Goal: Task Accomplishment & Management: Manage account settings

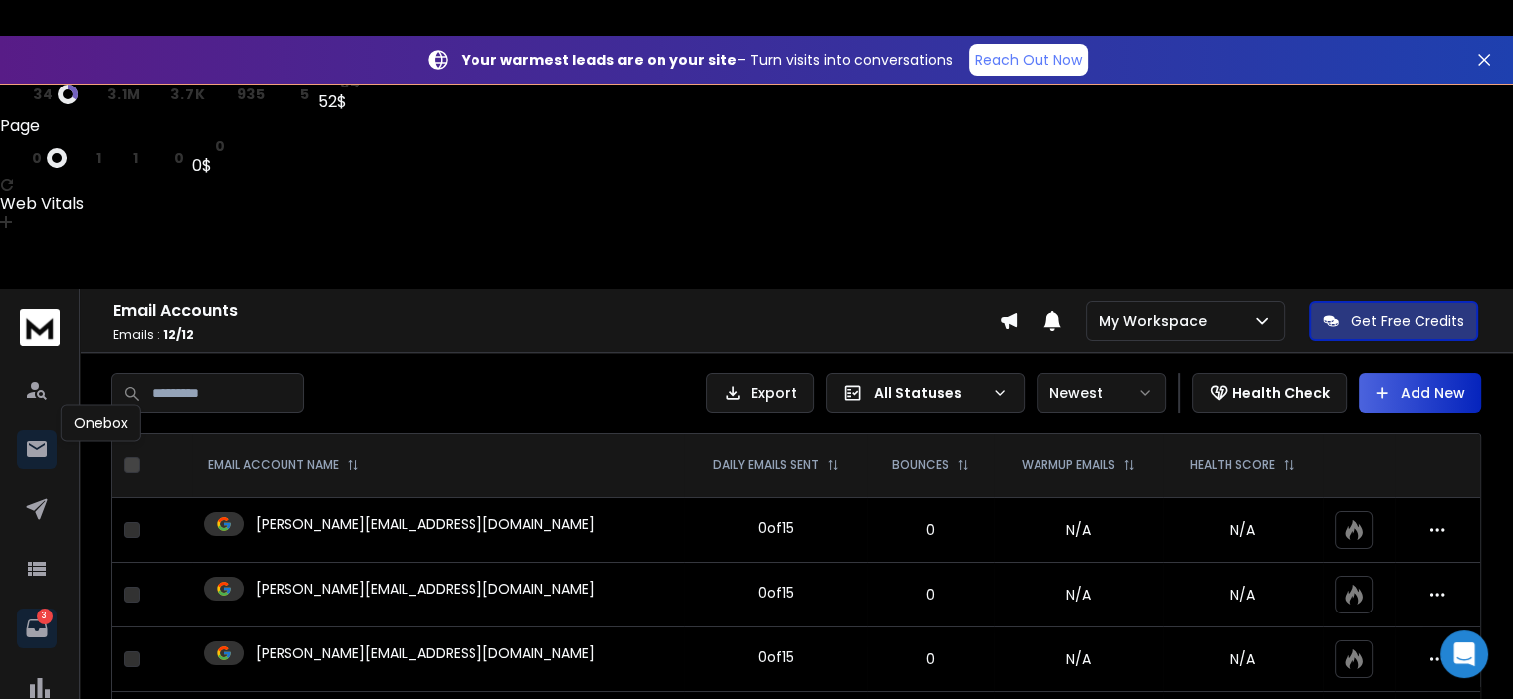
click at [38, 620] on icon at bounding box center [36, 629] width 21 height 18
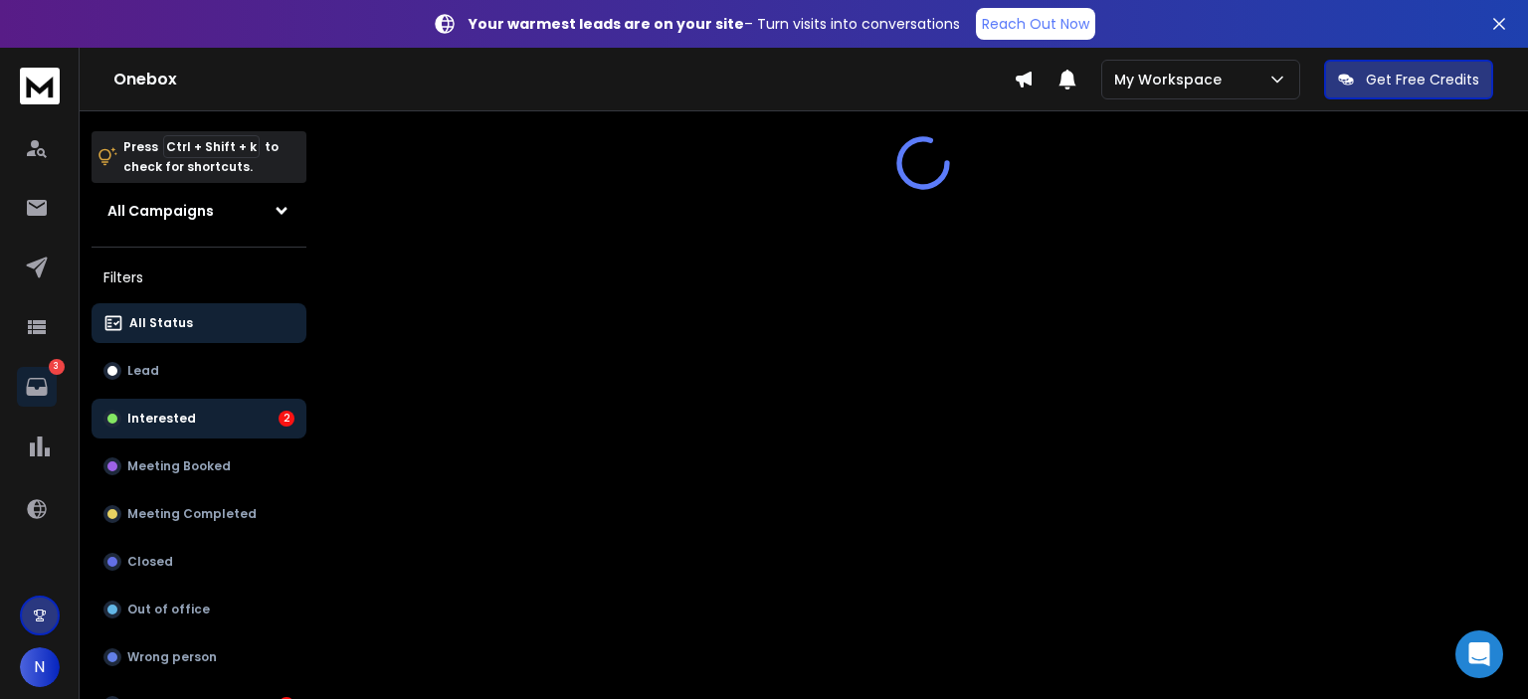
click at [198, 411] on button "Interested 2" at bounding box center [199, 419] width 215 height 40
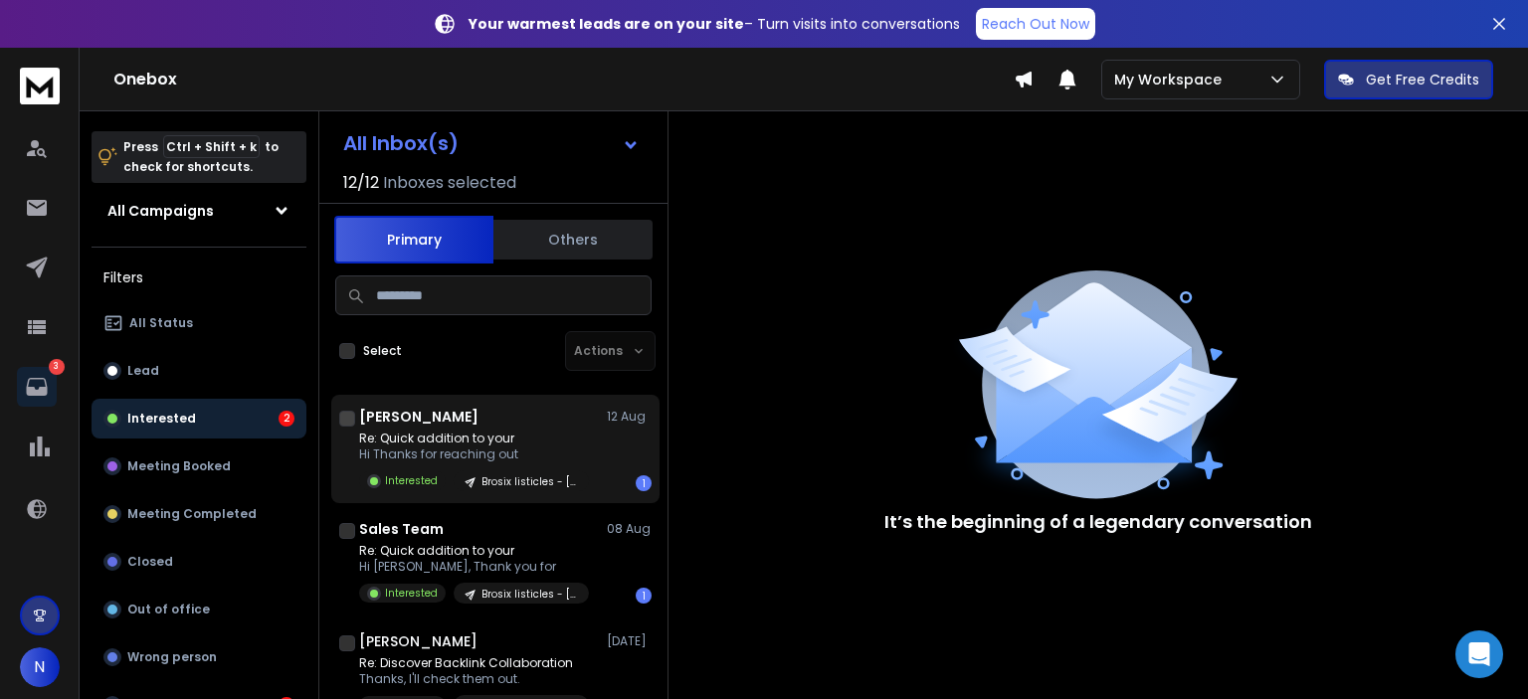
click at [454, 437] on p "Re: Quick addition to your" at bounding box center [474, 439] width 230 height 16
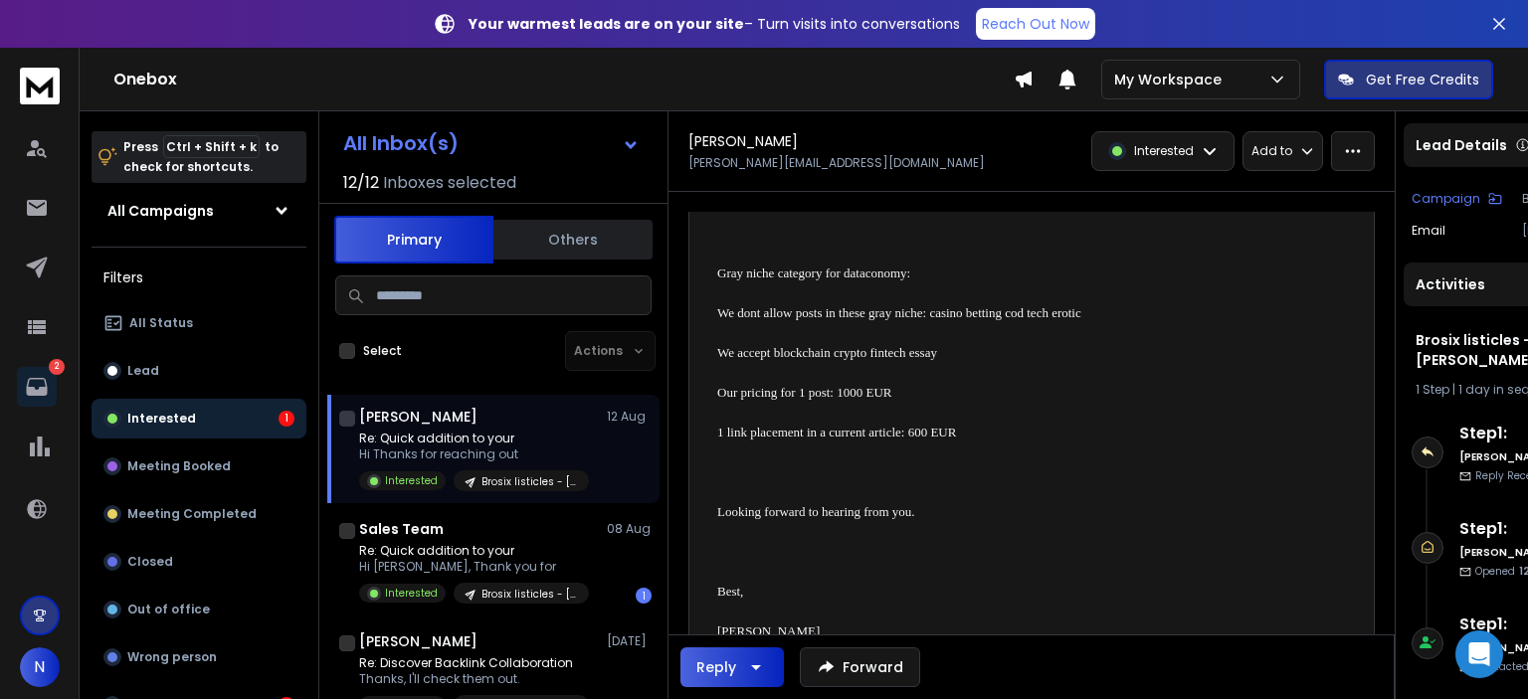
scroll to position [995, 0]
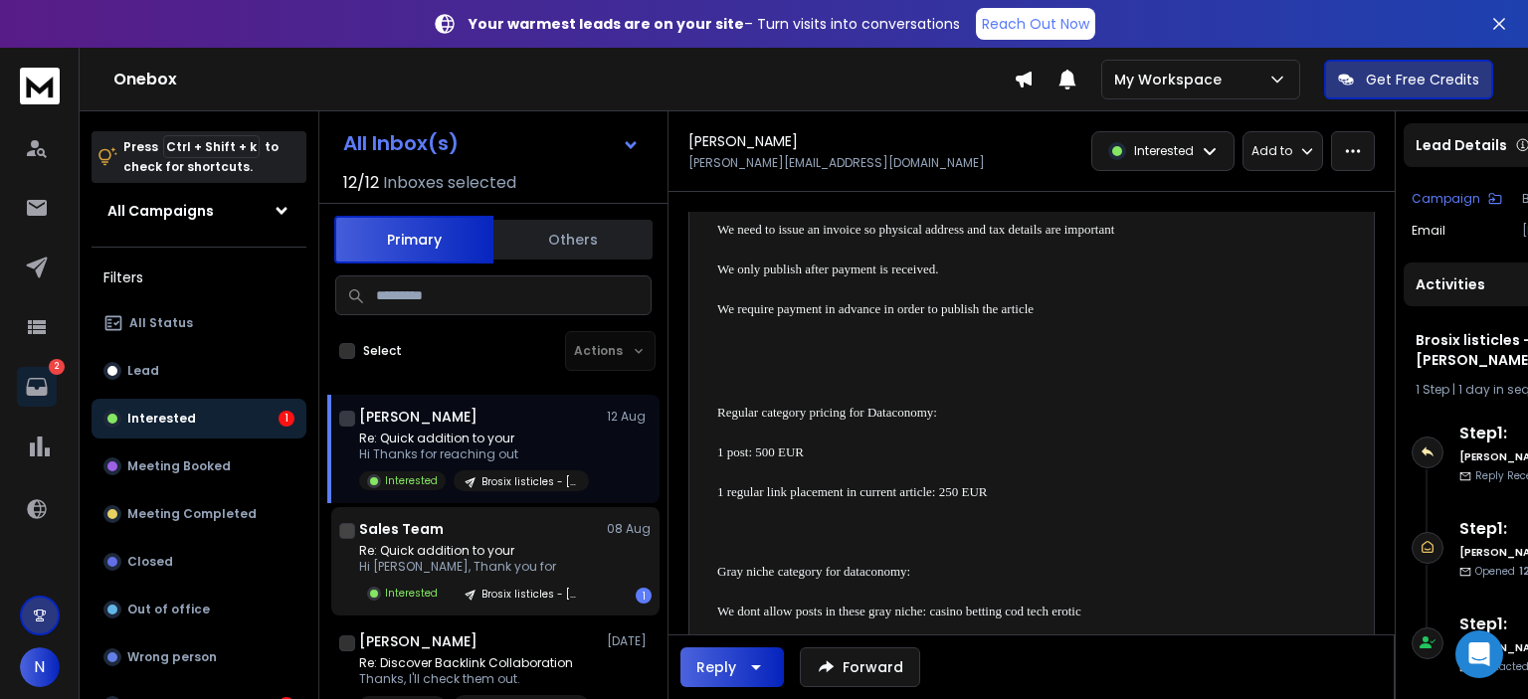
click at [402, 557] on p "Re: Quick addition to your" at bounding box center [474, 551] width 230 height 16
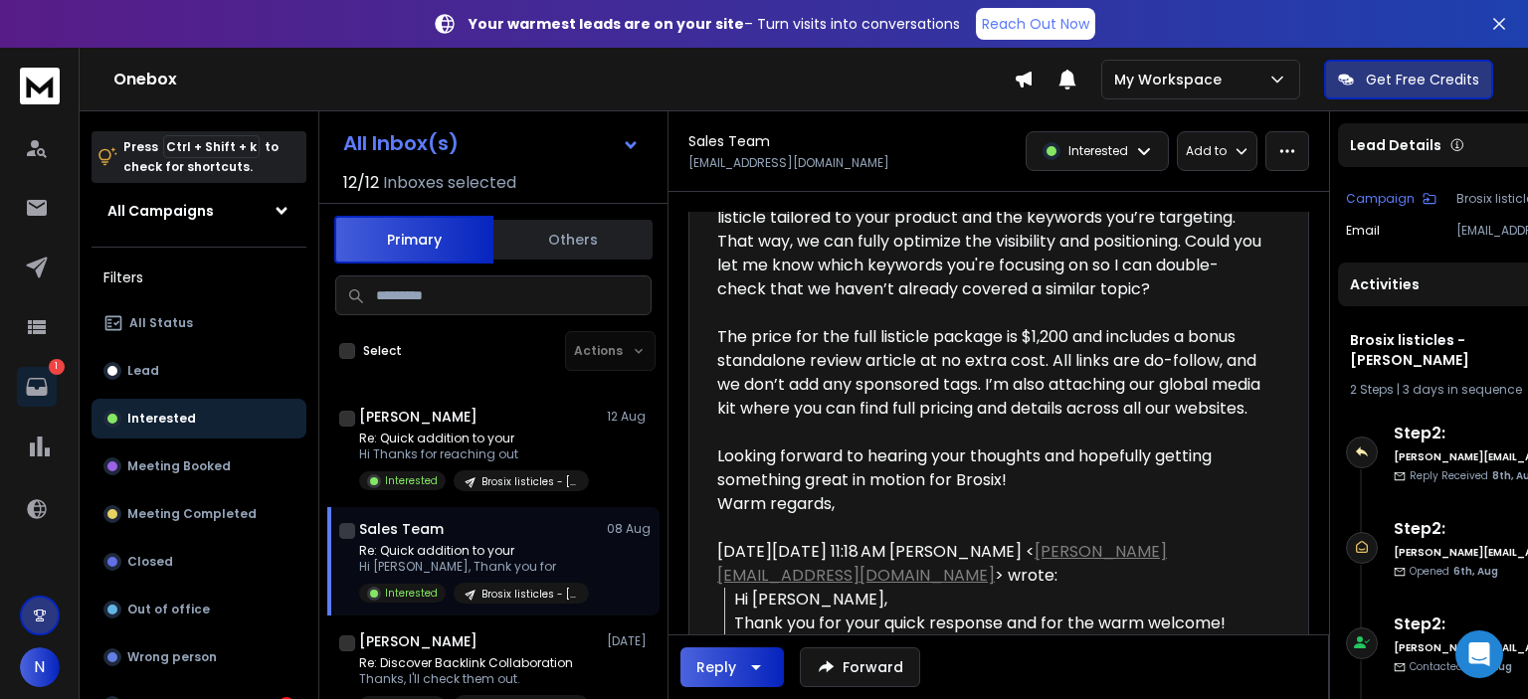
scroll to position [497, 0]
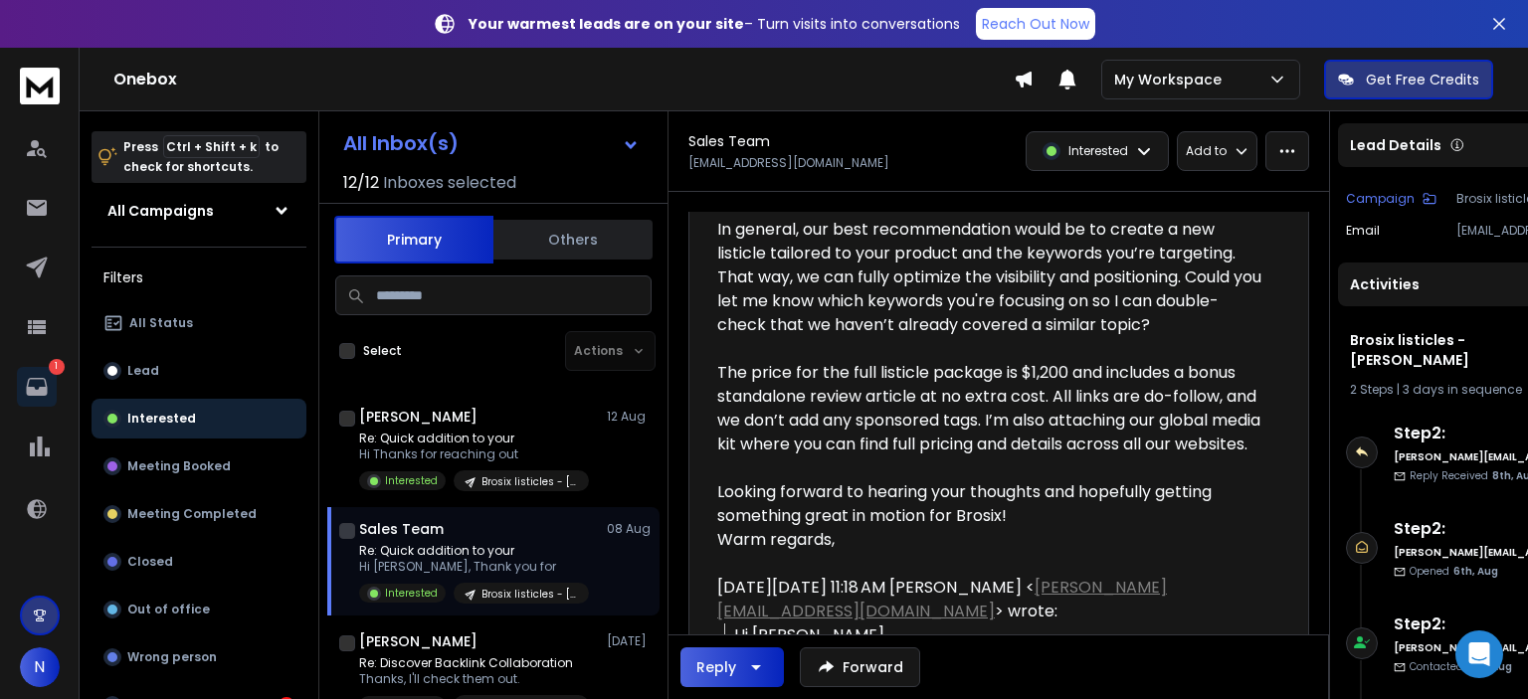
click at [1074, 343] on div "Thank you for the lovely message — it’s great to hear from you, and I’d be happ…" at bounding box center [990, 265] width 547 height 573
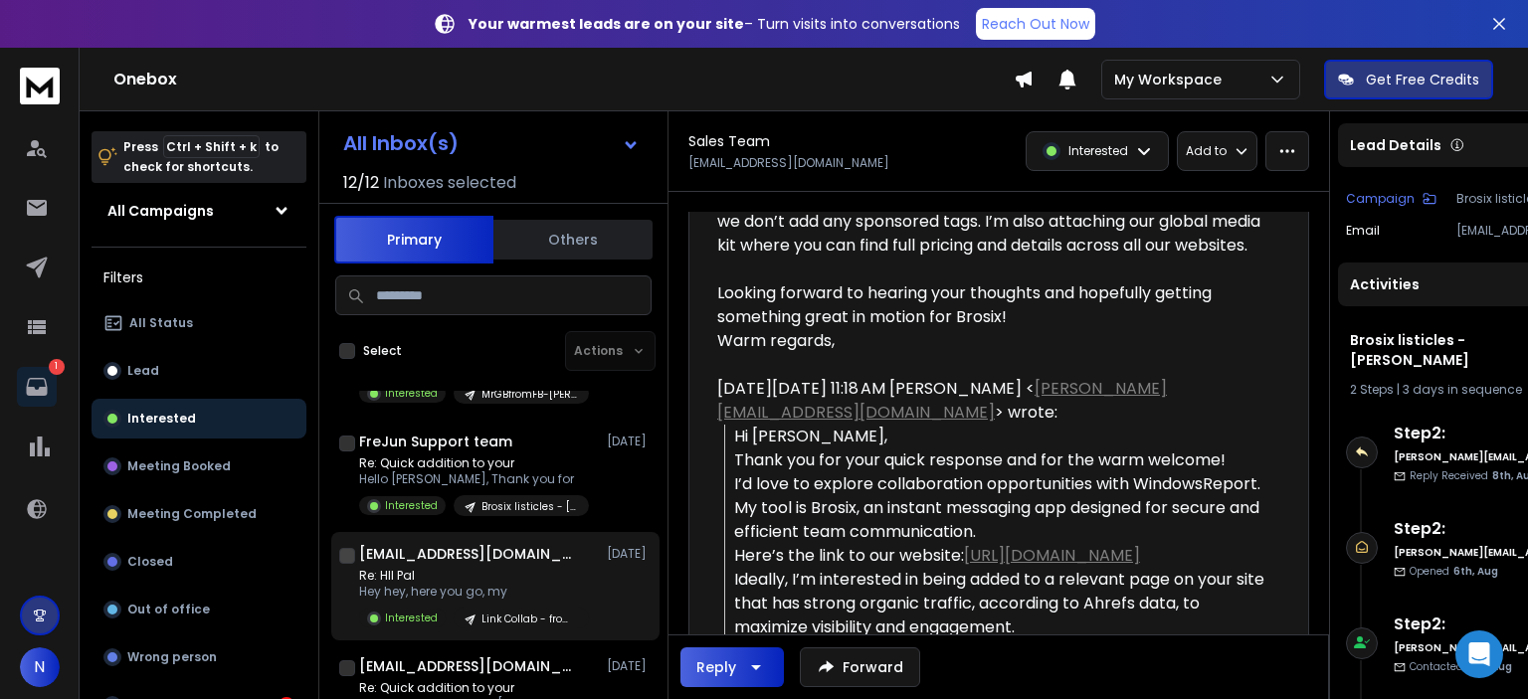
scroll to position [696, 0]
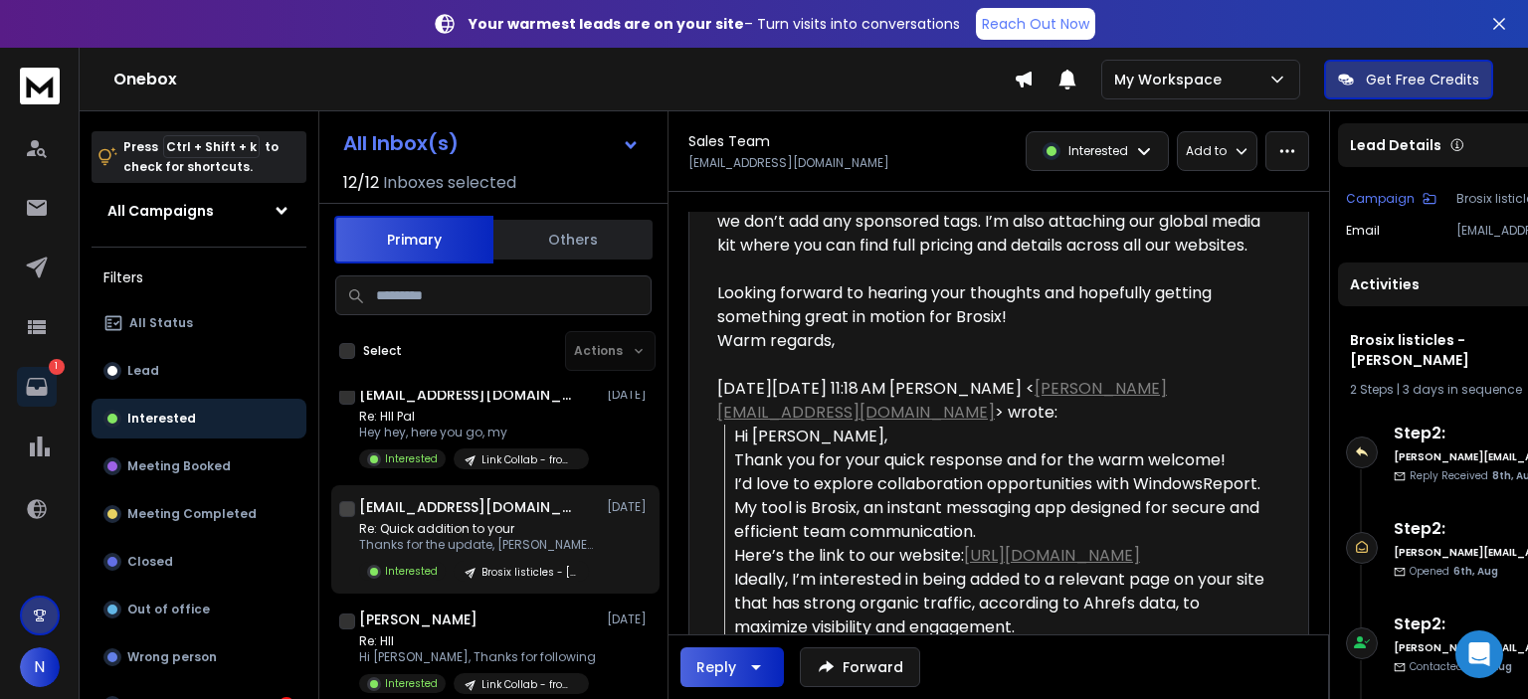
click at [513, 523] on p "Re: Quick addition to your" at bounding box center [478, 529] width 239 height 16
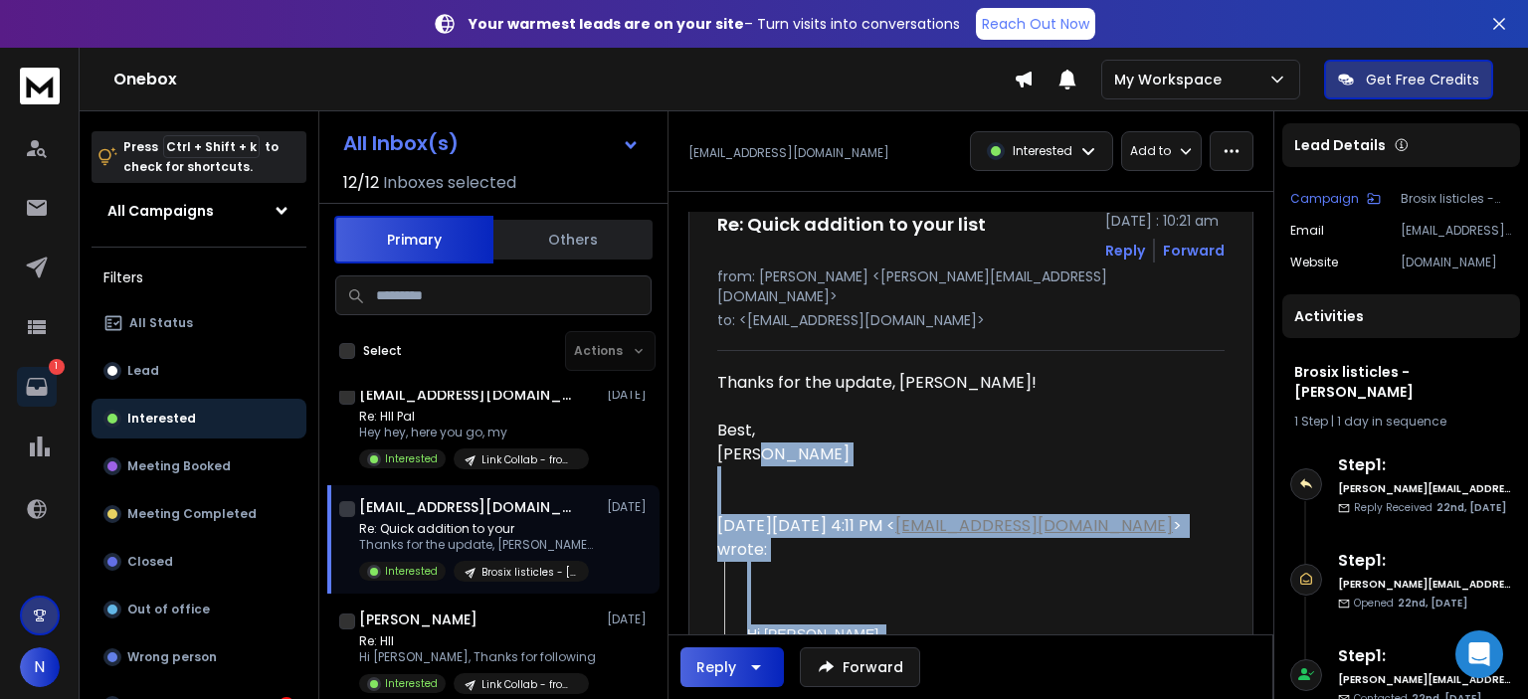
scroll to position [0, 0]
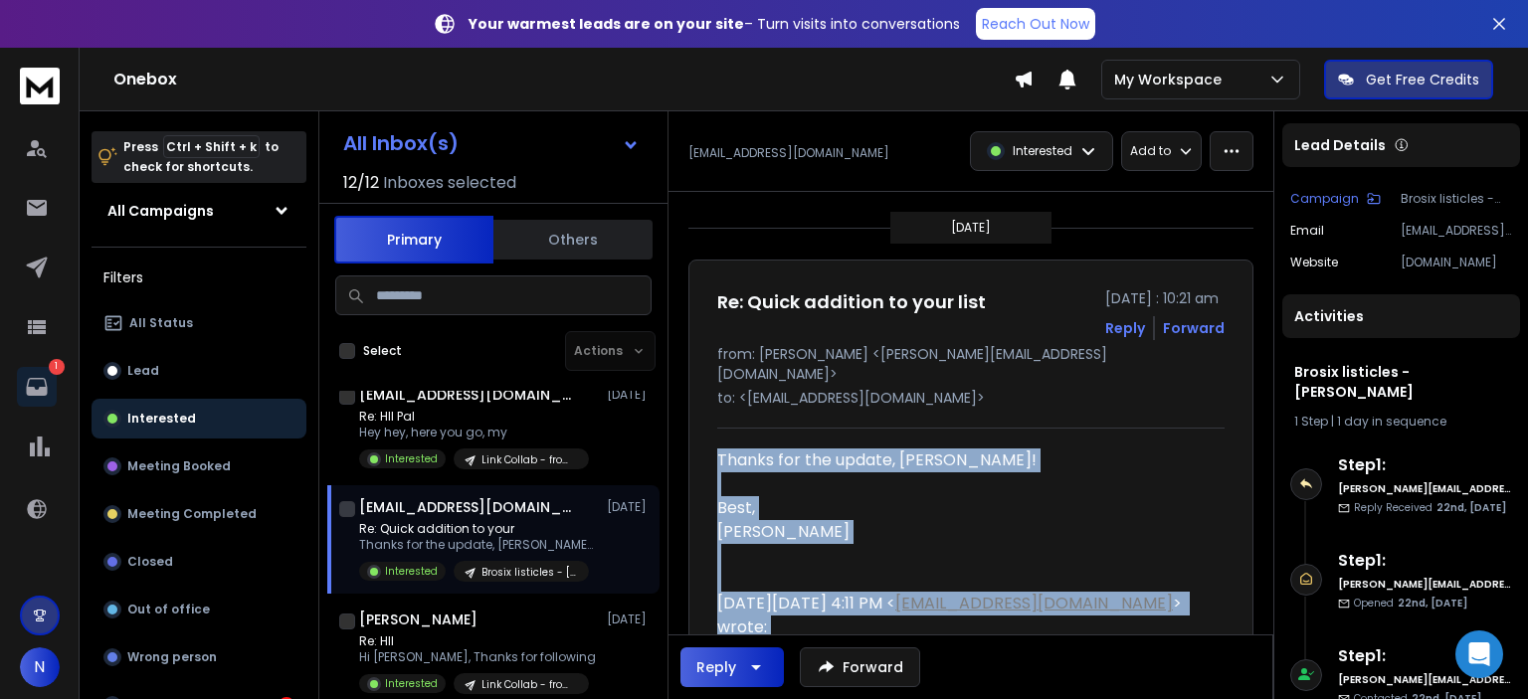
drag, startPoint x: 1126, startPoint y: 533, endPoint x: 684, endPoint y: 426, distance: 454.5
copy div "Loremi dol sit ametco, Adi! Elit, Seddo Ei Tempori, Utl 09, 5819 et 9:13 DO < m…"
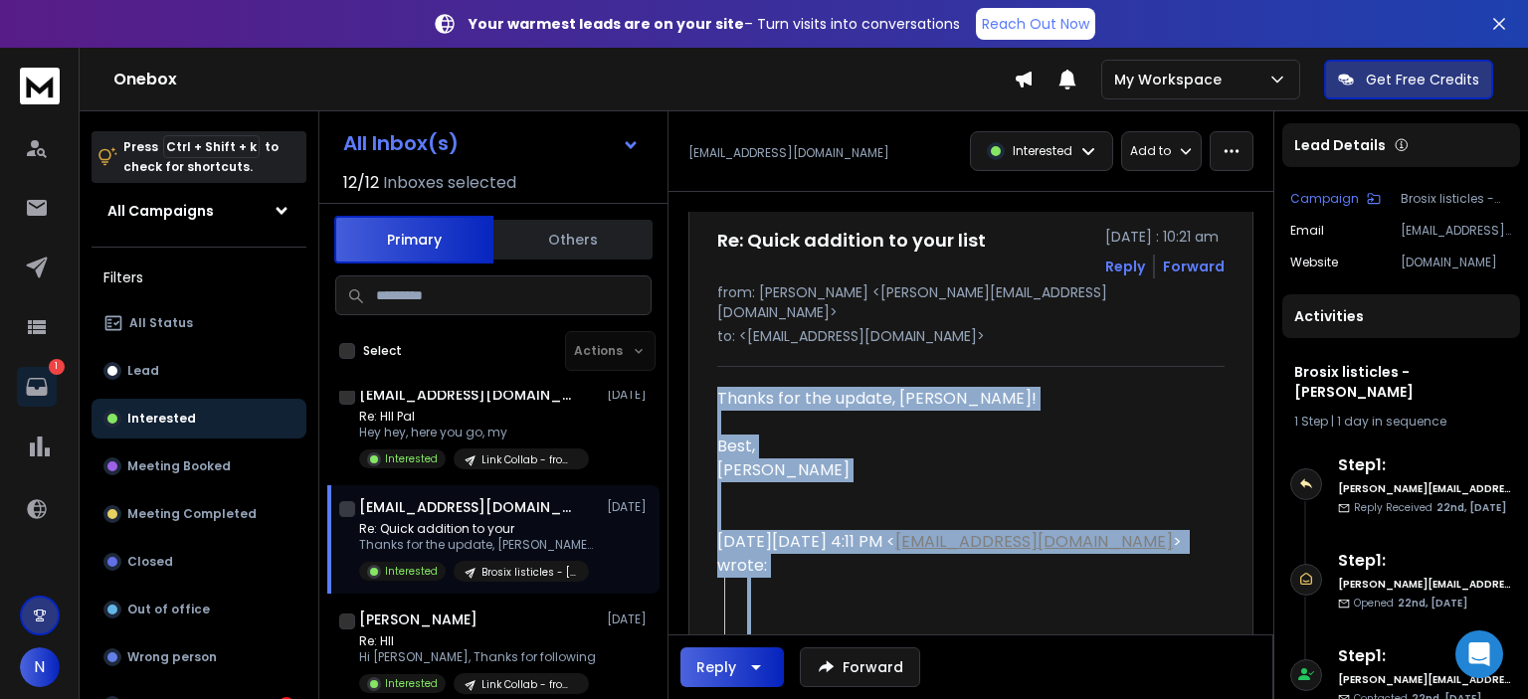
scroll to position [99, 0]
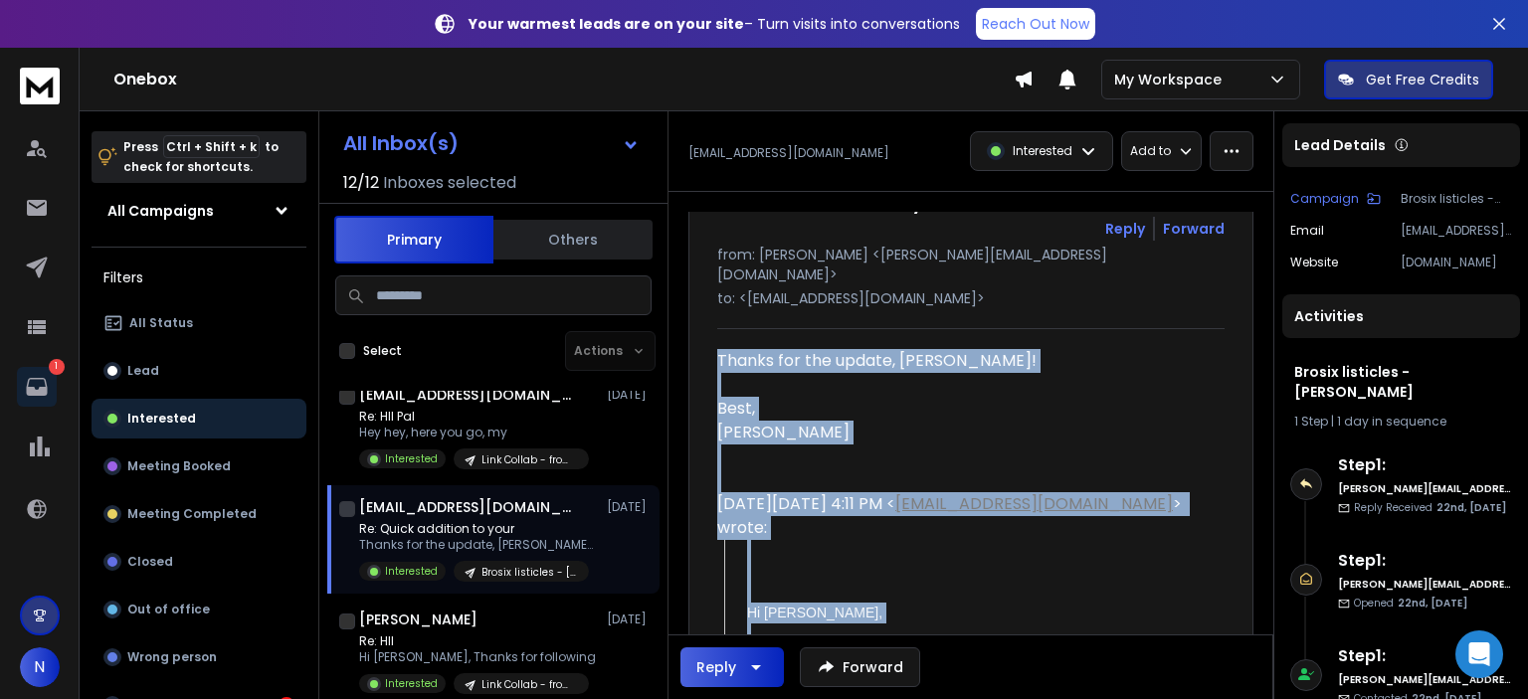
click at [953, 492] on div "[DATE][DATE] 4:11 PM < [EMAIL_ADDRESS][DOMAIN_NAME] > wrote:" at bounding box center [962, 516] width 491 height 48
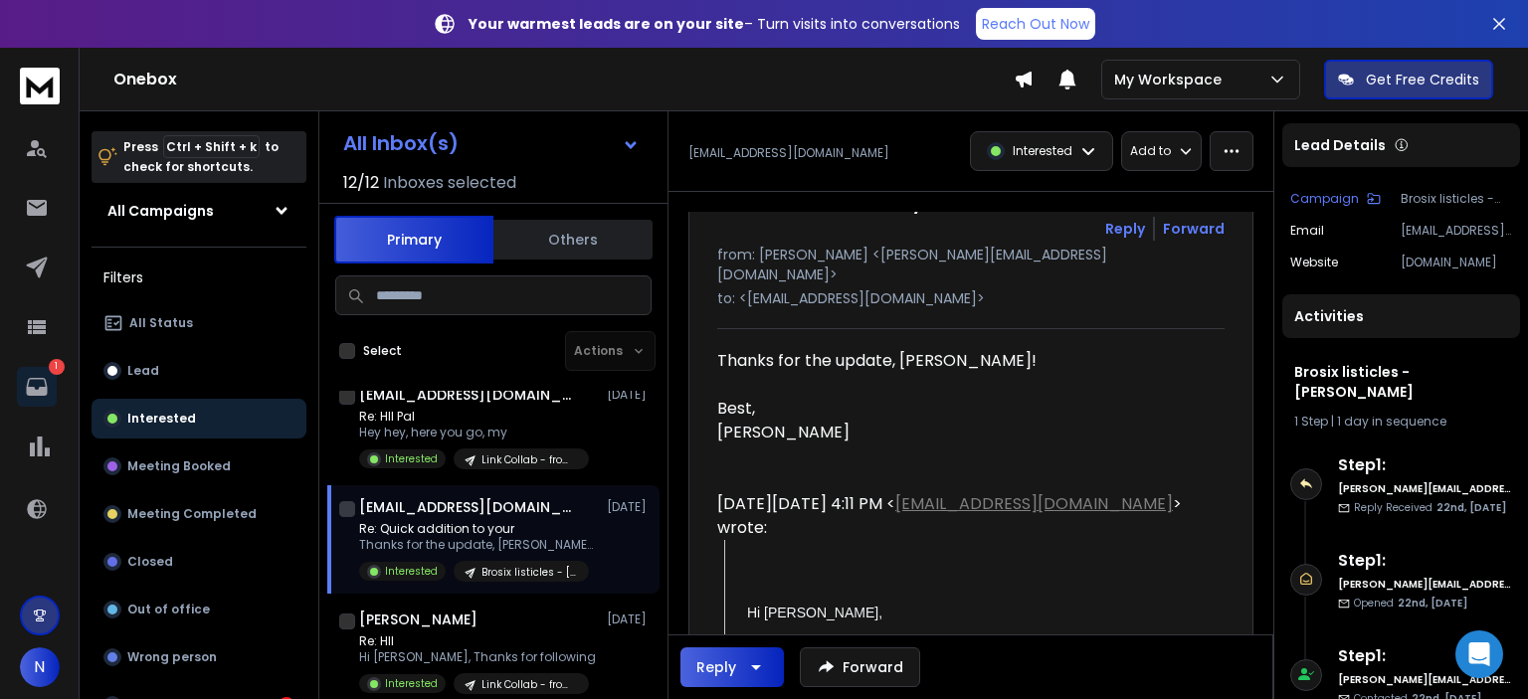
scroll to position [0, 0]
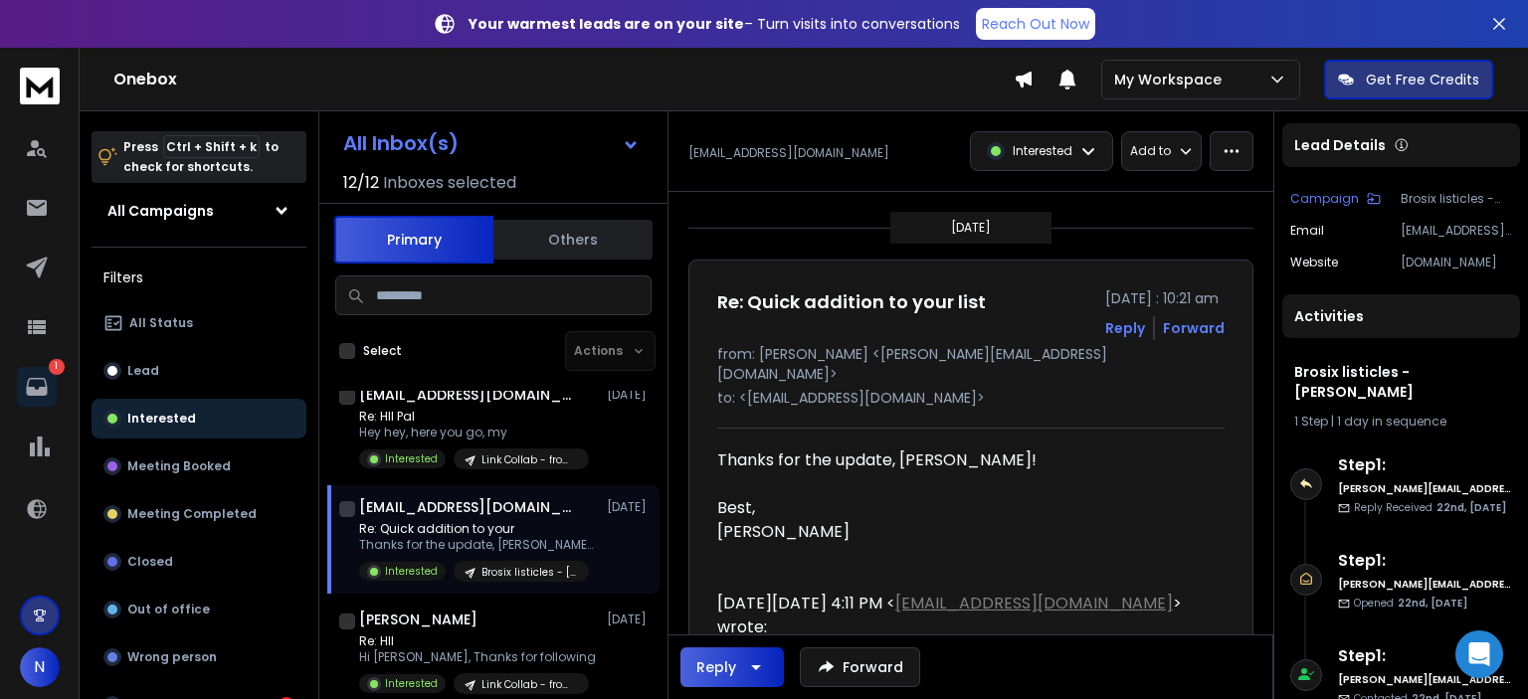
drag, startPoint x: 1102, startPoint y: 335, endPoint x: 1114, endPoint y: 333, distance: 12.1
click at [1114, 333] on div "Reply Forward" at bounding box center [1164, 328] width 119 height 24
click at [1118, 328] on button "Reply" at bounding box center [1125, 328] width 40 height 20
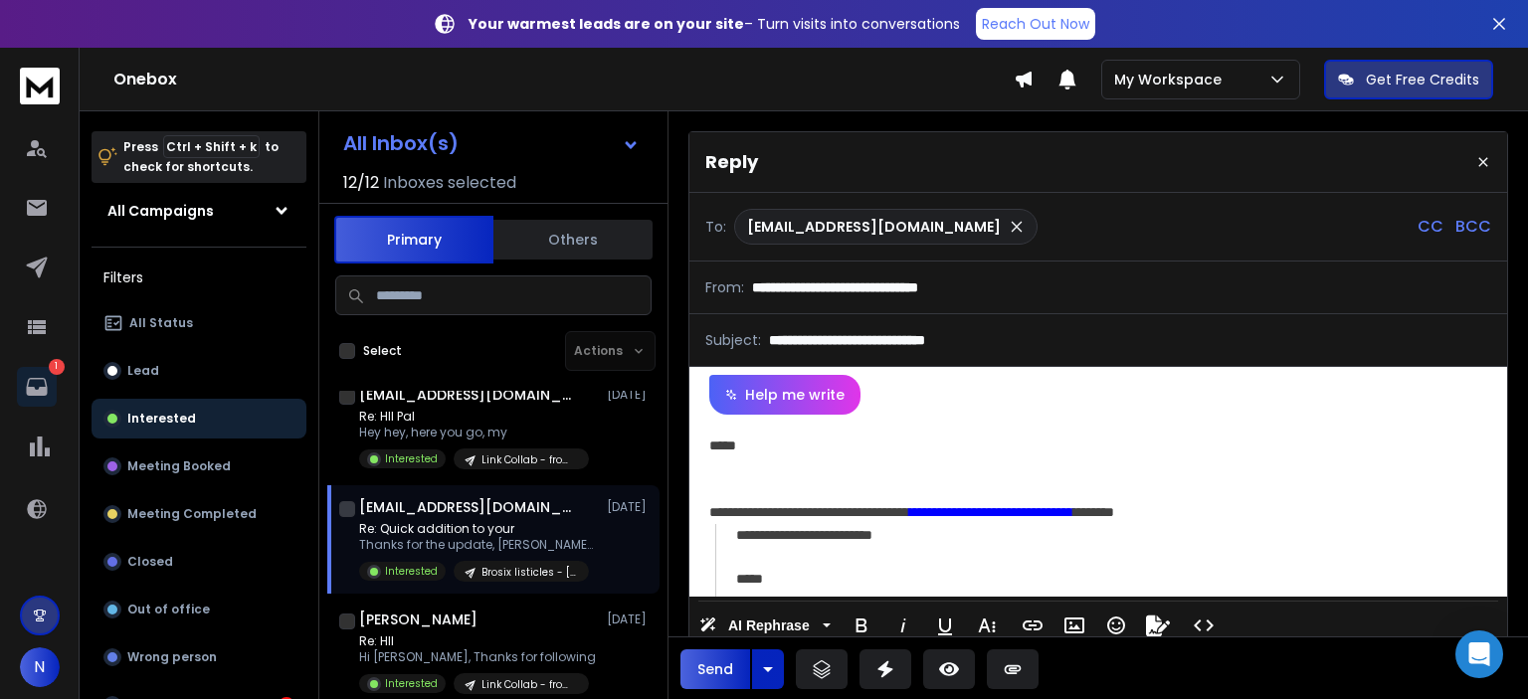
click at [1045, 230] on input at bounding box center [1114, 227] width 139 height 36
click at [1420, 229] on p "CC" at bounding box center [1430, 227] width 26 height 24
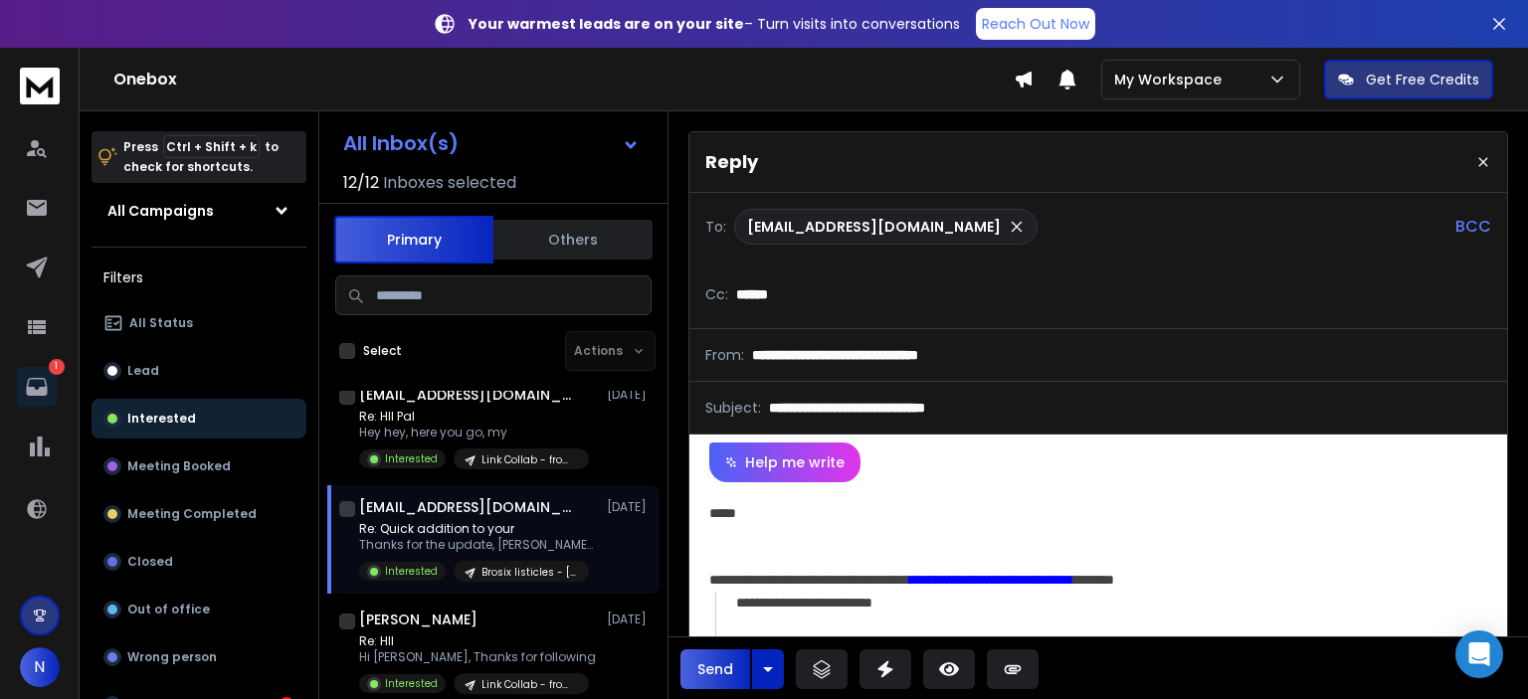
type input "**********"
click at [764, 535] on div "**********" at bounding box center [1098, 573] width 818 height 182
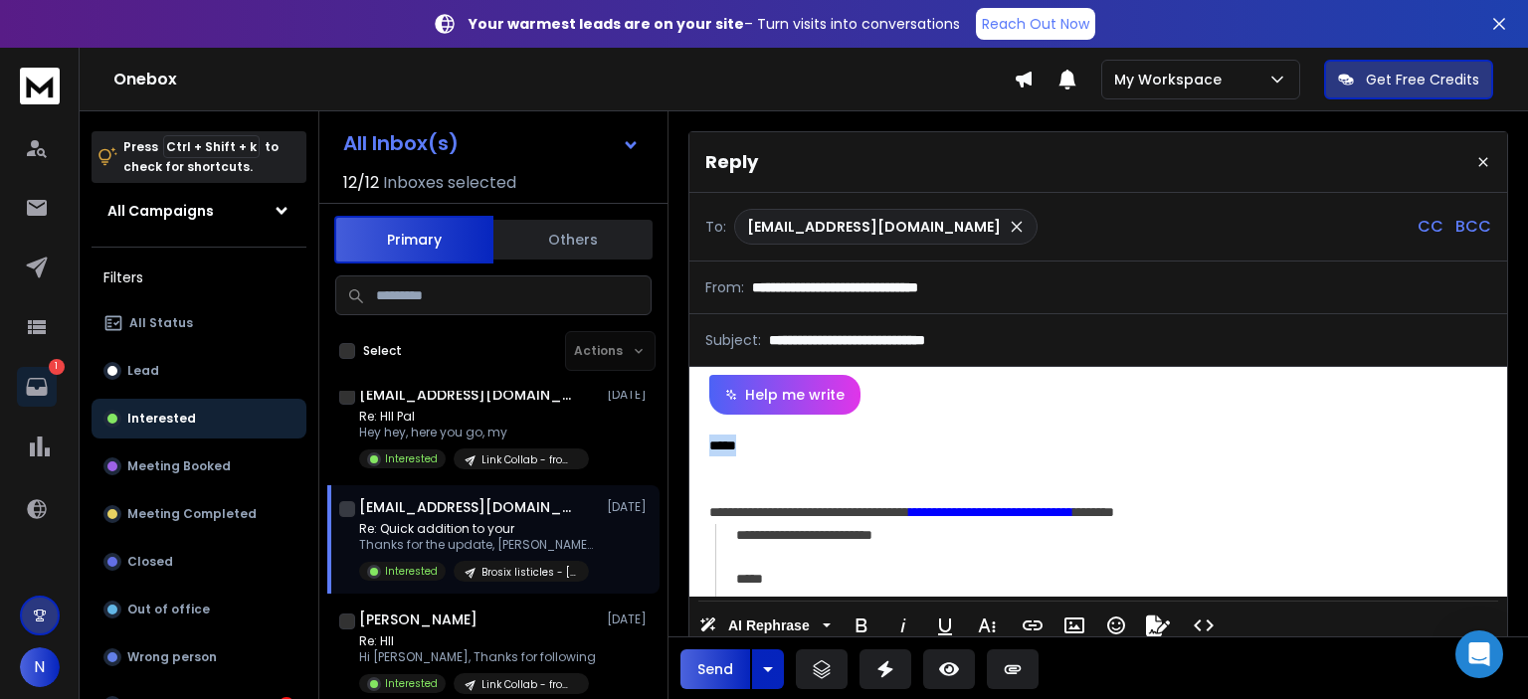
drag, startPoint x: 748, startPoint y: 444, endPoint x: 659, endPoint y: 439, distance: 88.7
click at [659, 439] on div "All Inbox(s) 12 / 12 Inboxes selected Primary Others Select Actions [PERSON_NAM…" at bounding box center [923, 460] width 1210 height 699
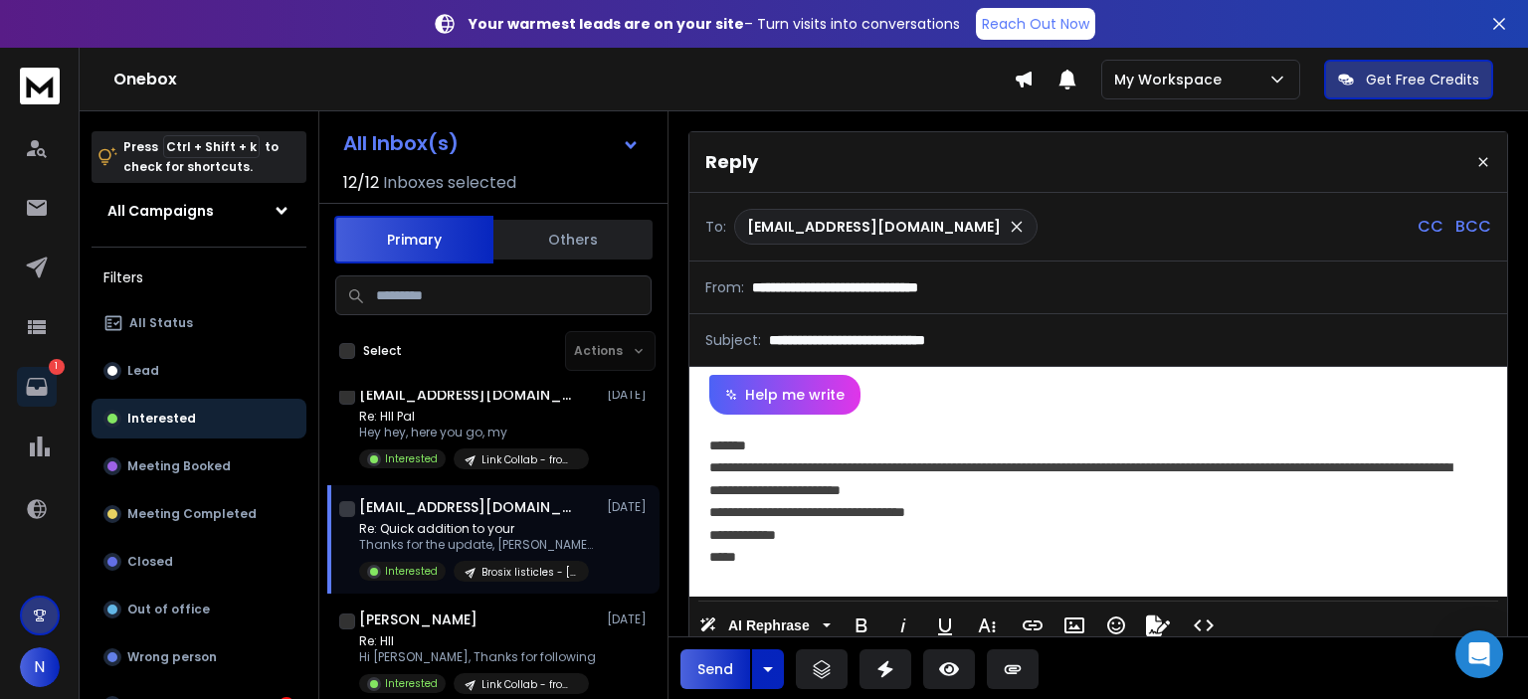
click at [708, 678] on button "Send" at bounding box center [715, 670] width 70 height 40
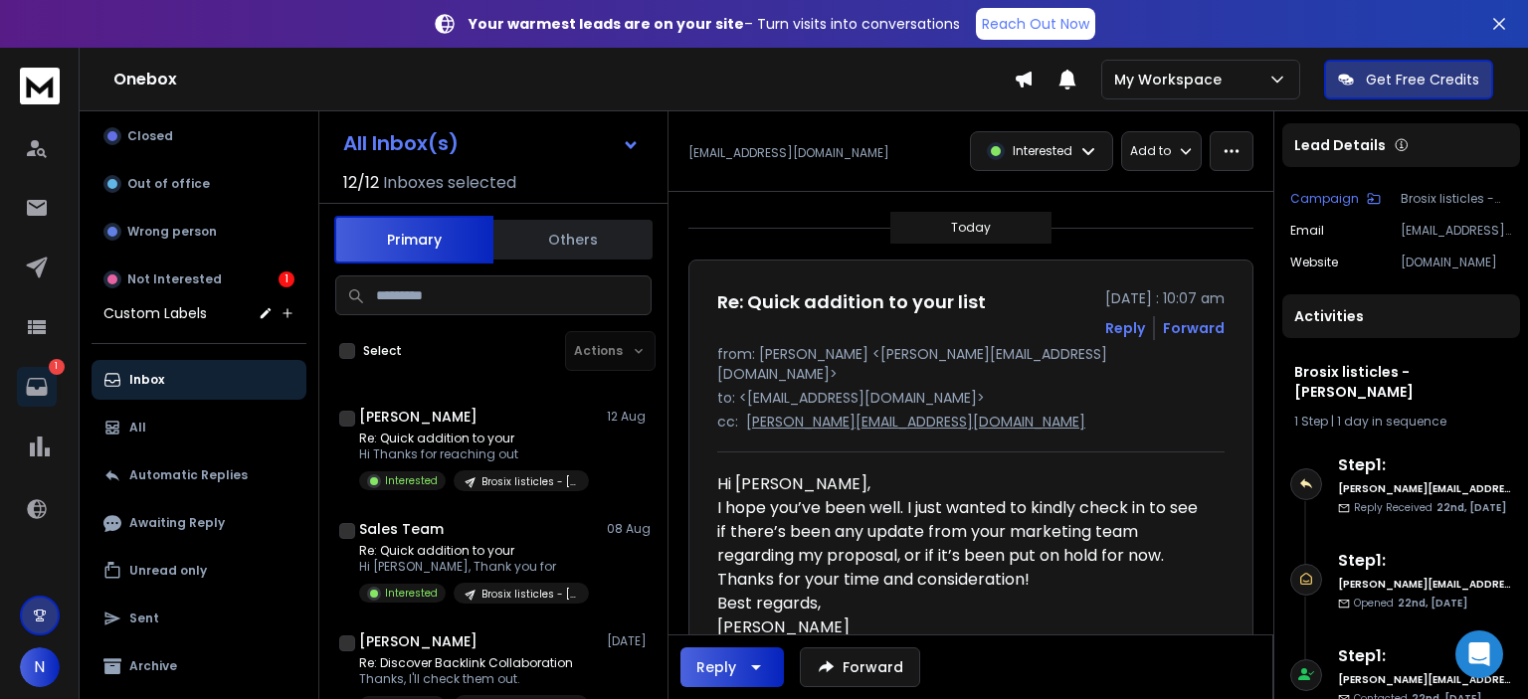
scroll to position [444, 0]
click at [166, 269] on p "Not Interested" at bounding box center [174, 277] width 94 height 16
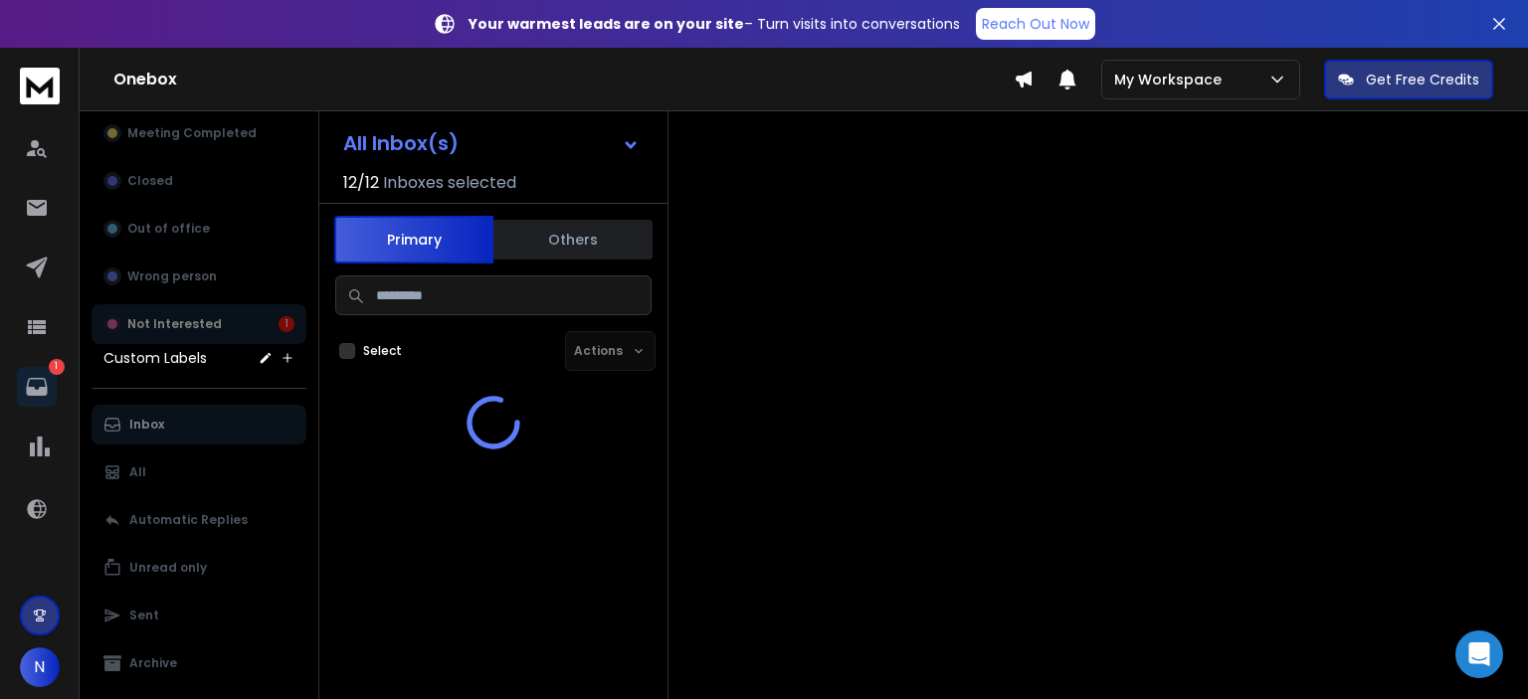
scroll to position [396, 0]
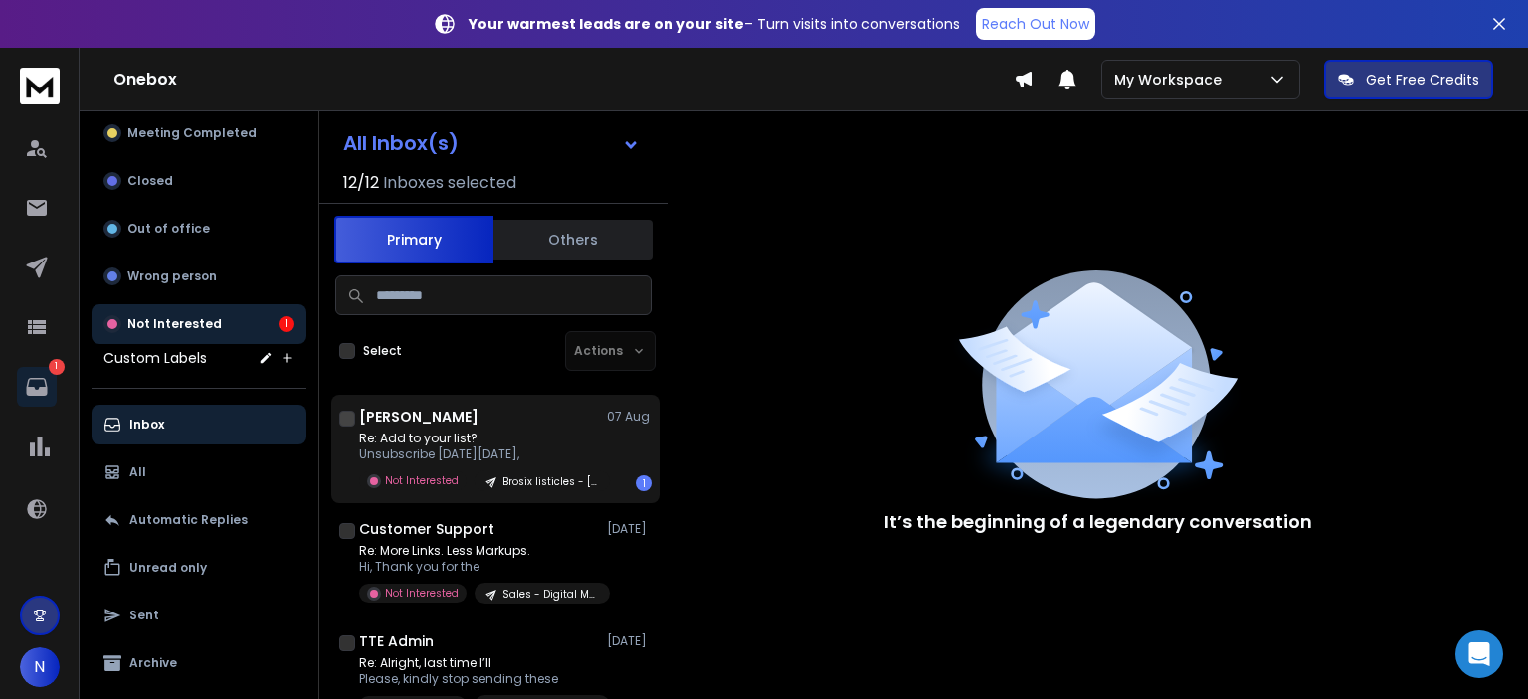
click at [518, 425] on div "[PERSON_NAME] [DATE]" at bounding box center [505, 417] width 292 height 20
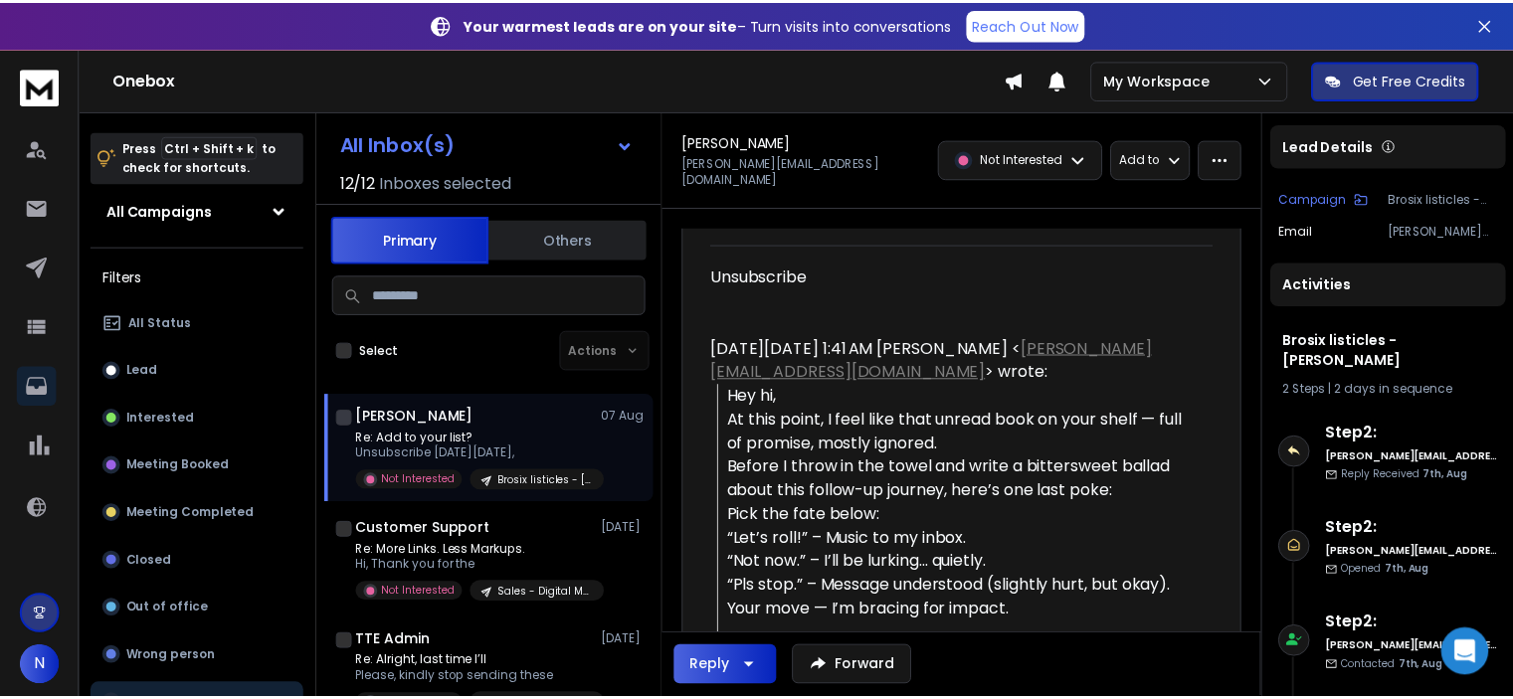
scroll to position [0, 0]
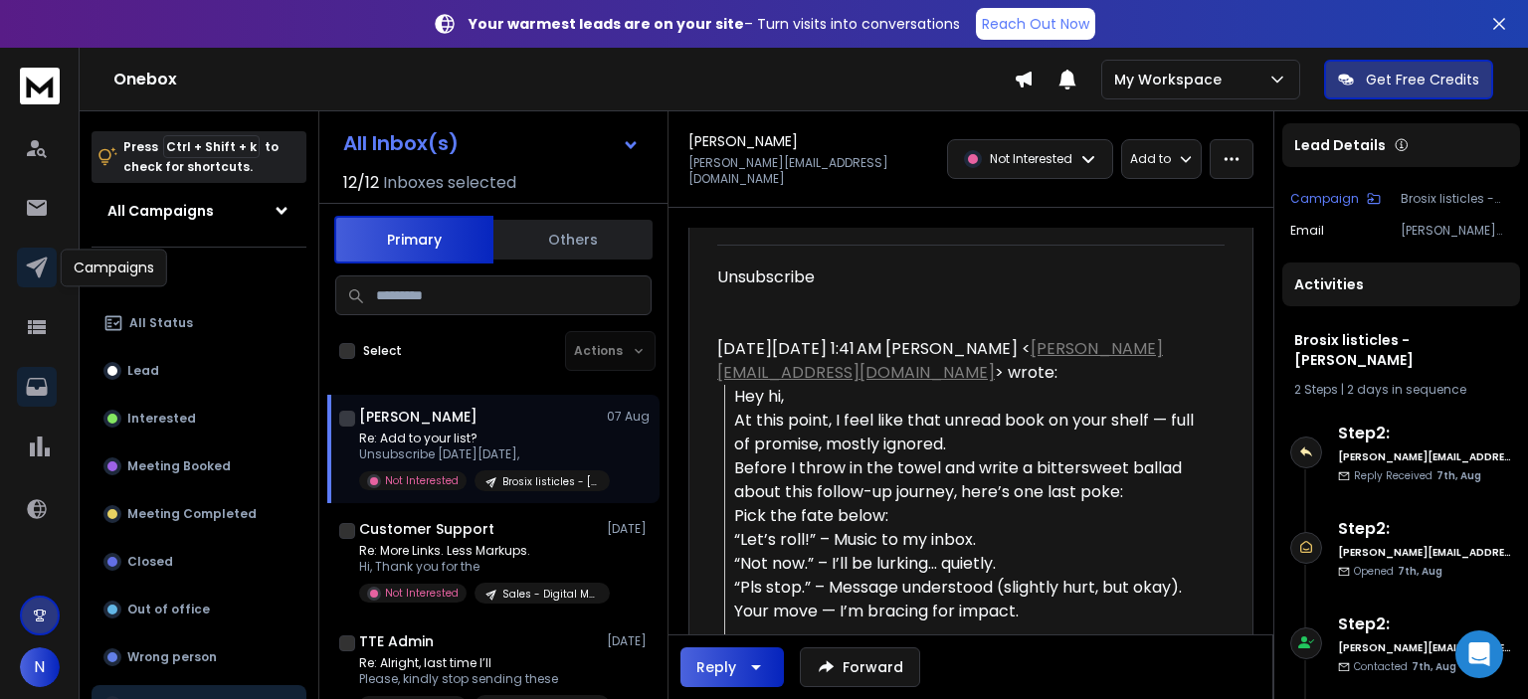
click at [41, 273] on icon at bounding box center [36, 267] width 21 height 21
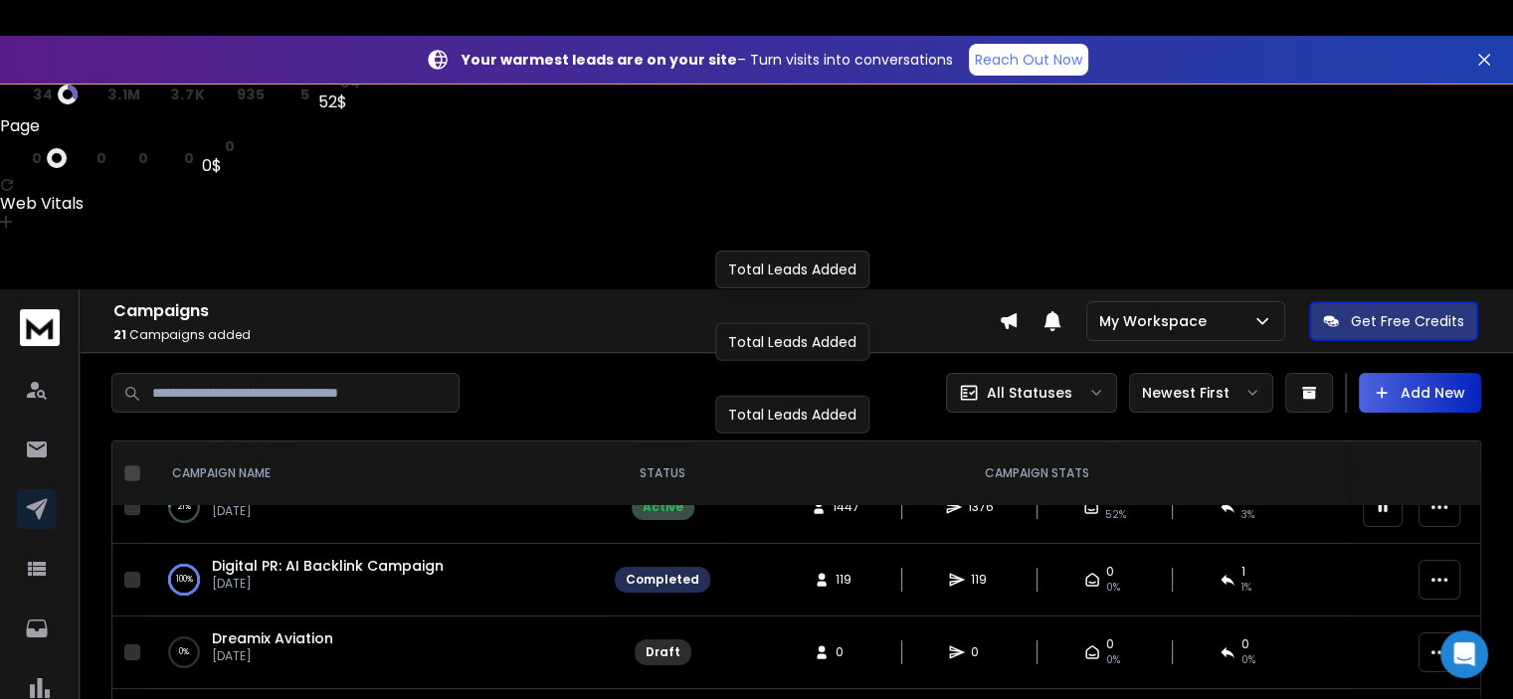
scroll to position [298, 0]
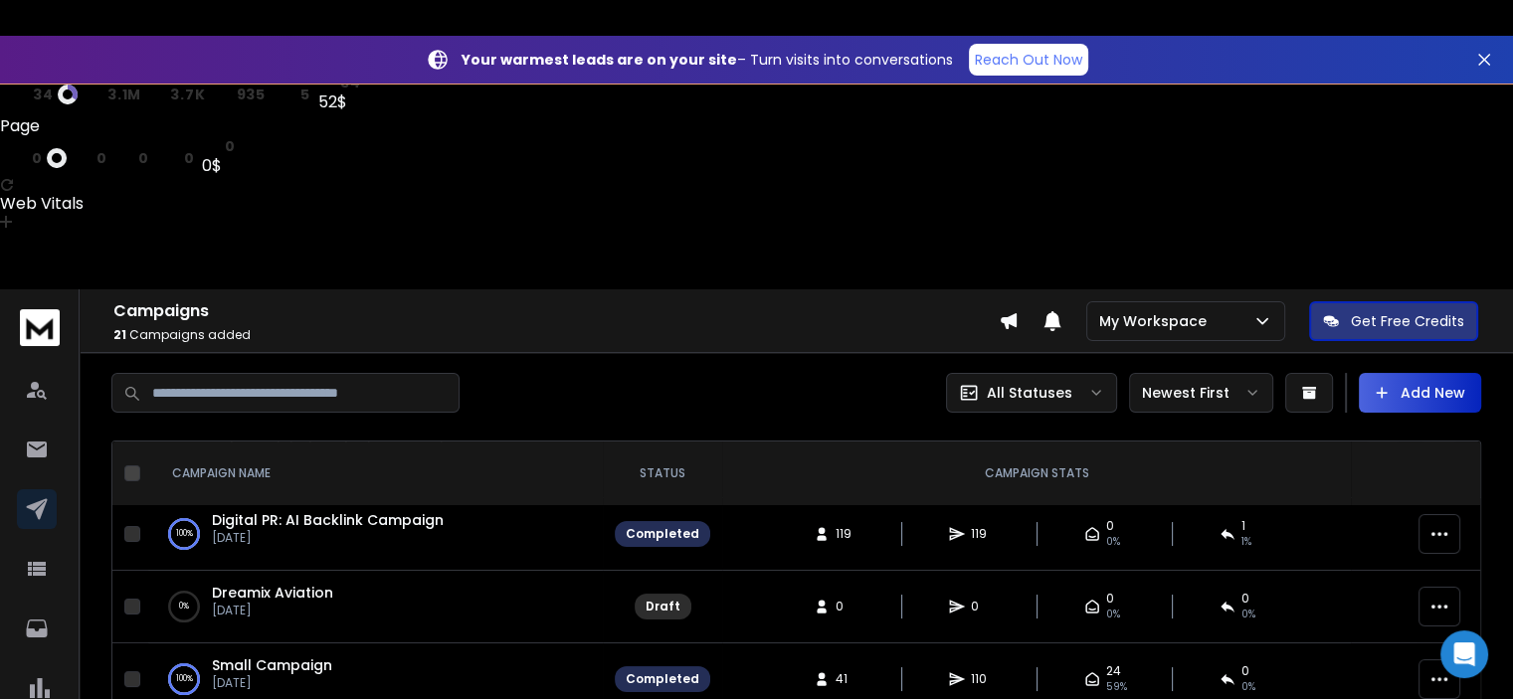
click at [285, 583] on span "Dreamix Aviation" at bounding box center [272, 593] width 121 height 20
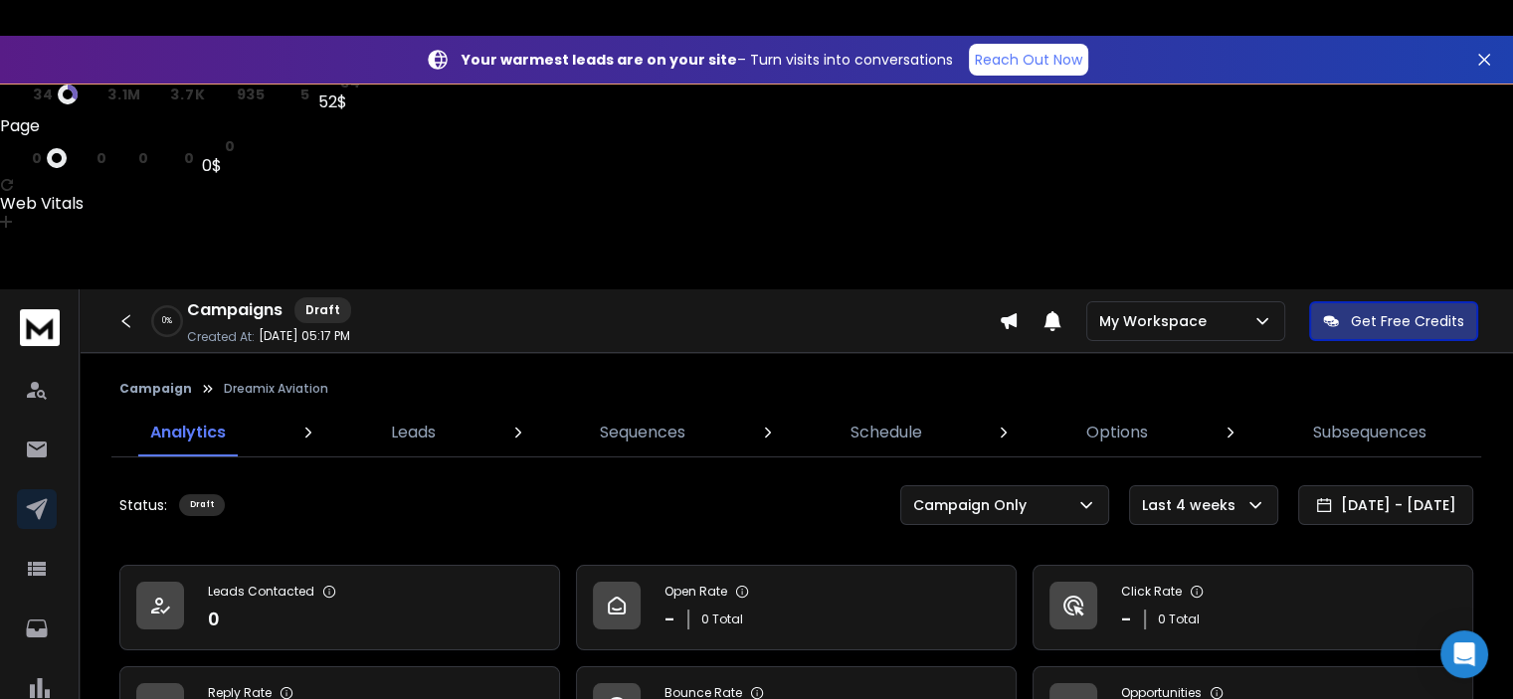
click at [149, 381] on button "Campaign" at bounding box center [155, 389] width 73 height 16
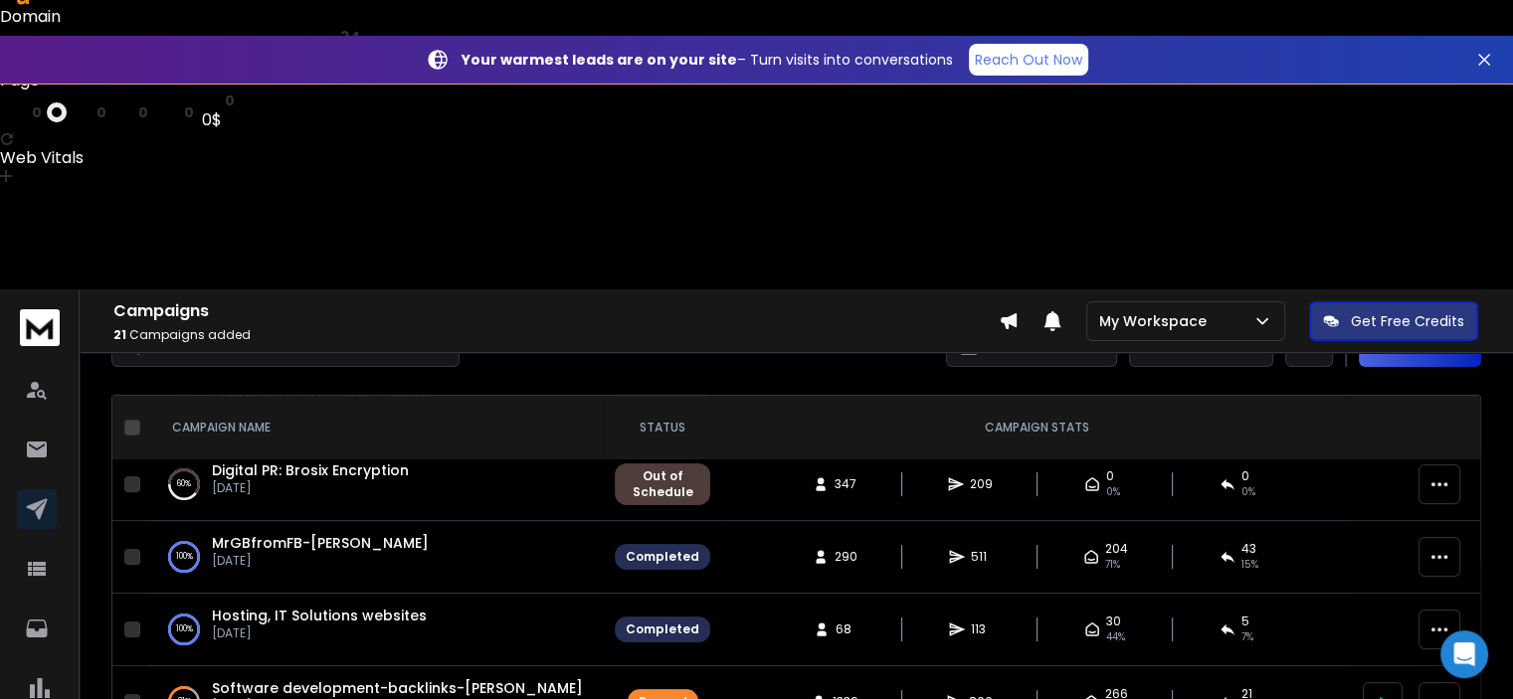
scroll to position [696, 0]
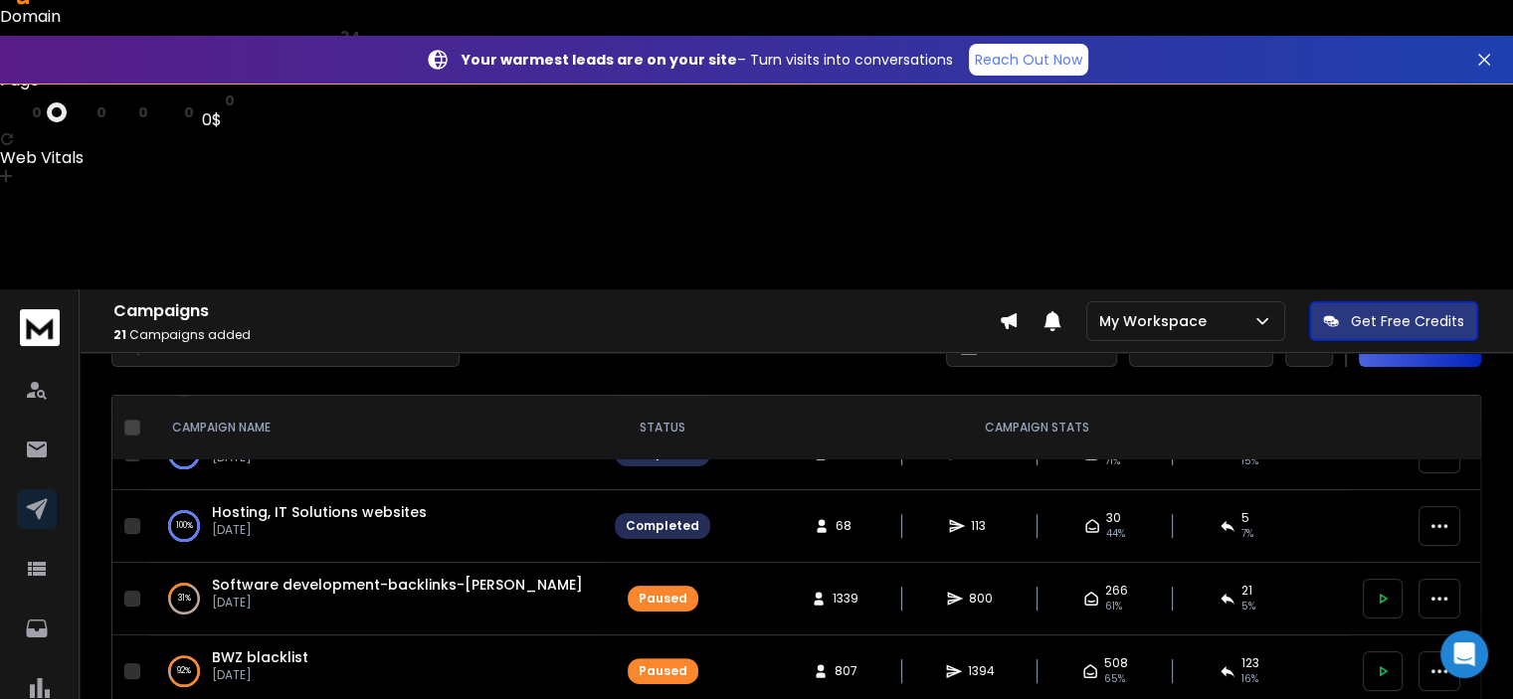
click at [362, 575] on span "Software development-backlinks-[PERSON_NAME]" at bounding box center [397, 585] width 371 height 20
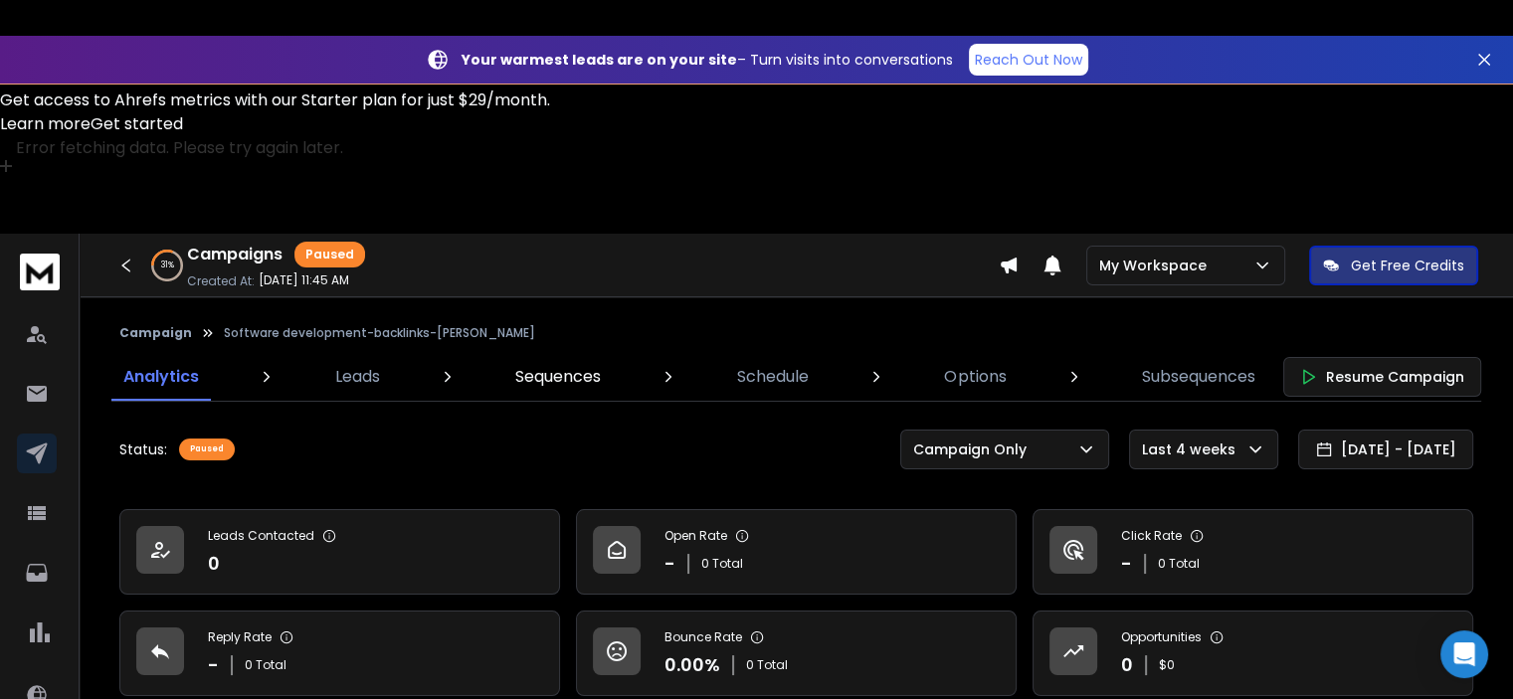
click at [573, 365] on p "Sequences" at bounding box center [558, 377] width 86 height 24
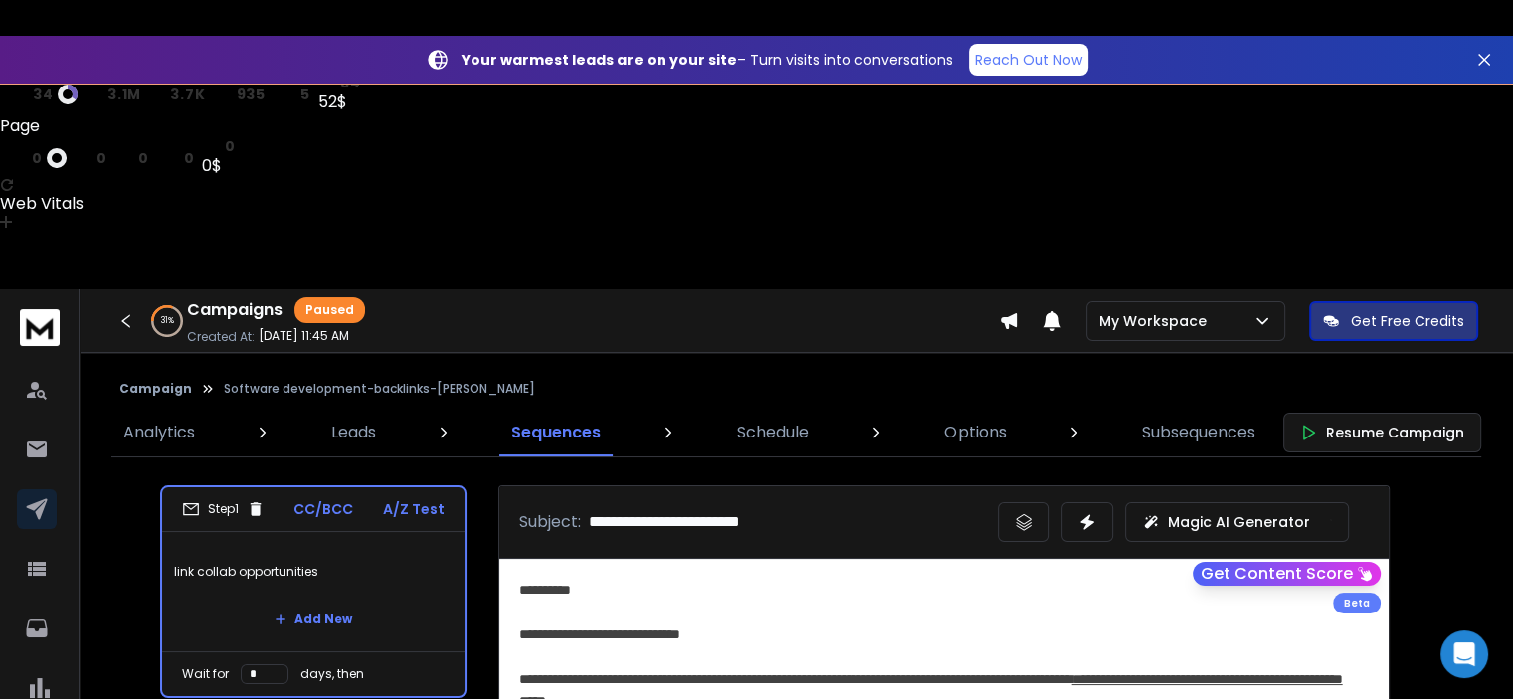
click at [1145, 668] on div "**********" at bounding box center [943, 690] width 849 height 45
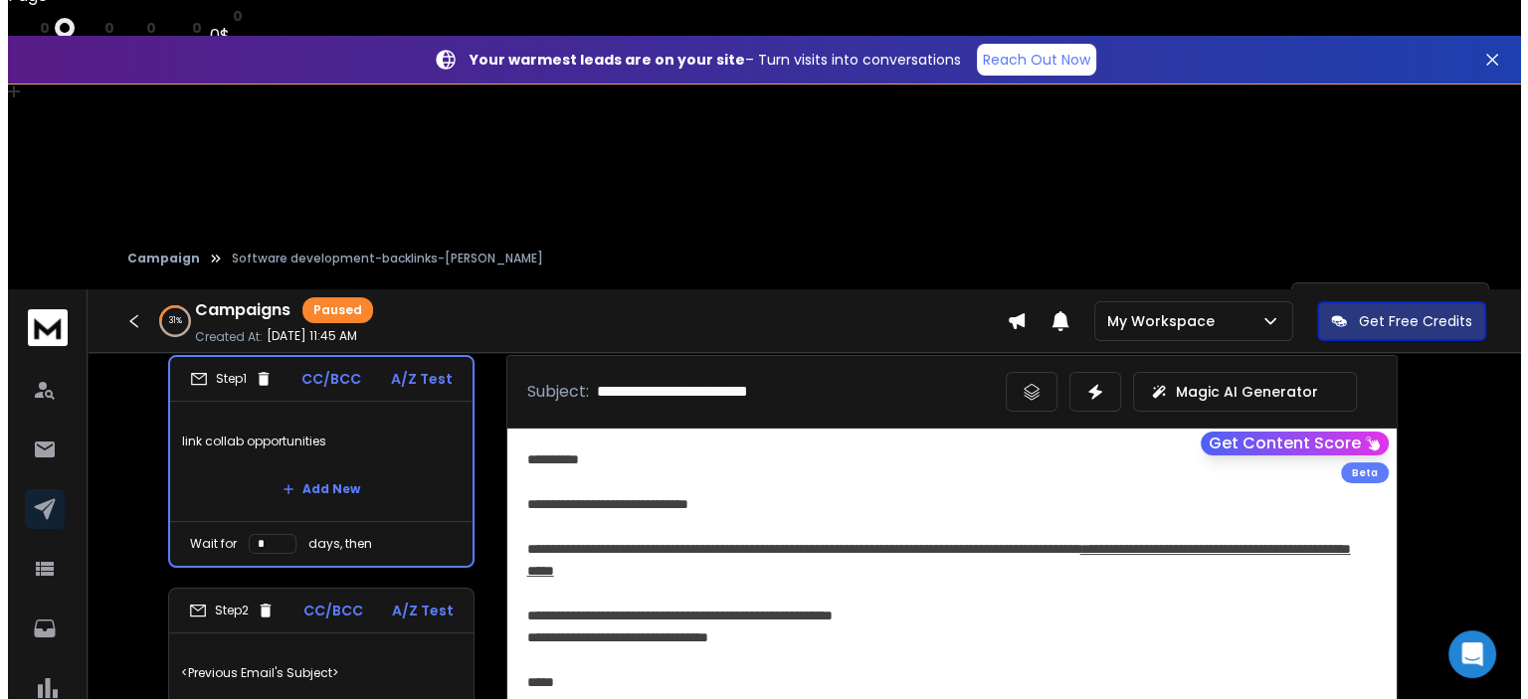
scroll to position [131, 0]
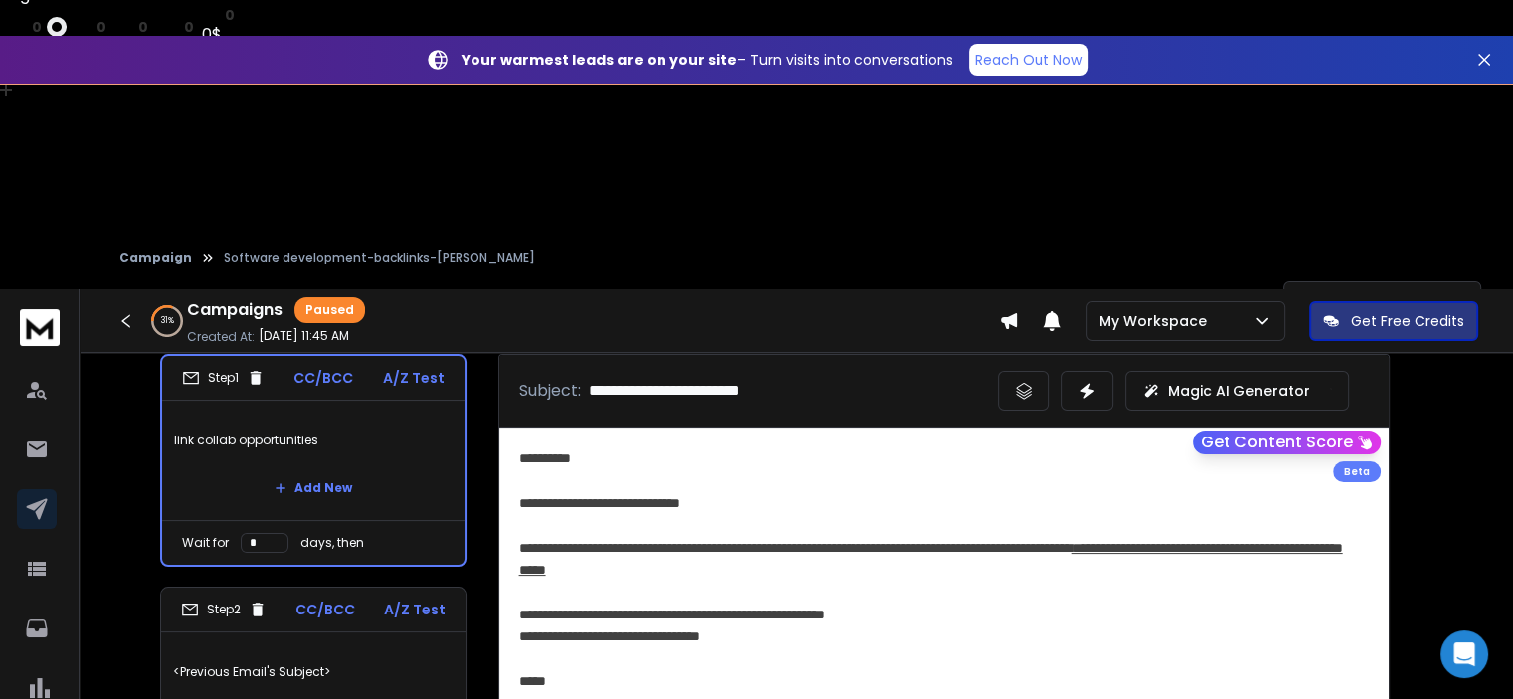
click at [577, 626] on div "**********" at bounding box center [943, 637] width 849 height 22
drag, startPoint x: 520, startPoint y: 294, endPoint x: 759, endPoint y: 294, distance: 238.7
click at [759, 492] on div "**********" at bounding box center [943, 503] width 849 height 22
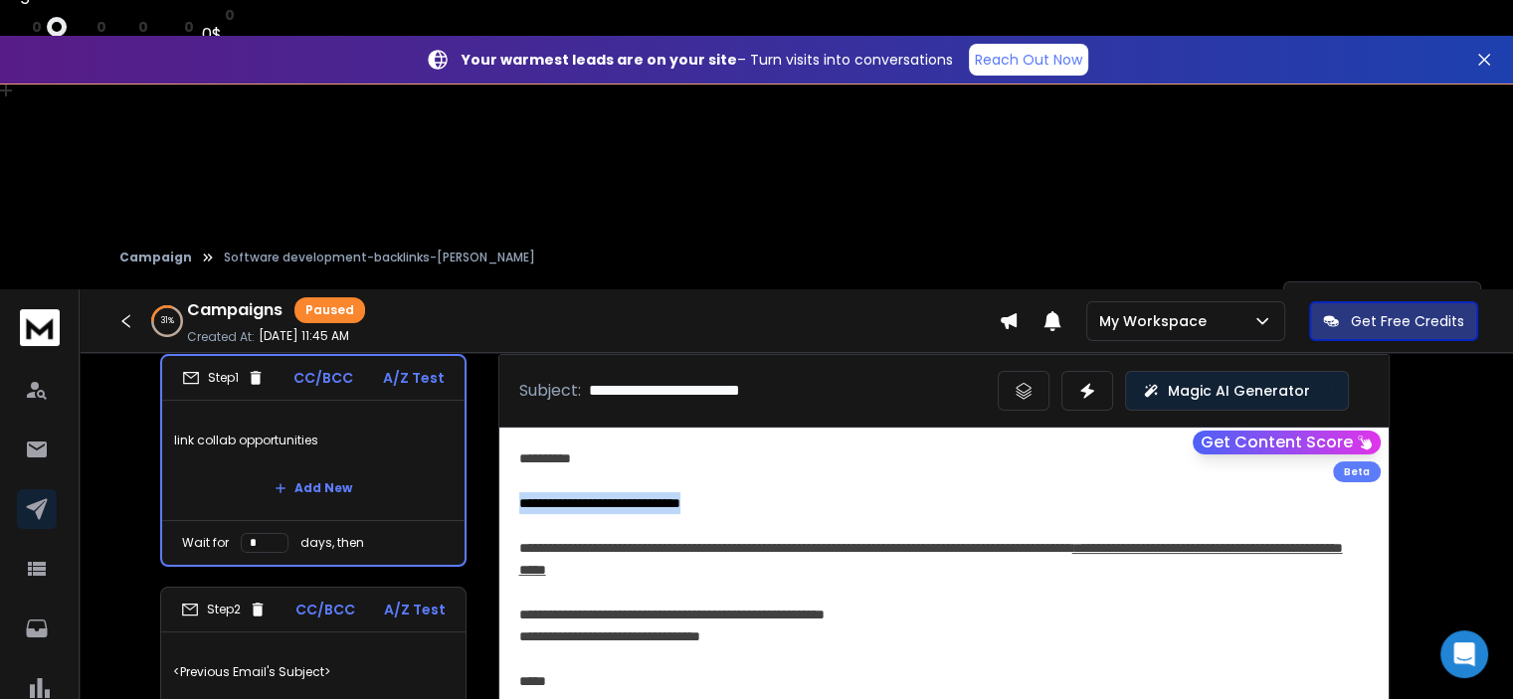
click at [1302, 381] on div "Magic AI Generator" at bounding box center [1237, 391] width 190 height 20
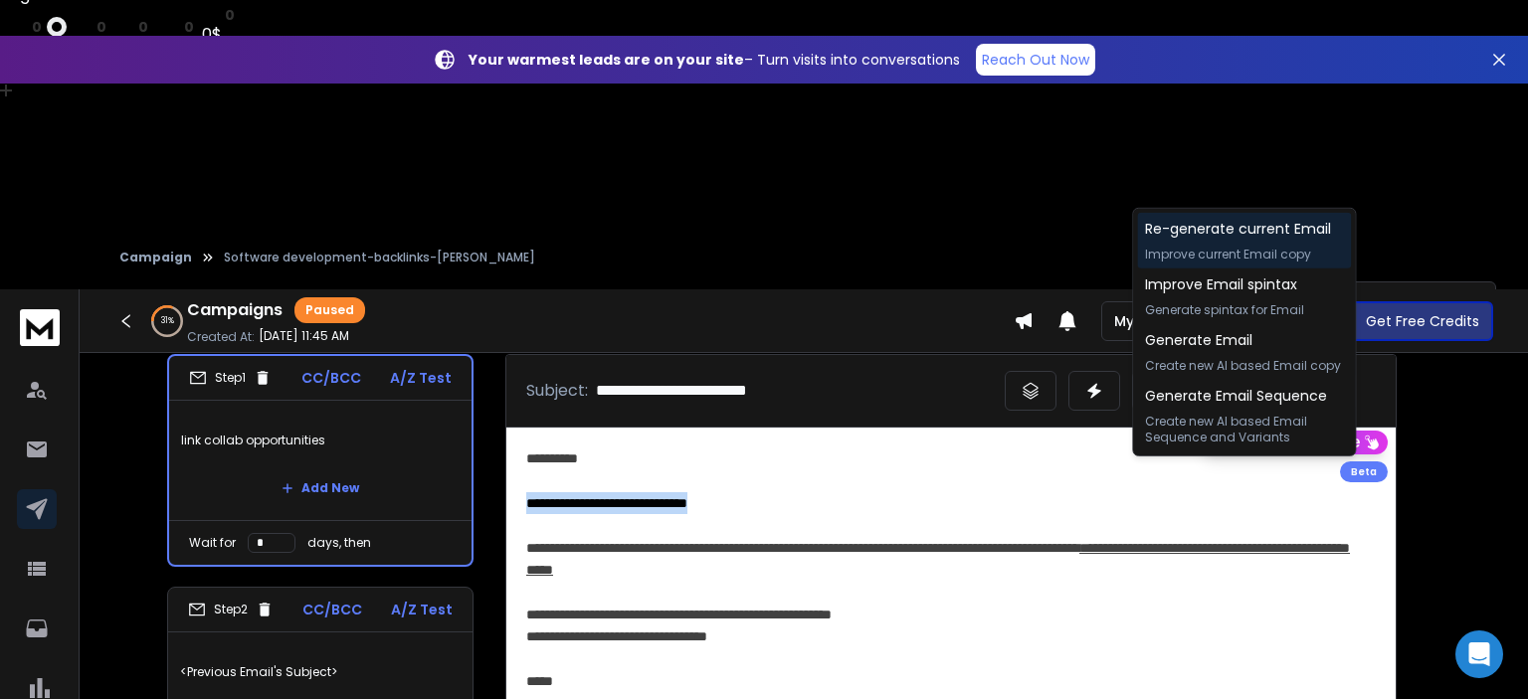
click at [1206, 229] on h1 "Re-generate current Email" at bounding box center [1238, 229] width 186 height 20
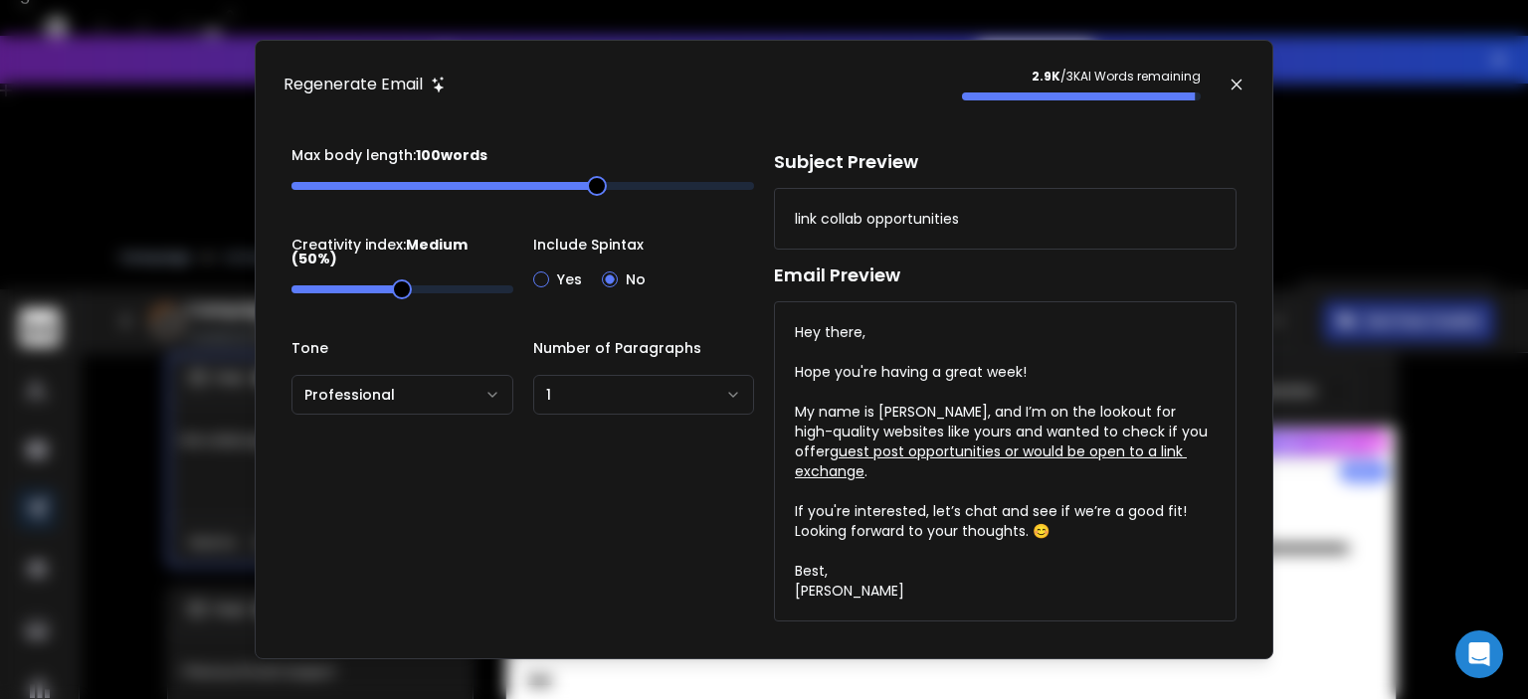
click at [926, 437] on div "My name is [PERSON_NAME], and I’m on the lookout for high-quality websites like…" at bounding box center [1005, 442] width 421 height 80
drag, startPoint x: 788, startPoint y: 373, endPoint x: 1087, endPoint y: 367, distance: 299.5
click at [1087, 367] on div "Hey there, [PERSON_NAME] you're having a great week! My name is [PERSON_NAME], …" at bounding box center [1005, 461] width 463 height 320
click at [541, 276] on button "Yes" at bounding box center [541, 280] width 16 height 16
click at [891, 385] on div at bounding box center [1005, 392] width 421 height 20
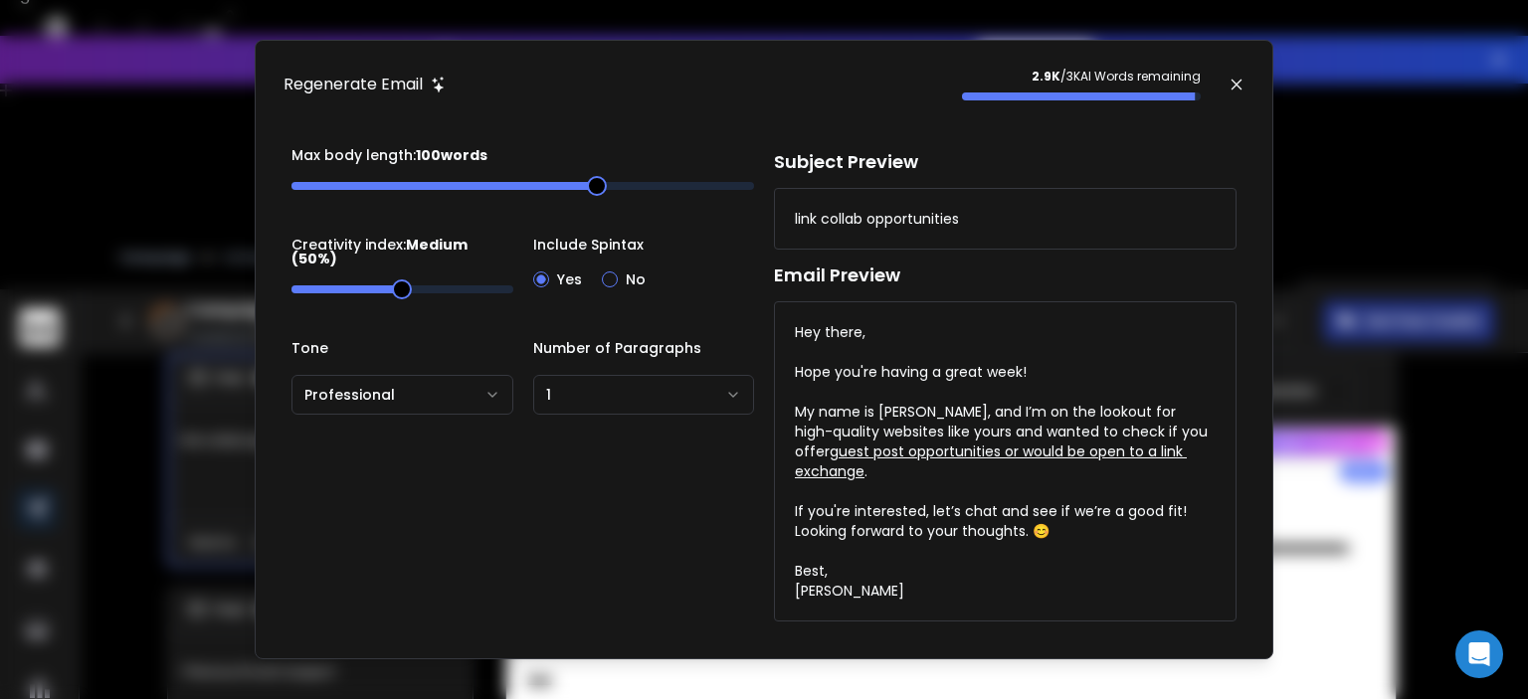
click at [479, 399] on button "Professional" at bounding box center [402, 395] width 222 height 40
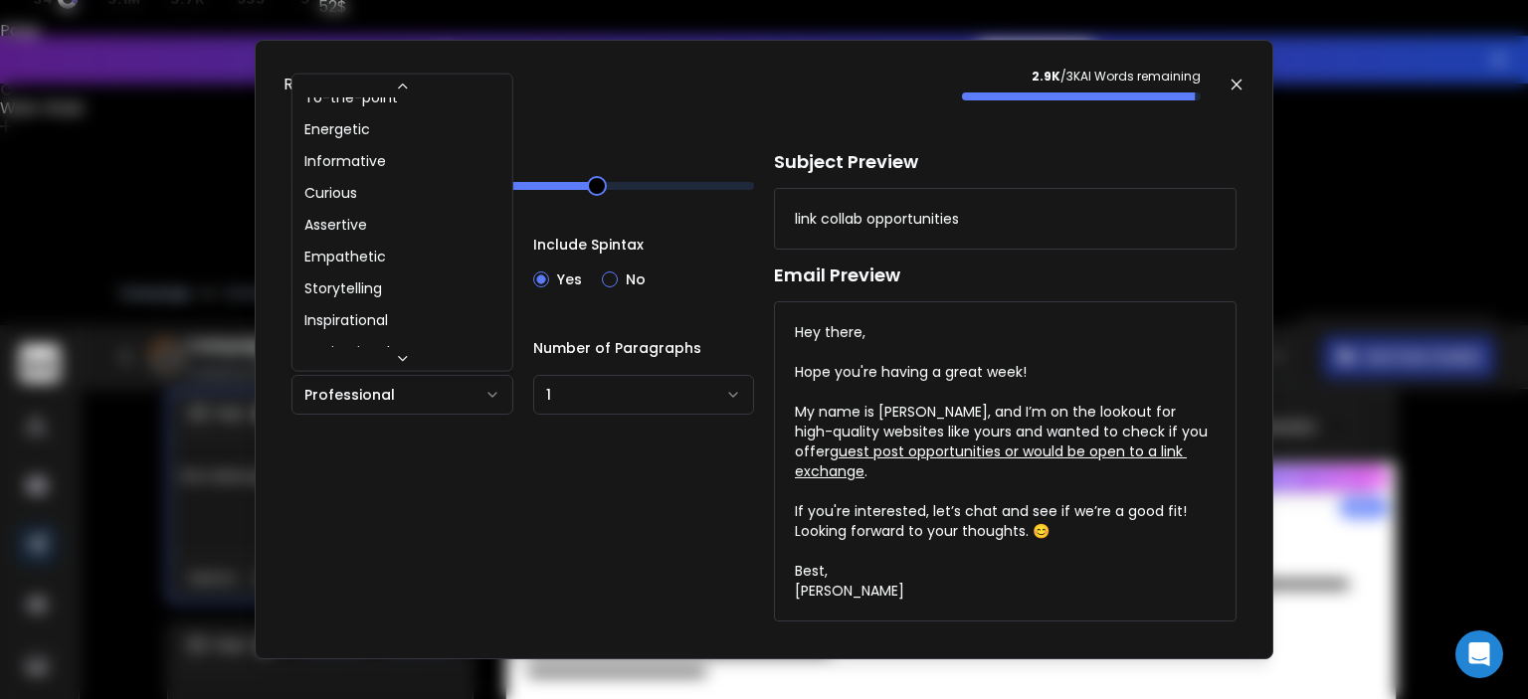
scroll to position [85, 0]
select select "**********"
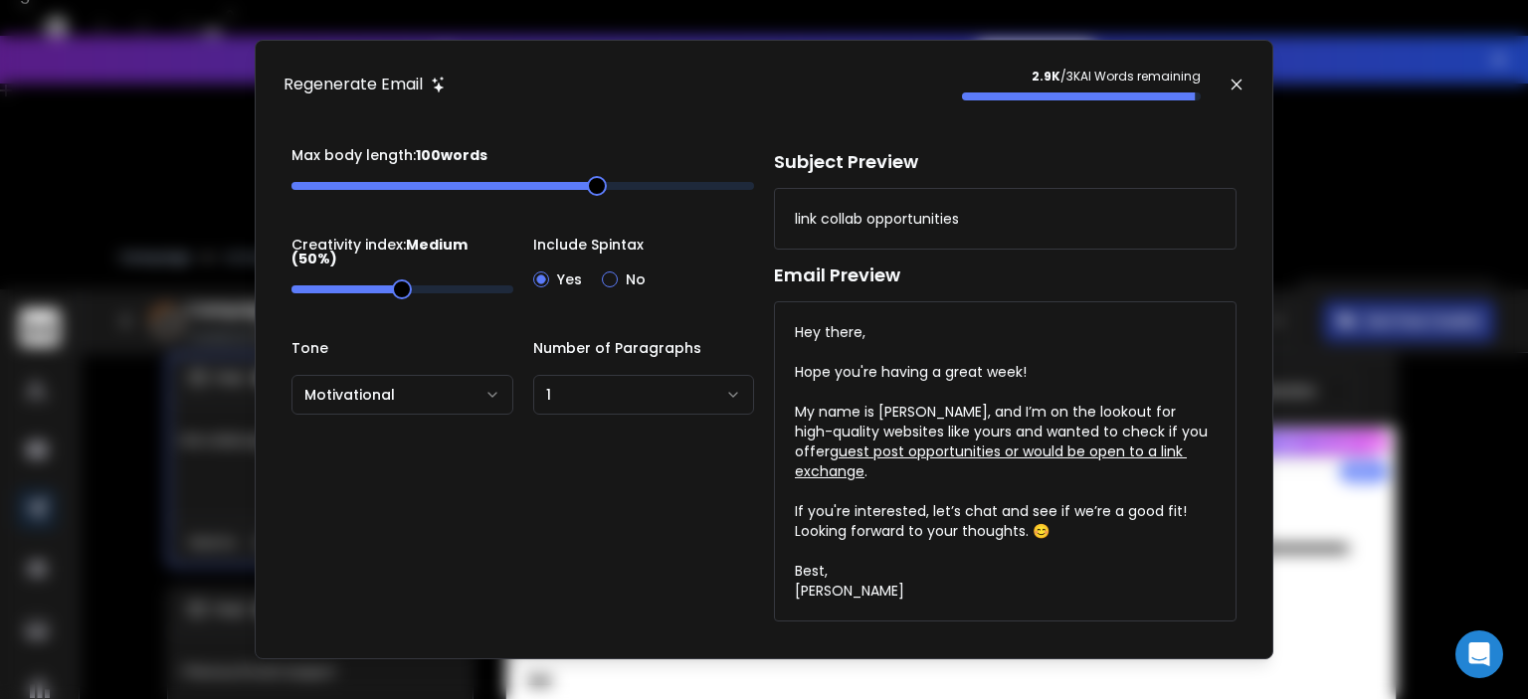
click at [660, 393] on button "1" at bounding box center [644, 395] width 222 height 40
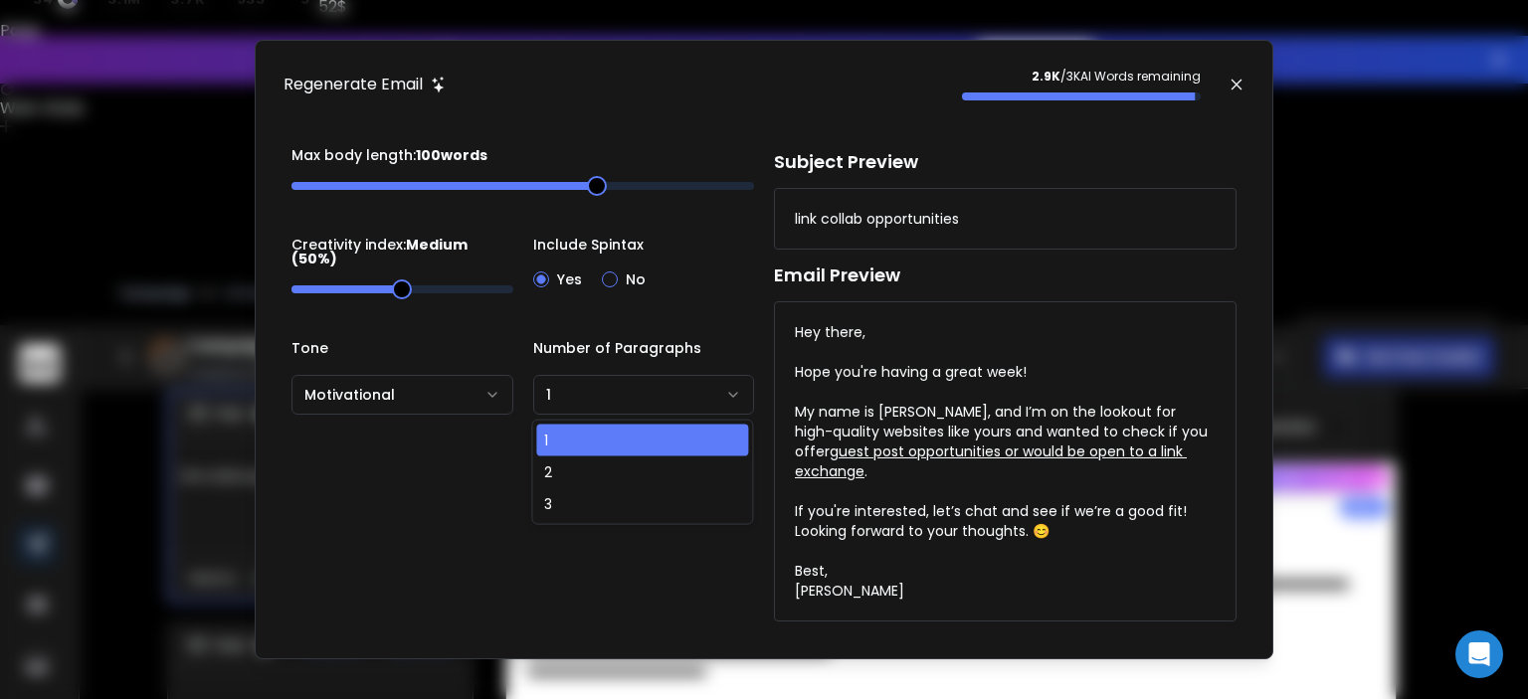
select select "*"
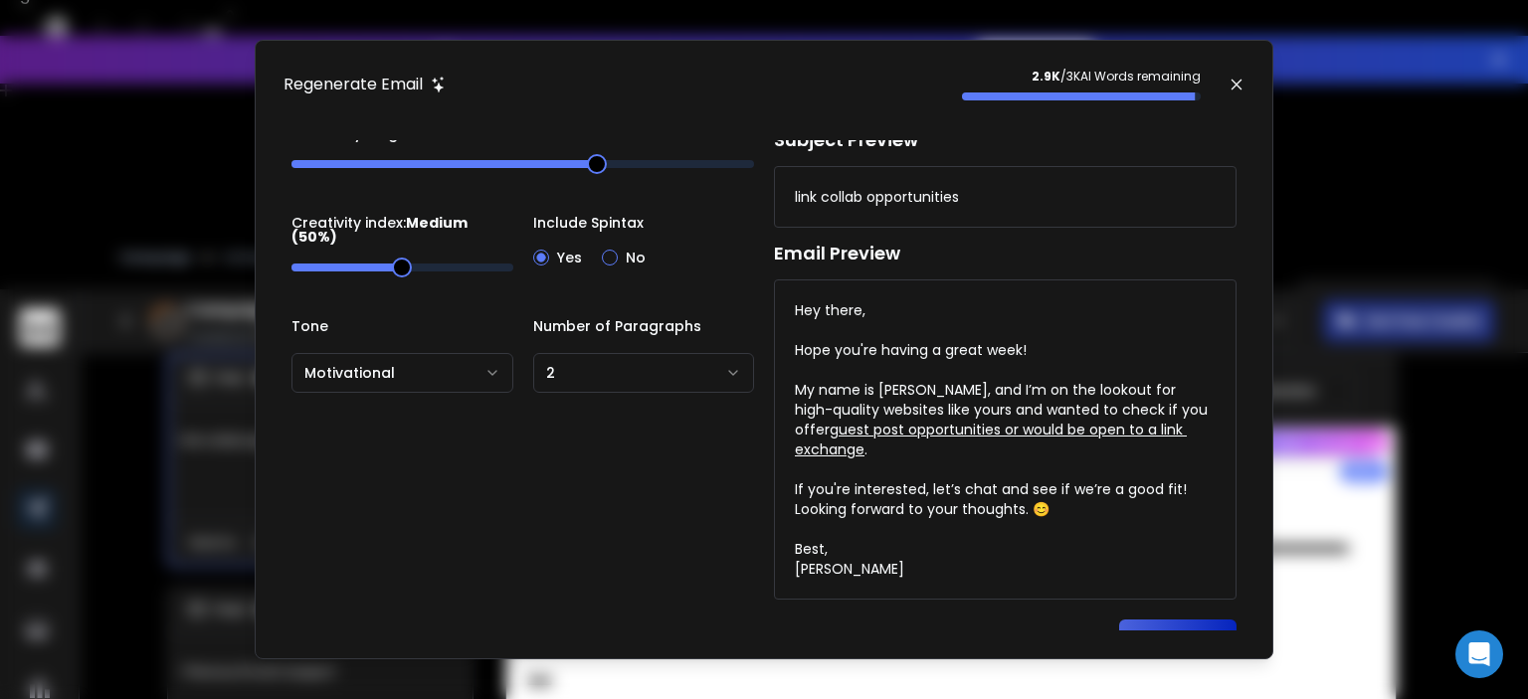
scroll to position [39, 0]
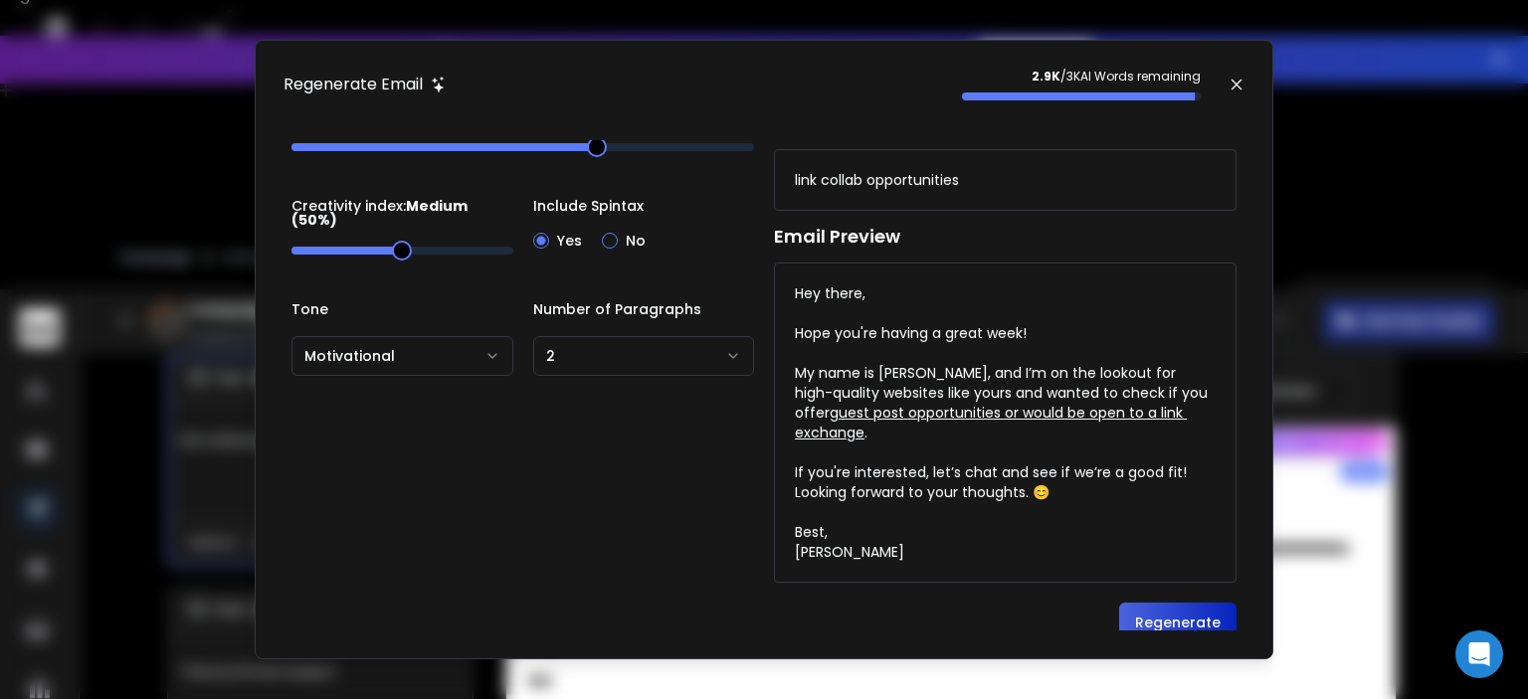
click at [1193, 607] on button "Regenerate" at bounding box center [1177, 623] width 117 height 40
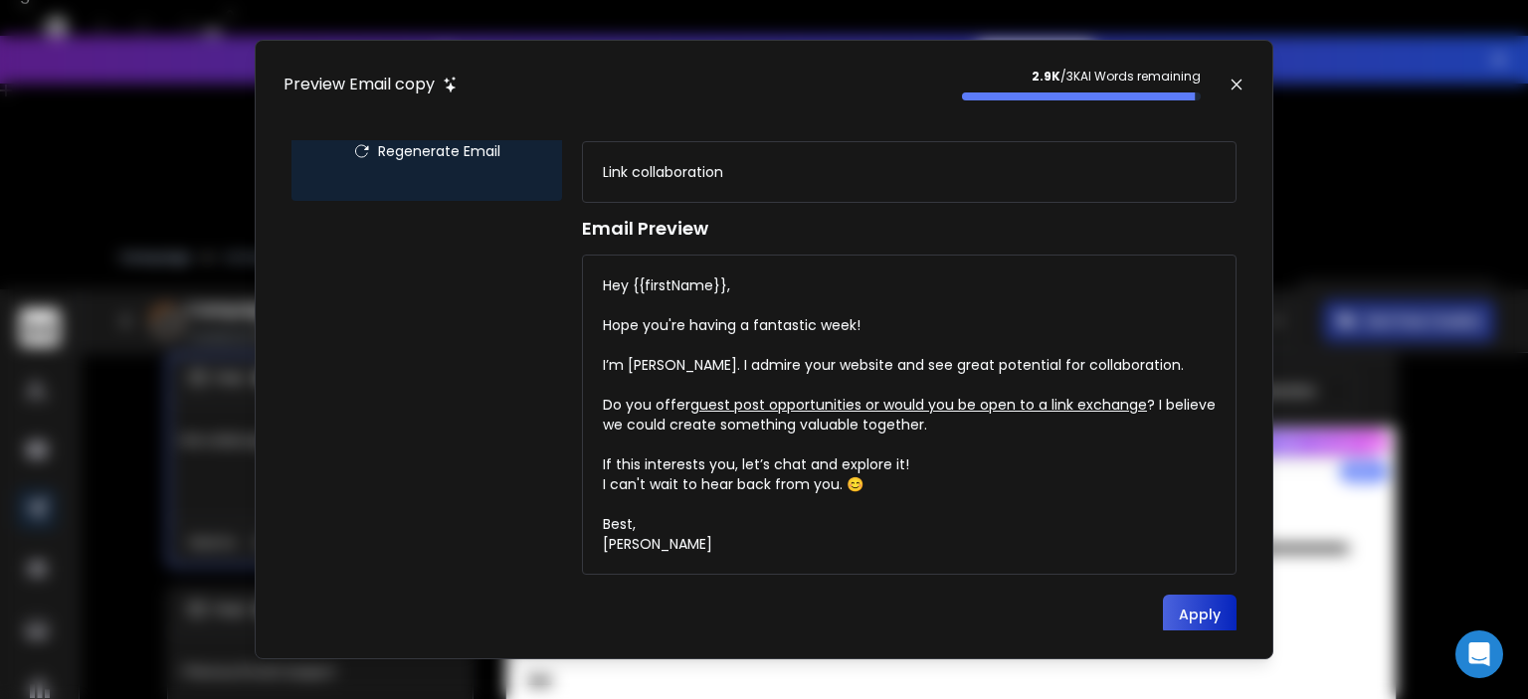
scroll to position [59, 0]
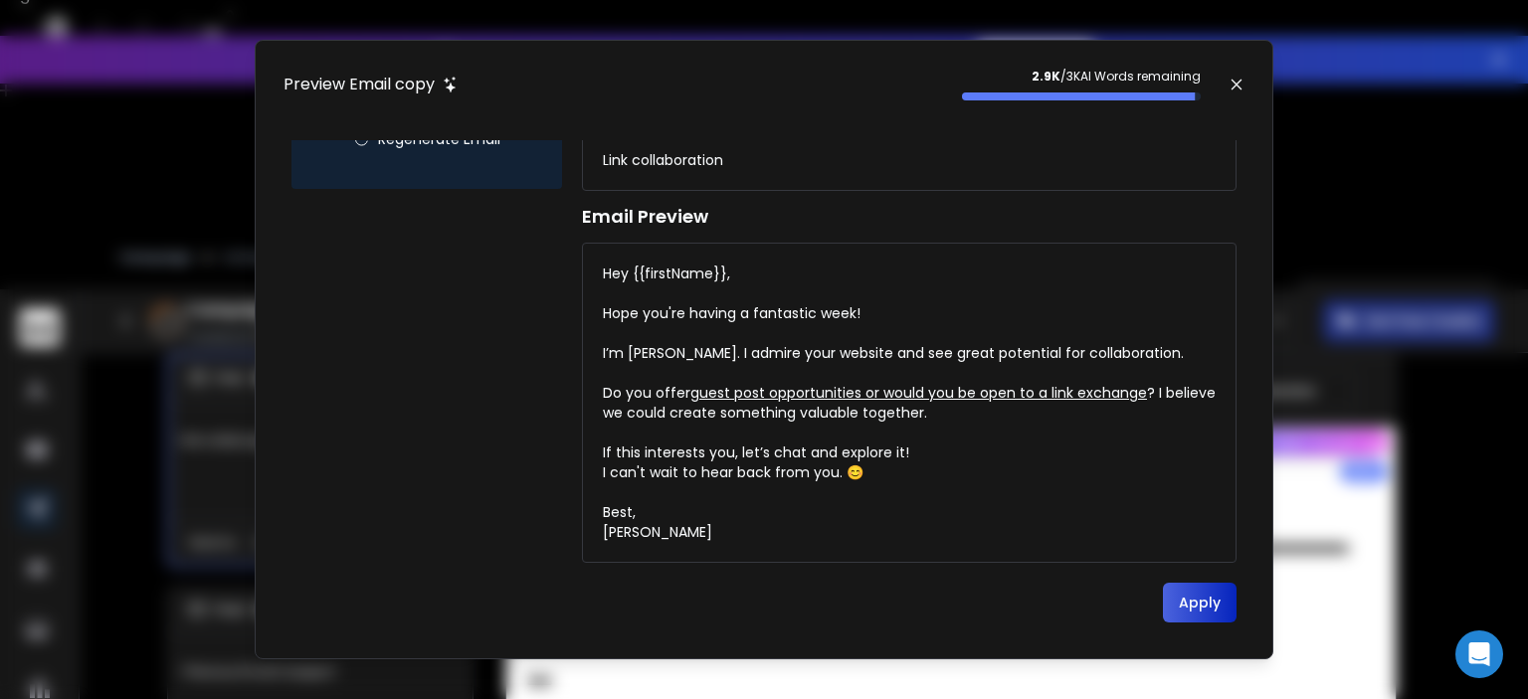
click at [1197, 611] on button "Apply" at bounding box center [1200, 603] width 74 height 40
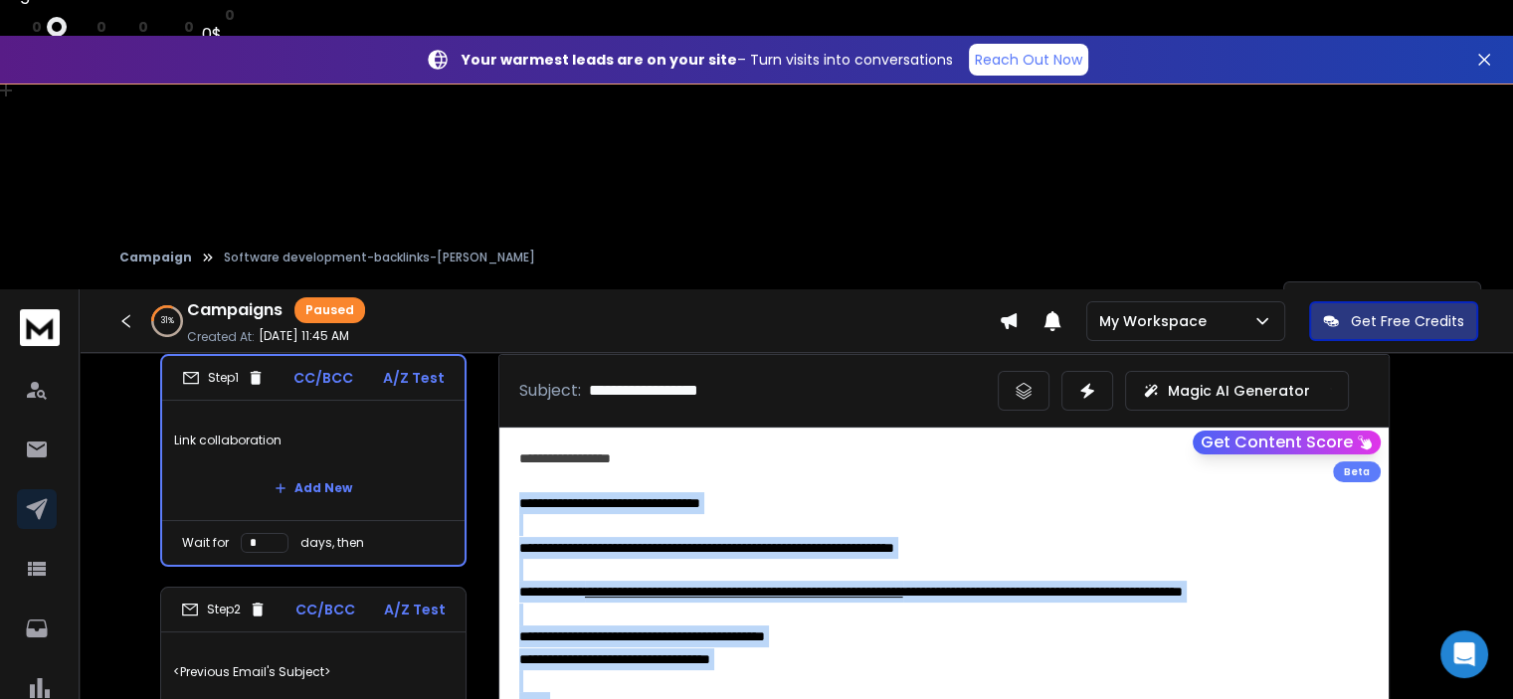
drag, startPoint x: 577, startPoint y: 518, endPoint x: 516, endPoint y: 293, distance: 232.8
click at [516, 428] on div "**********" at bounding box center [943, 624] width 889 height 393
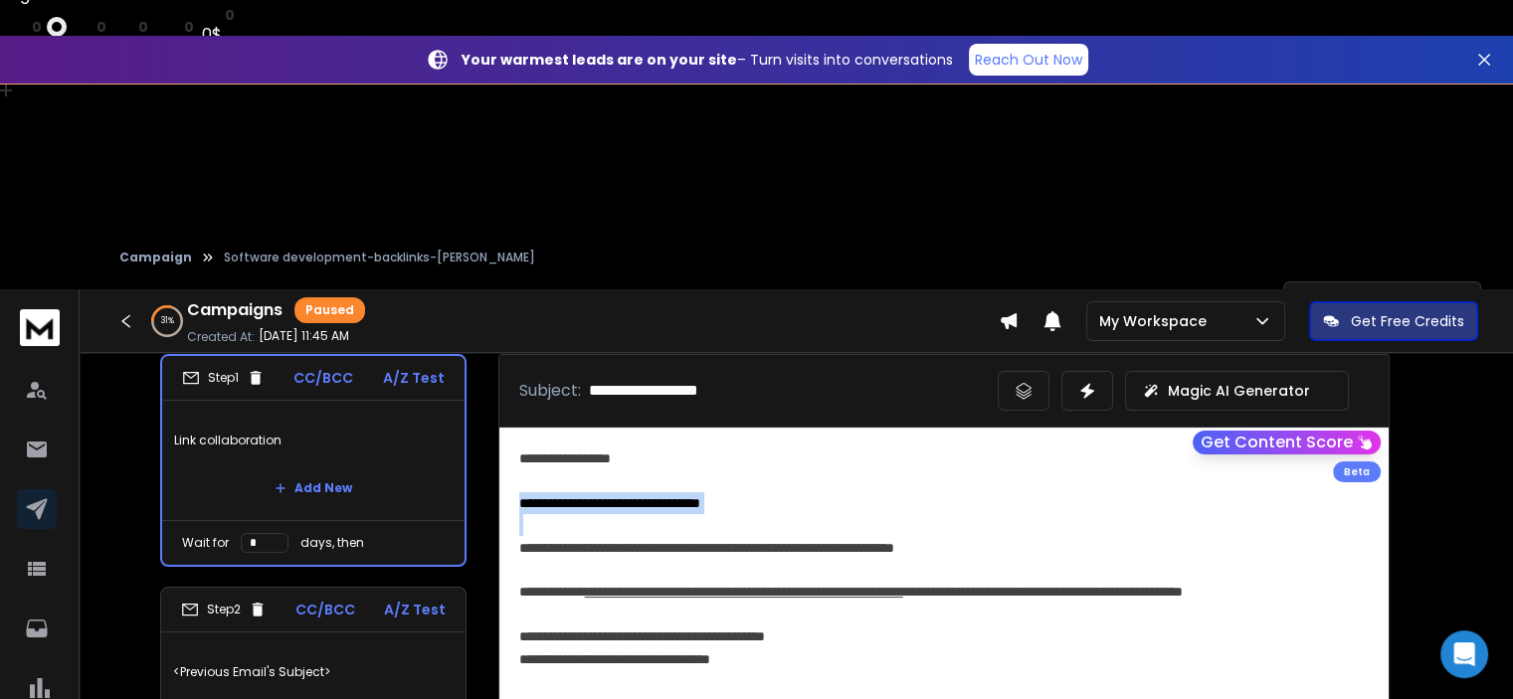
drag, startPoint x: 544, startPoint y: 293, endPoint x: 784, endPoint y: 288, distance: 239.8
click at [784, 428] on div "**********" at bounding box center [943, 624] width 889 height 393
click at [1330, 381] on icon "button" at bounding box center [1331, 389] width 2 height 16
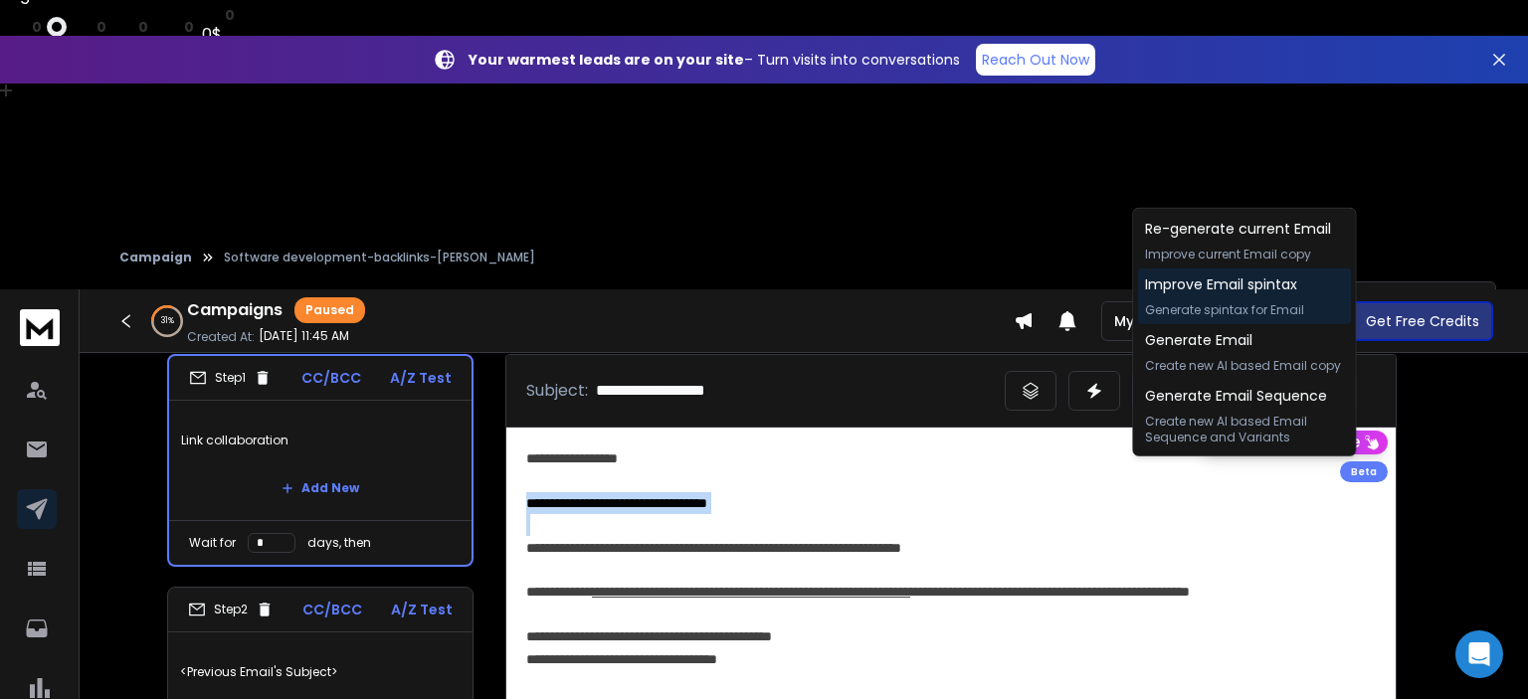
click at [1256, 302] on p "Generate spintax for Email" at bounding box center [1224, 310] width 159 height 16
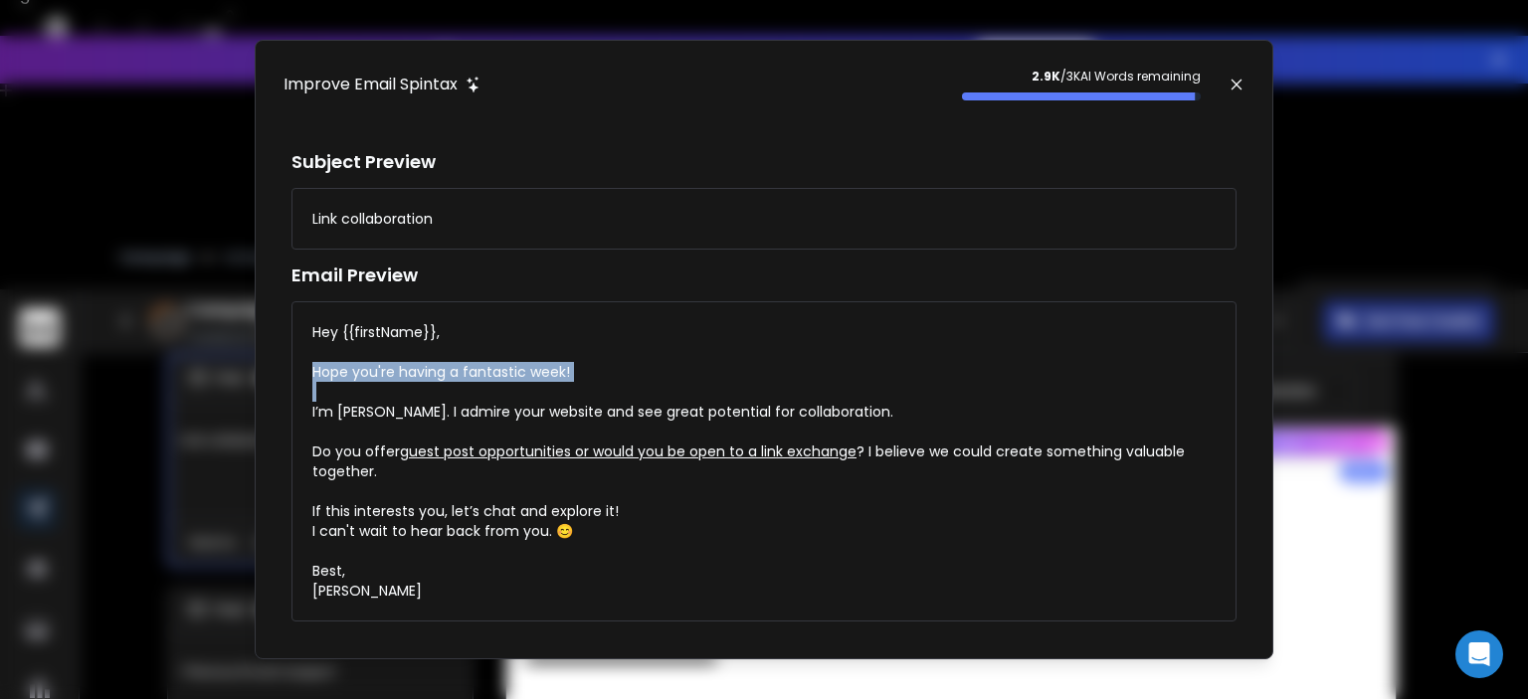
drag, startPoint x: 302, startPoint y: 377, endPoint x: 701, endPoint y: 387, distance: 399.0
click at [701, 387] on div "Hey {{firstName}}, Hope you're having a fantastic week! I’m [PERSON_NAME]. I ad…" at bounding box center [763, 461] width 945 height 320
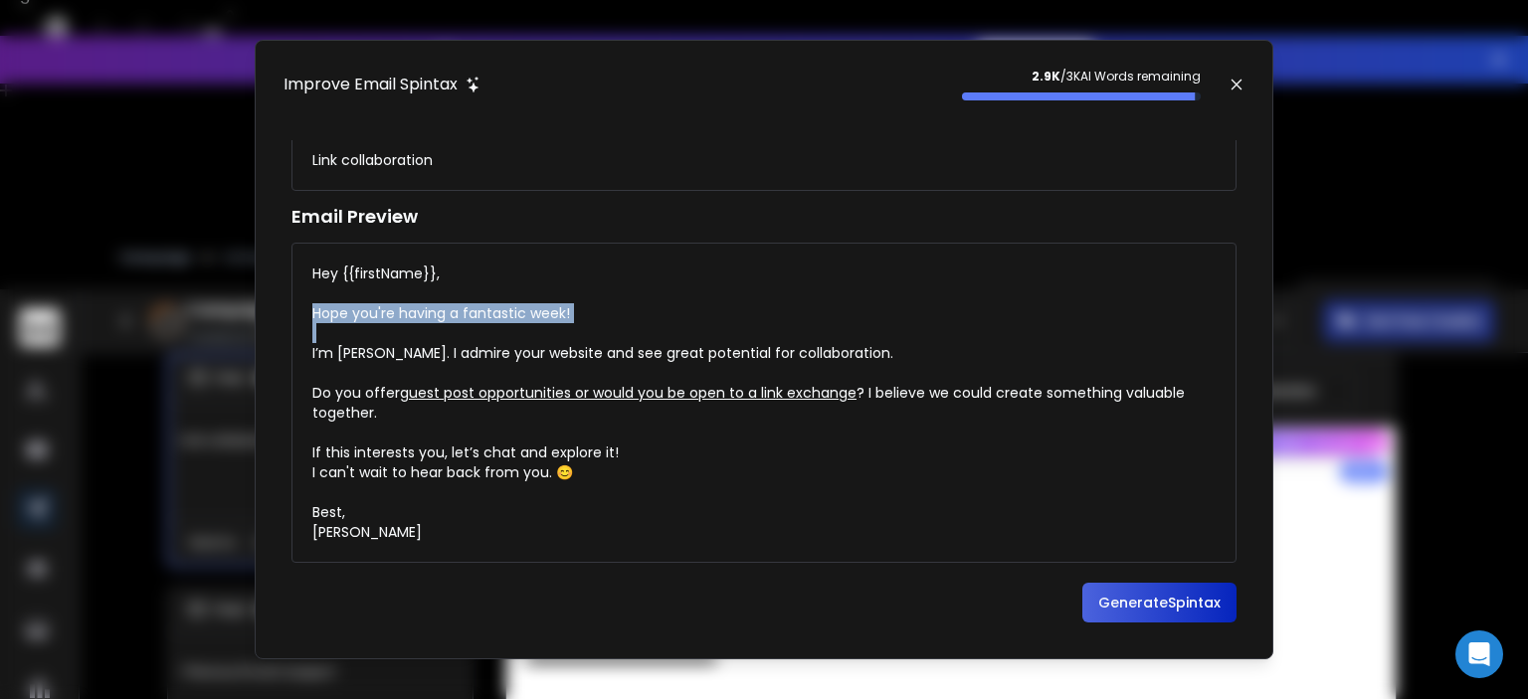
click at [1145, 596] on button "Generate Spintax" at bounding box center [1159, 603] width 154 height 40
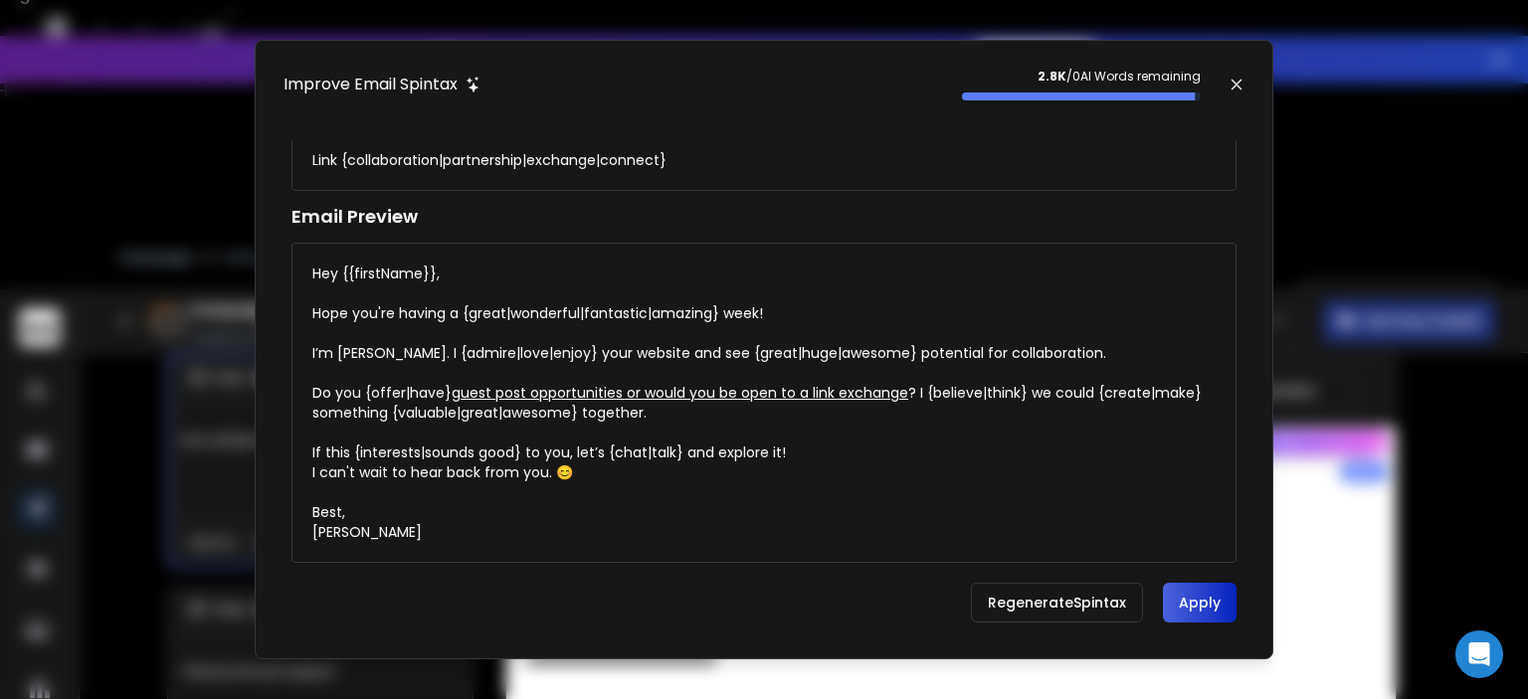
click at [1202, 596] on button "Apply" at bounding box center [1200, 603] width 74 height 40
type input "**********"
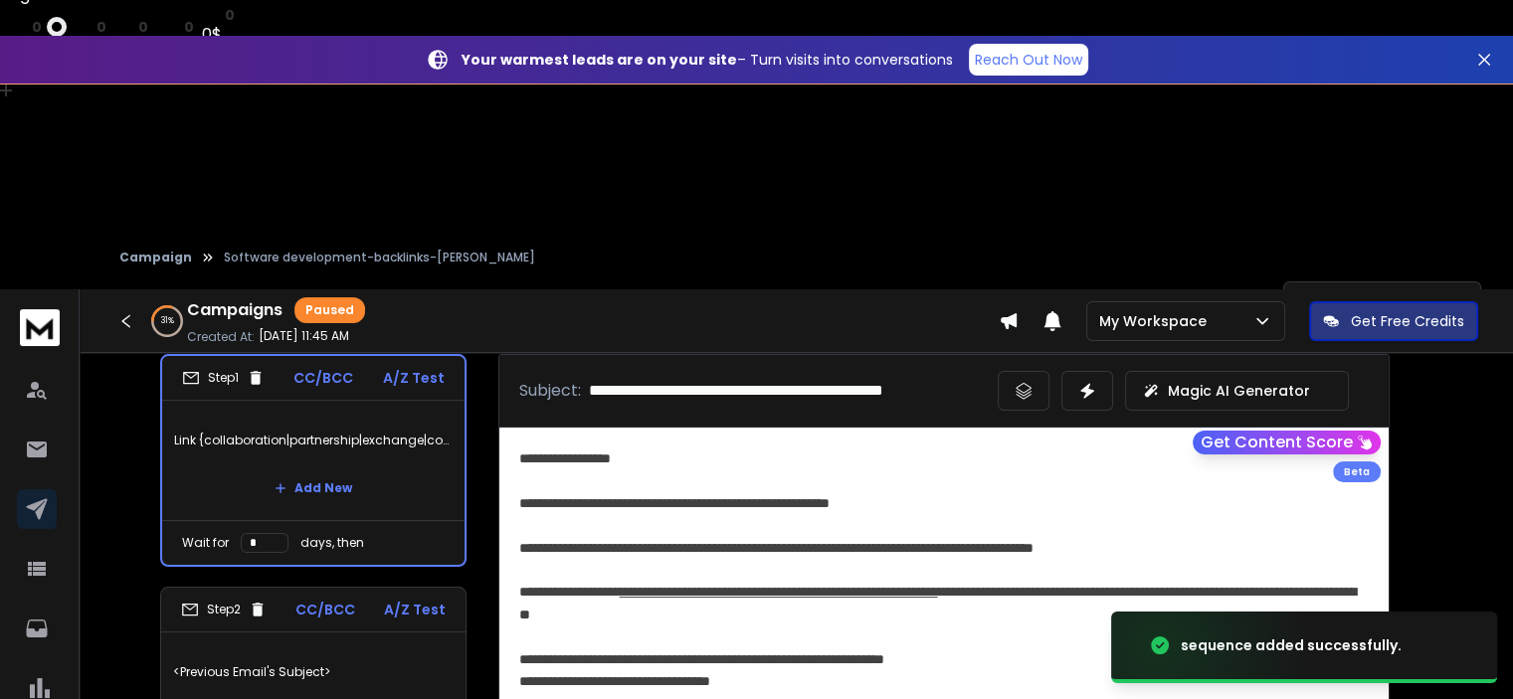
click at [363, 645] on p "<Previous Email's Subject>" at bounding box center [313, 673] width 281 height 56
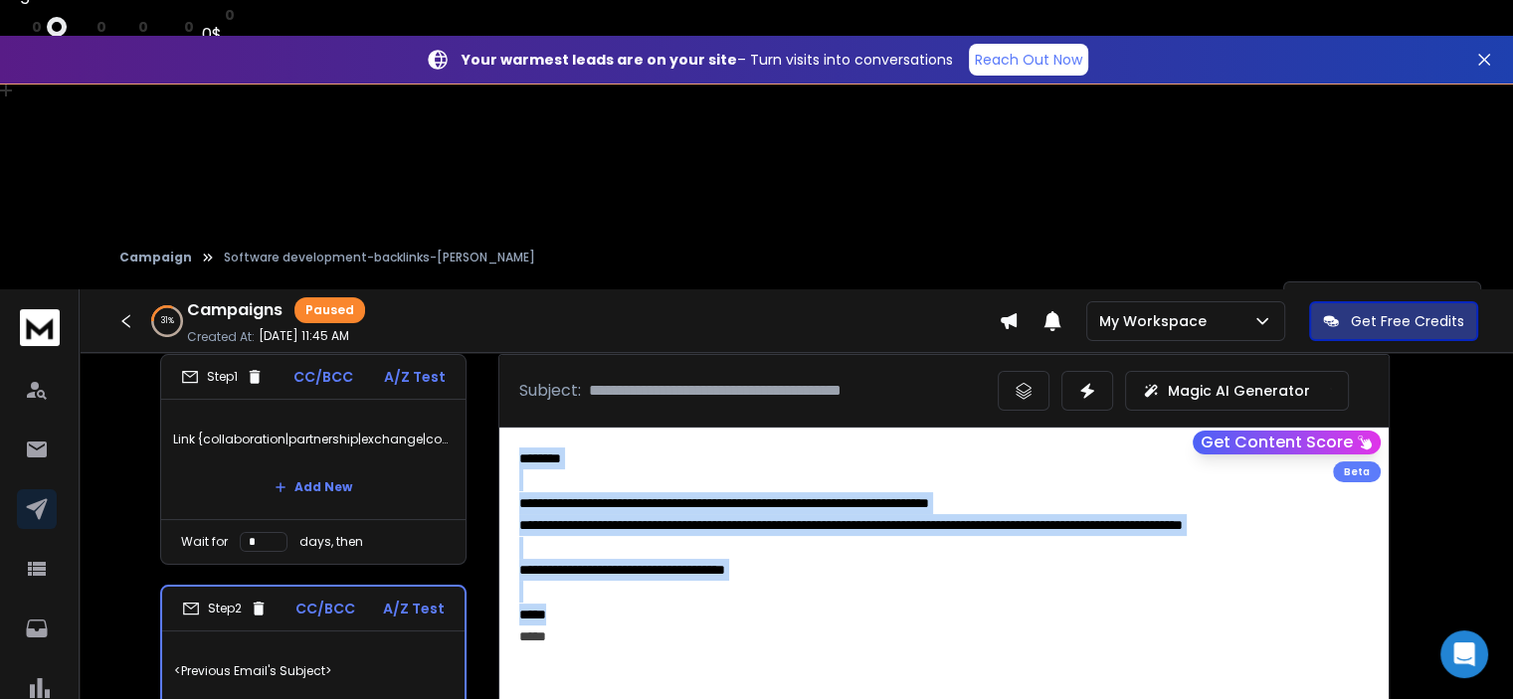
drag, startPoint x: 519, startPoint y: 253, endPoint x: 587, endPoint y: 405, distance: 166.5
click at [587, 428] on div "**********" at bounding box center [943, 624] width 889 height 393
click at [1260, 381] on p "Magic AI Generator" at bounding box center [1239, 391] width 142 height 20
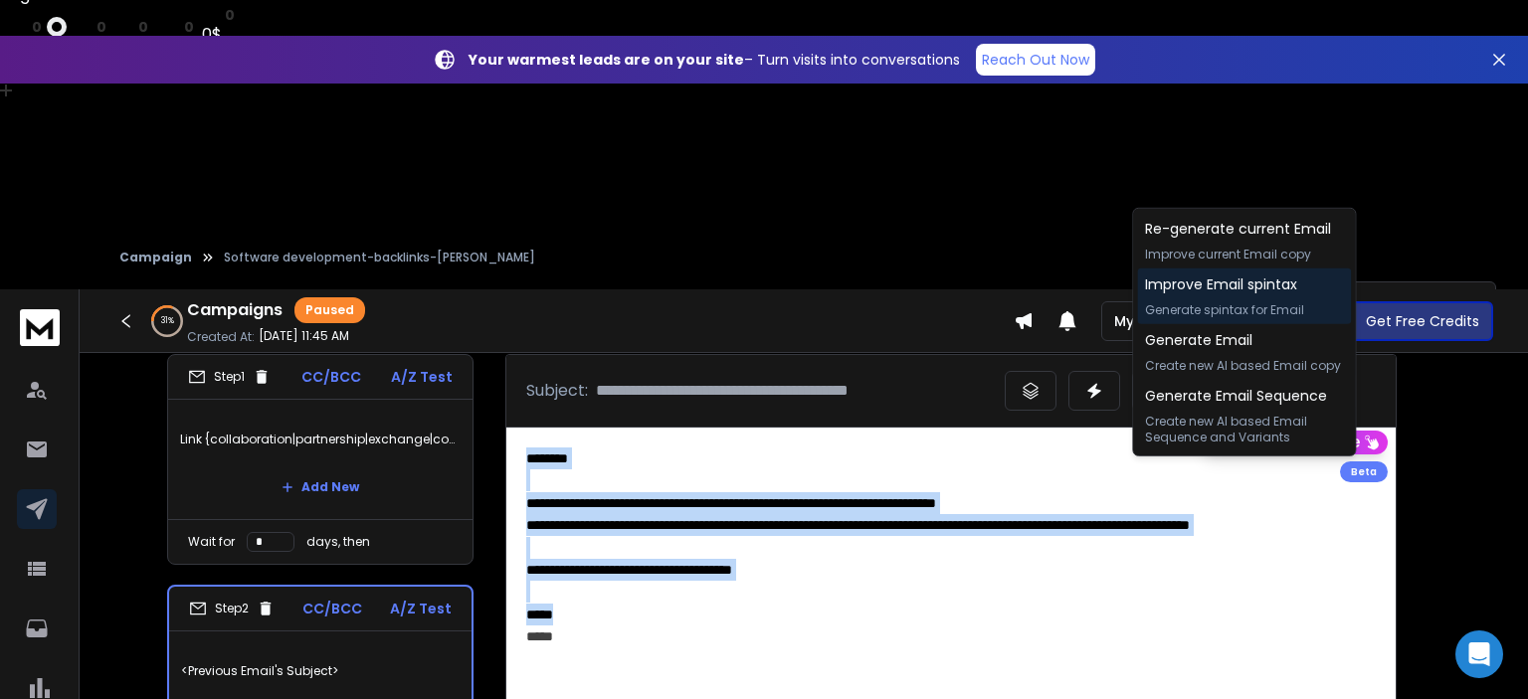
click at [1231, 289] on h1 "Improve Email spintax" at bounding box center [1224, 285] width 159 height 20
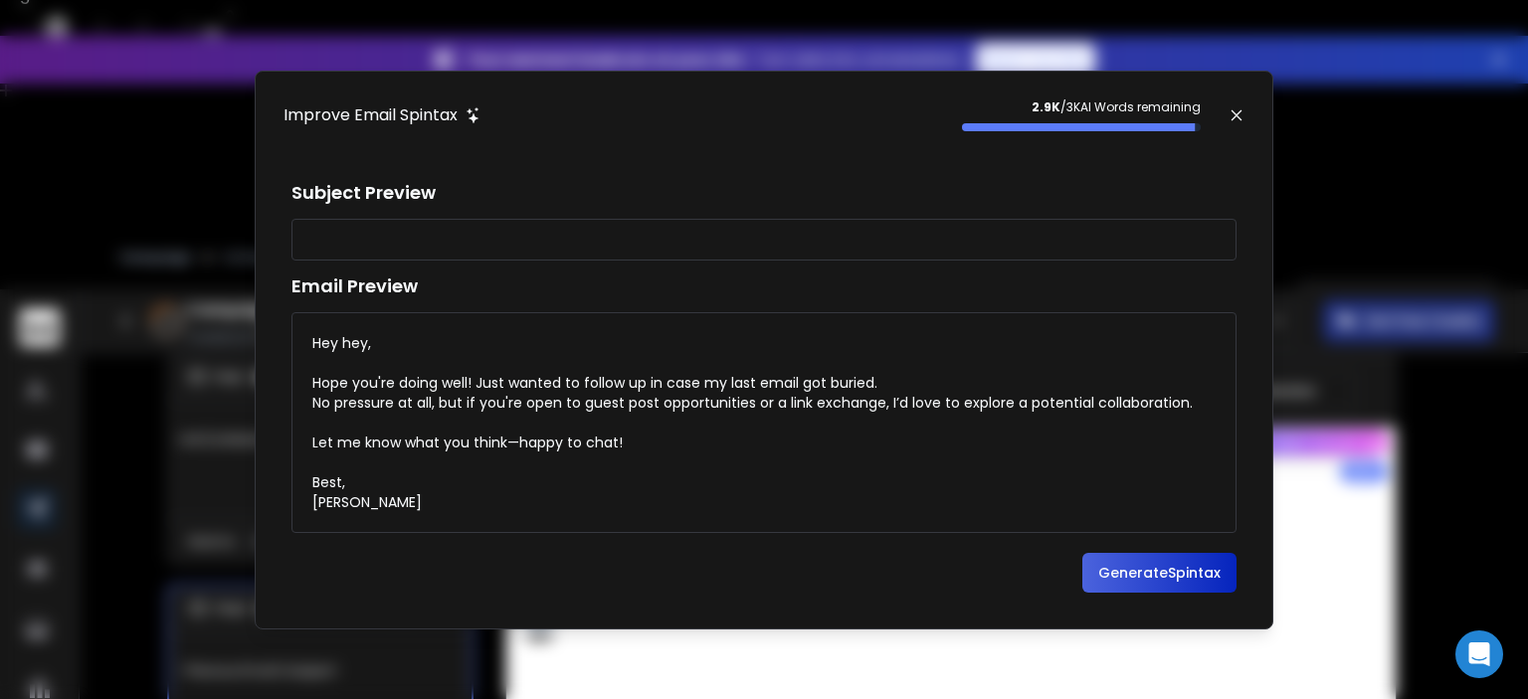
click at [1131, 577] on button "Generate Spintax" at bounding box center [1159, 573] width 154 height 40
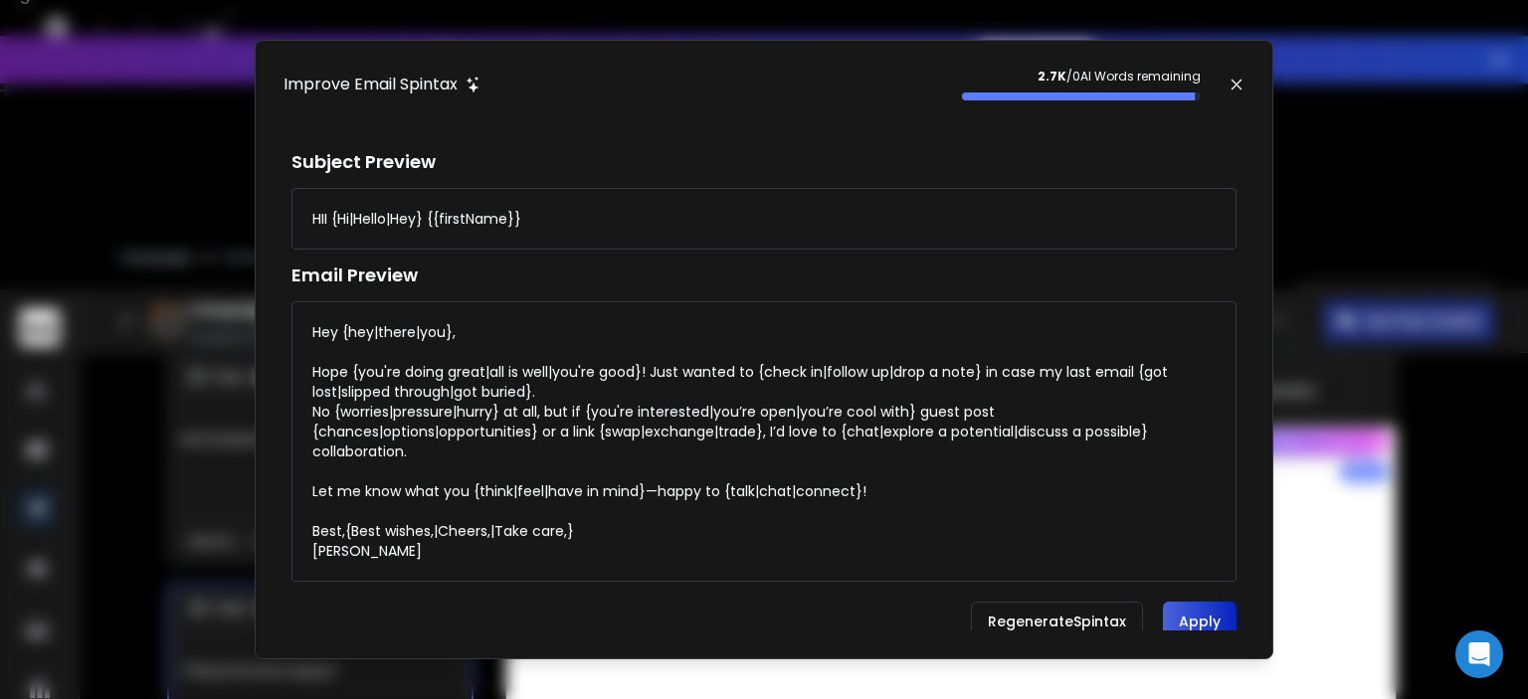
click at [1202, 619] on button "Apply" at bounding box center [1200, 622] width 74 height 40
type input "**********"
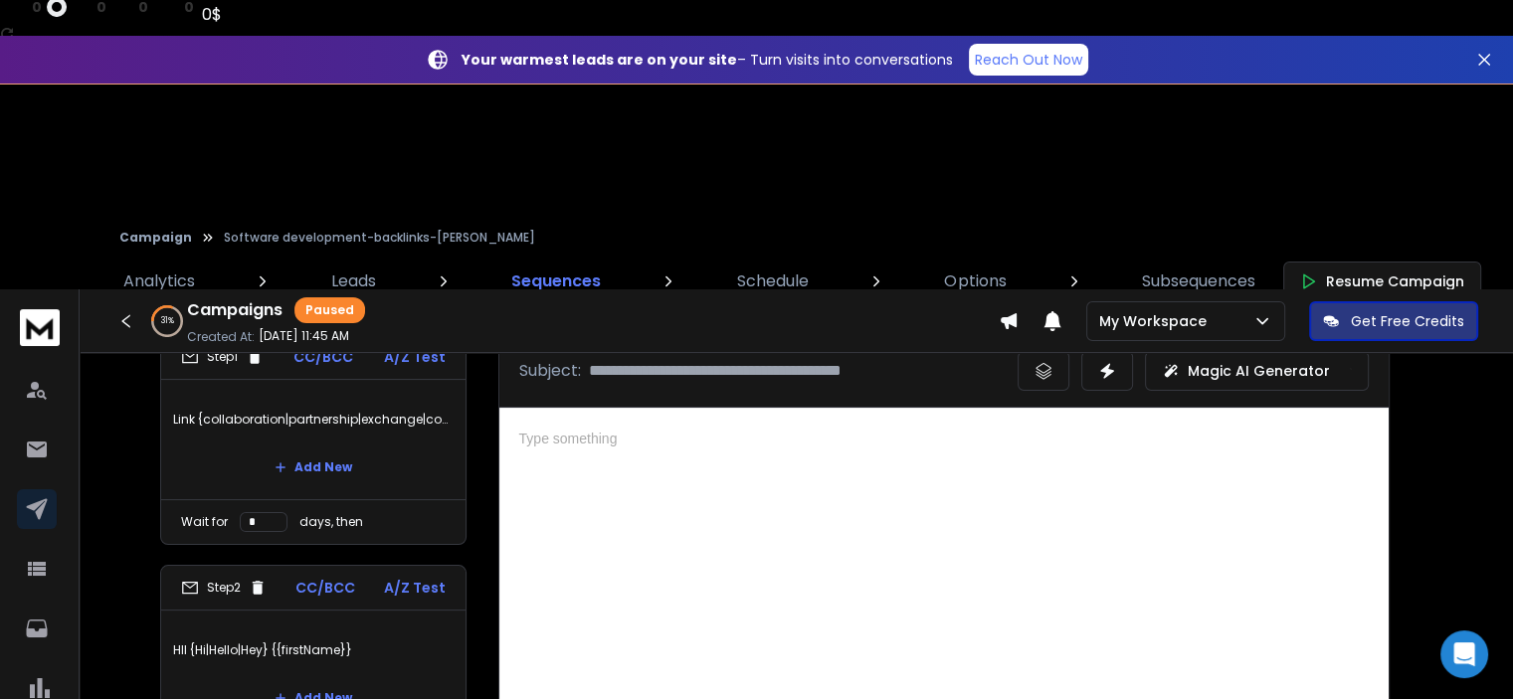
scroll to position [156, 0]
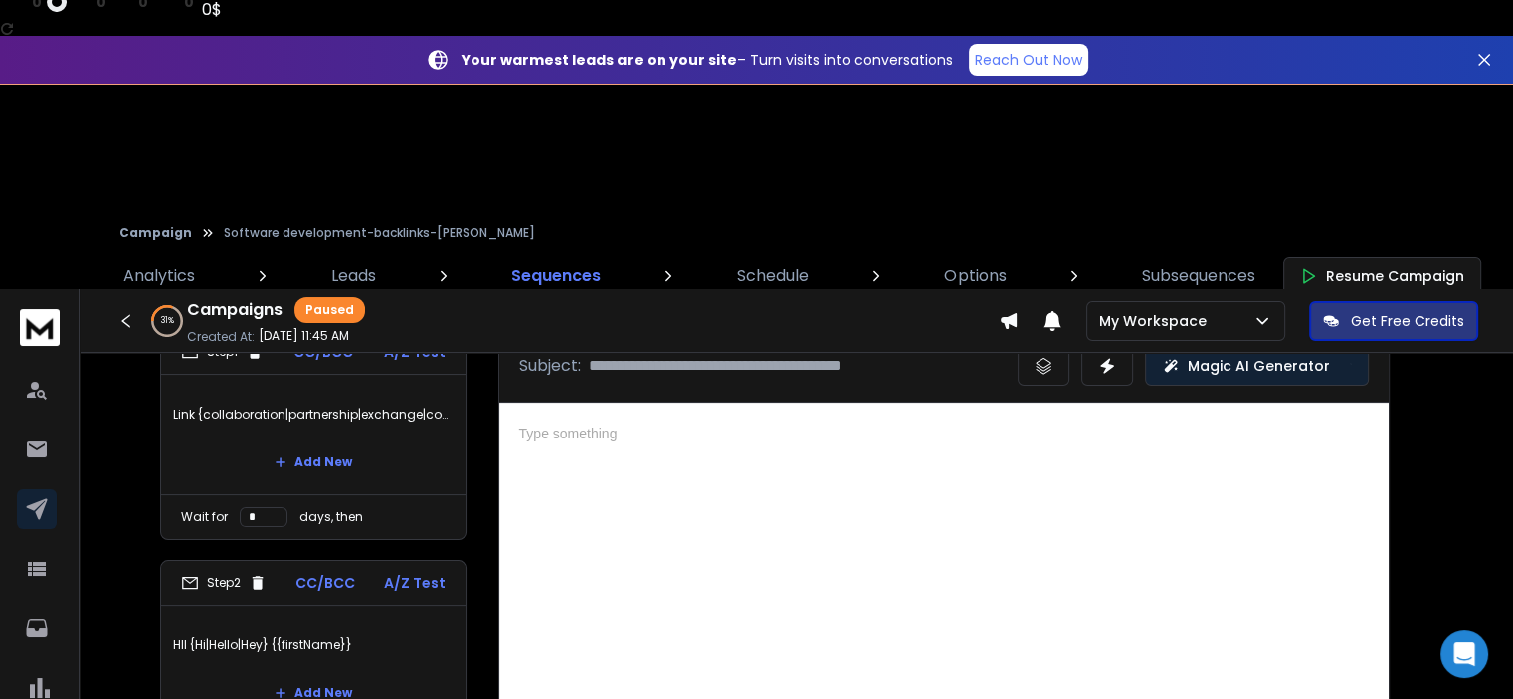
click at [1332, 356] on div "Magic AI Generator" at bounding box center [1257, 366] width 190 height 20
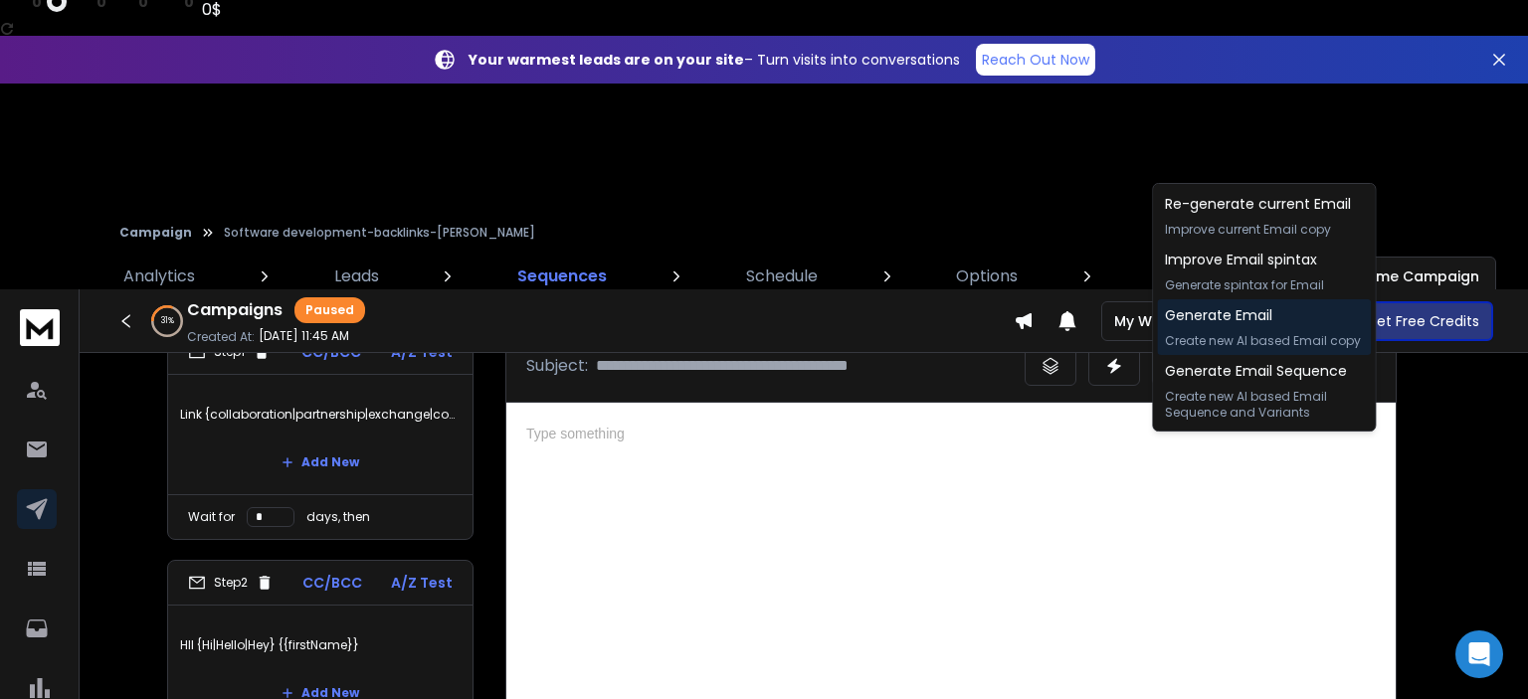
click at [1195, 328] on div "Generate Email Create new AI based Email copy" at bounding box center [1263, 327] width 196 height 44
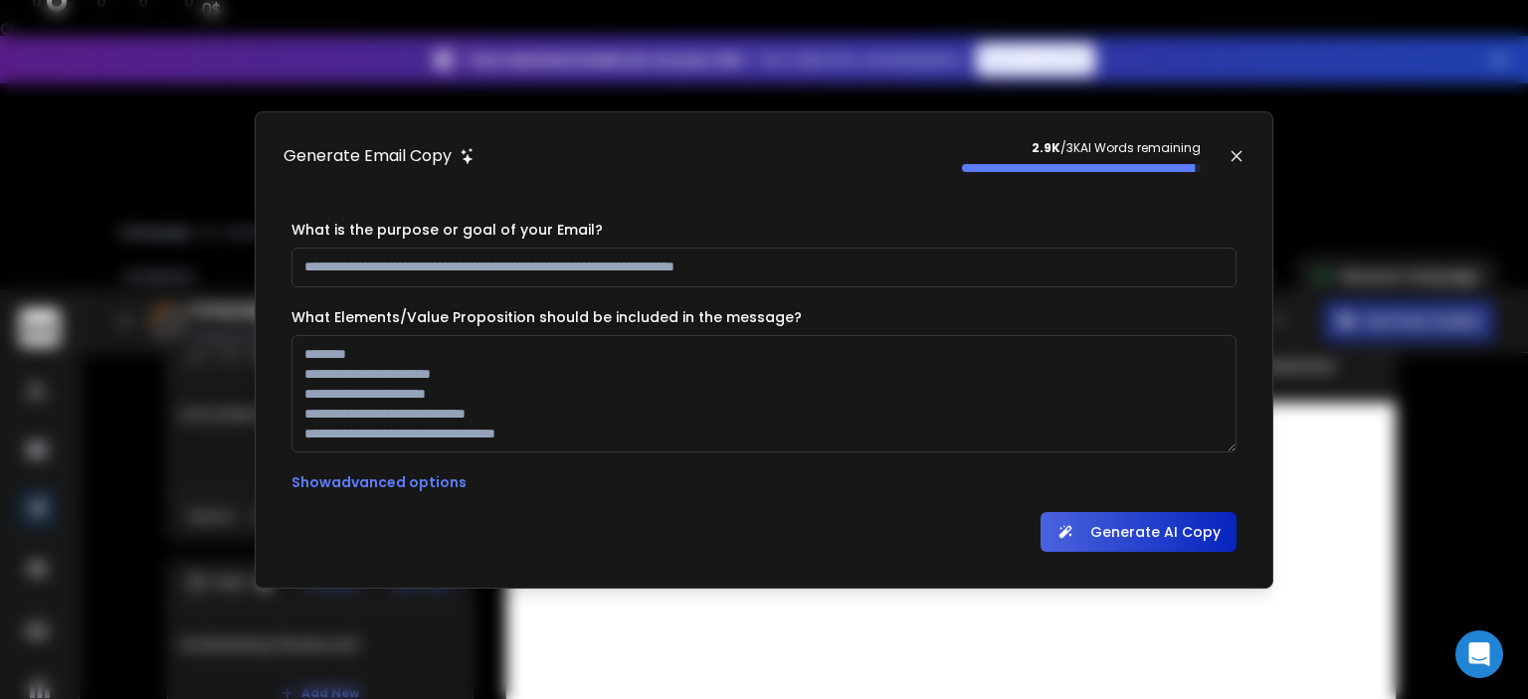
click at [466, 265] on input at bounding box center [763, 268] width 945 height 40
type input "*"
type input "**********"
click at [1158, 532] on button "Generate AI Copy" at bounding box center [1138, 532] width 196 height 40
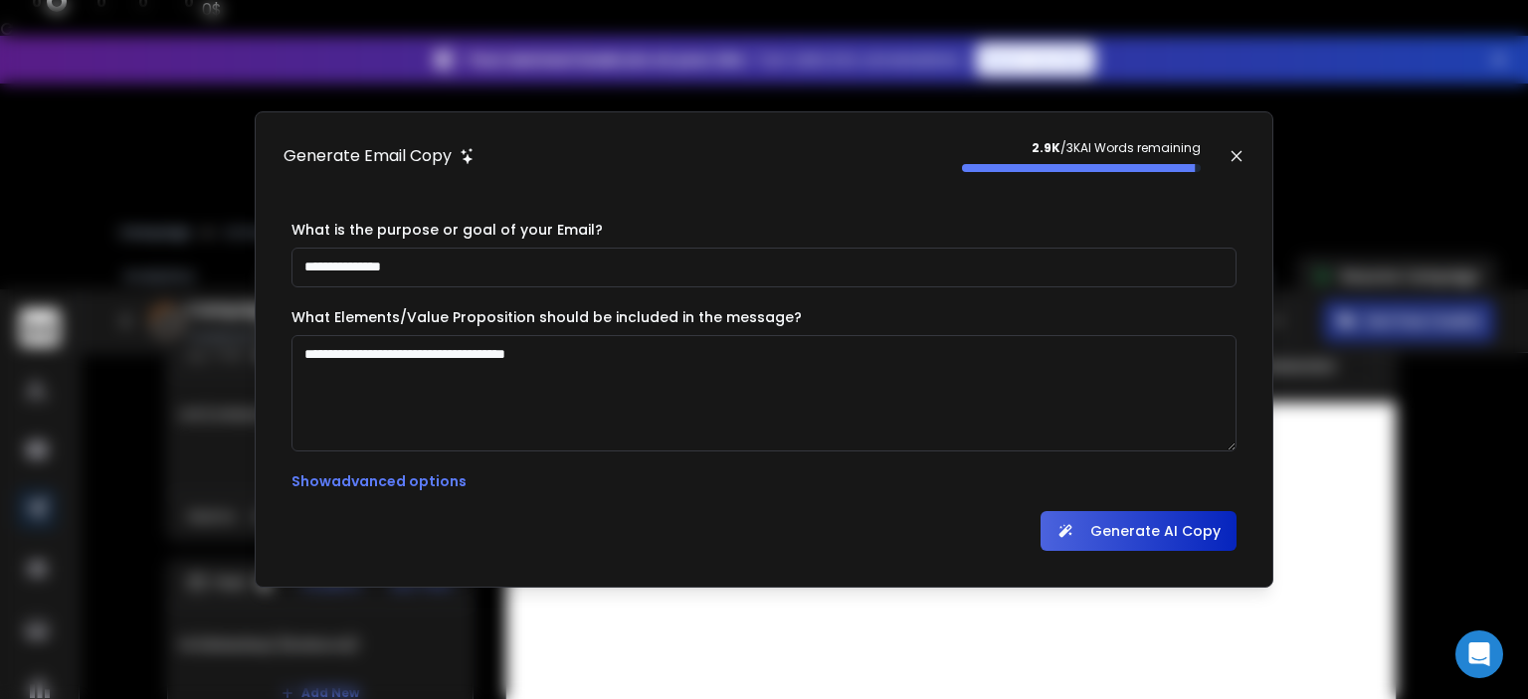
type textarea "**********"
click at [1087, 524] on button "Generate AI Copy" at bounding box center [1138, 531] width 196 height 40
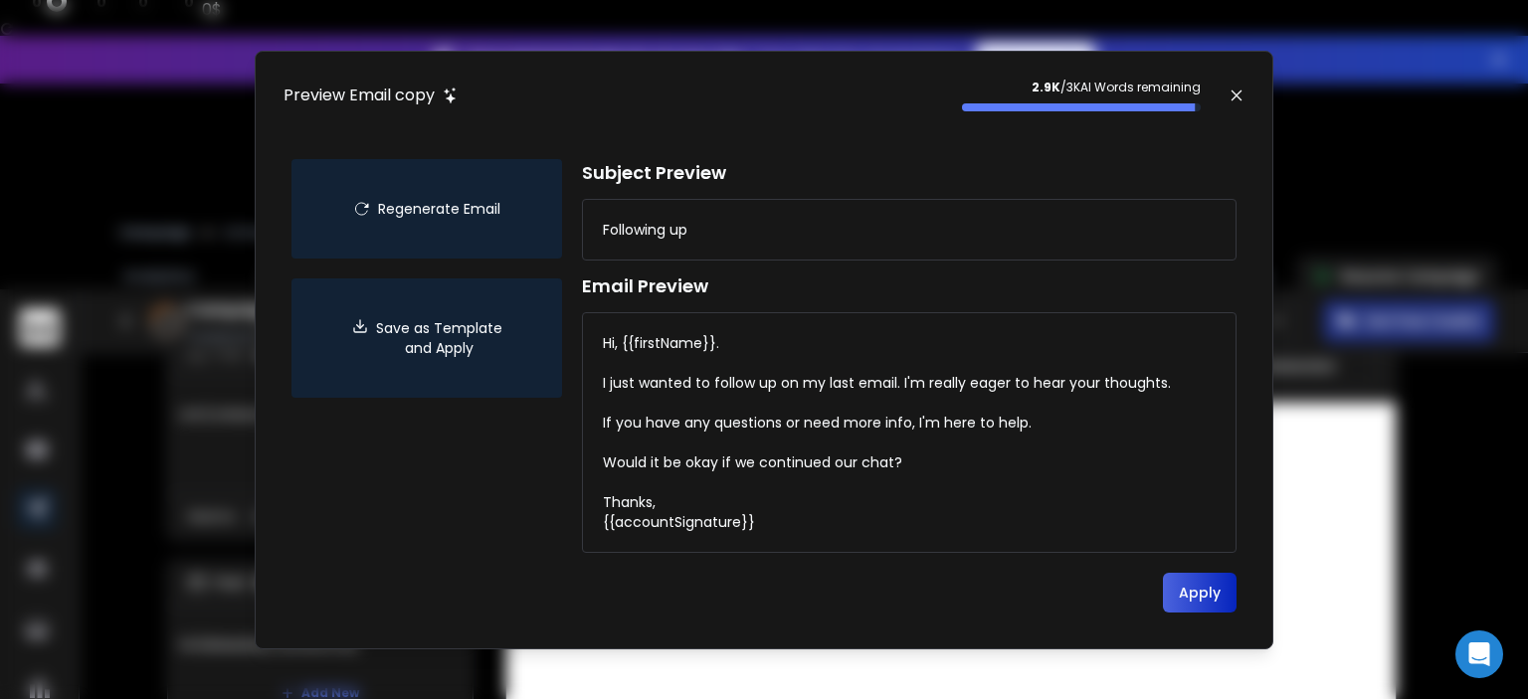
click at [1189, 592] on button "Apply" at bounding box center [1200, 593] width 74 height 40
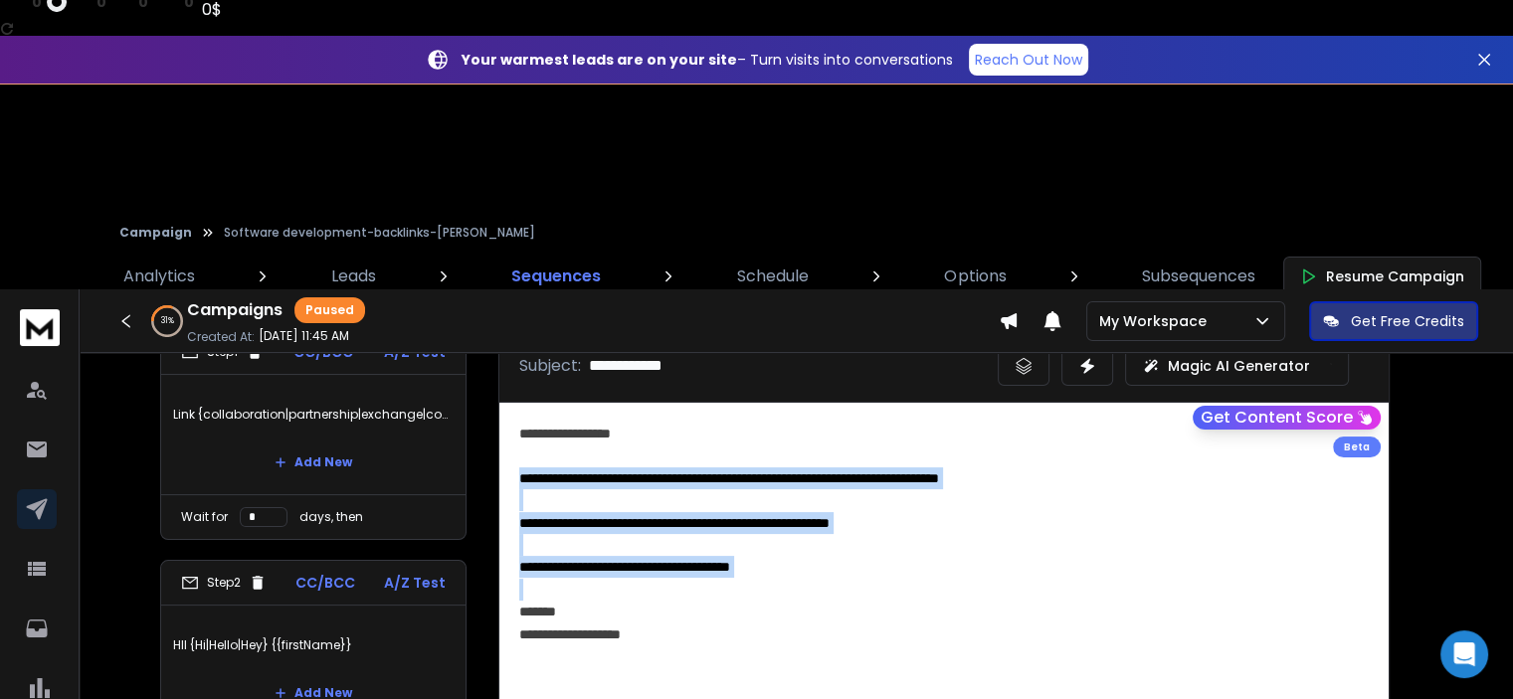
drag, startPoint x: 788, startPoint y: 373, endPoint x: 517, endPoint y: 276, distance: 287.6
click at [517, 403] on div "**********" at bounding box center [943, 612] width 889 height 418
click at [1265, 356] on p "Magic AI Generator" at bounding box center [1239, 366] width 142 height 20
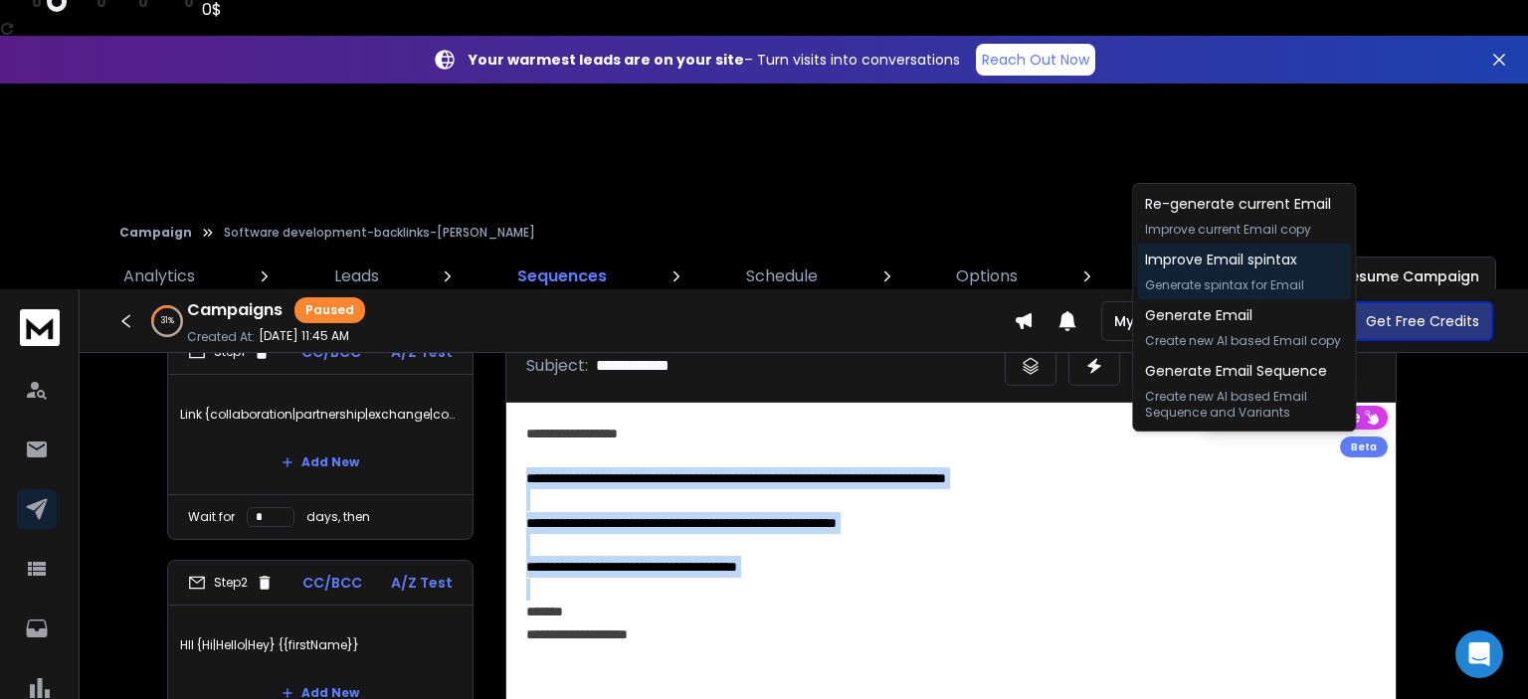
click at [1225, 289] on p "Generate spintax for Email" at bounding box center [1224, 286] width 159 height 16
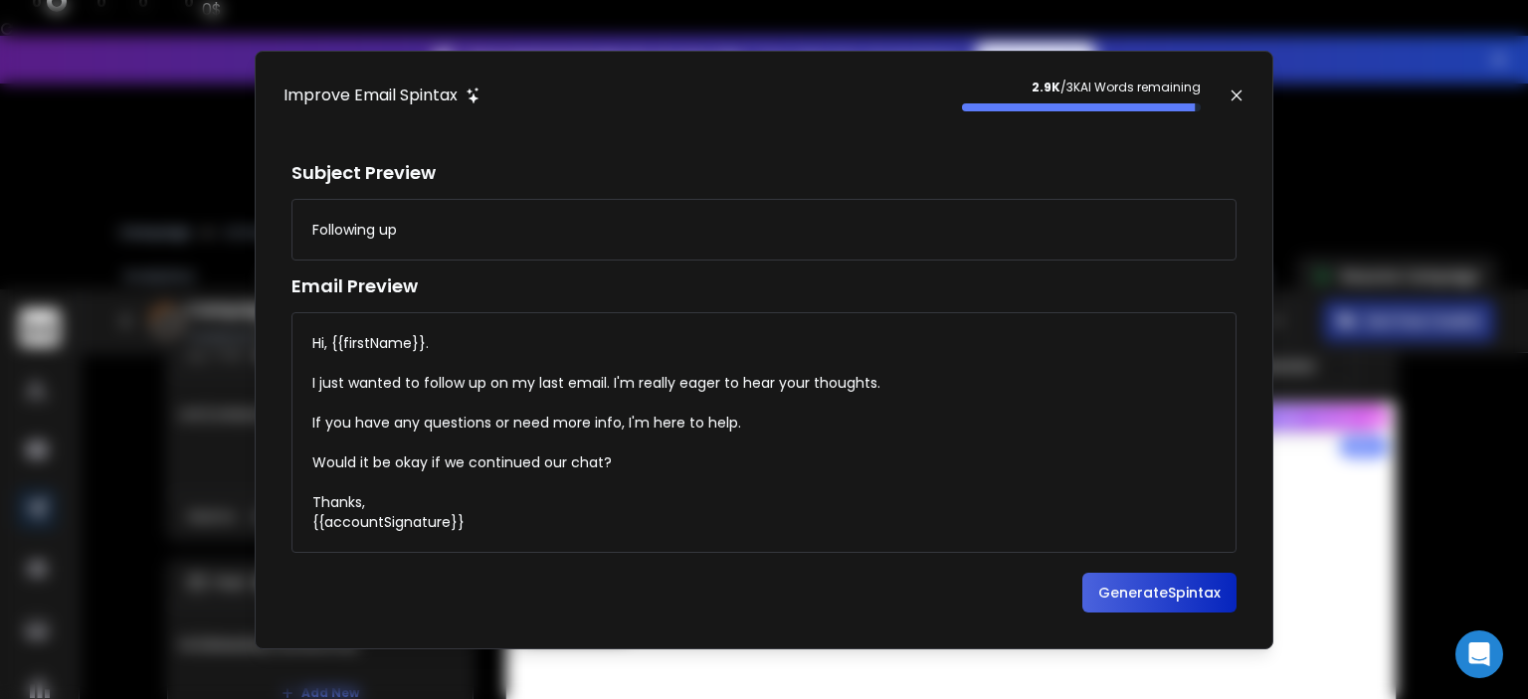
click at [1151, 593] on button "Generate Spintax" at bounding box center [1159, 593] width 154 height 40
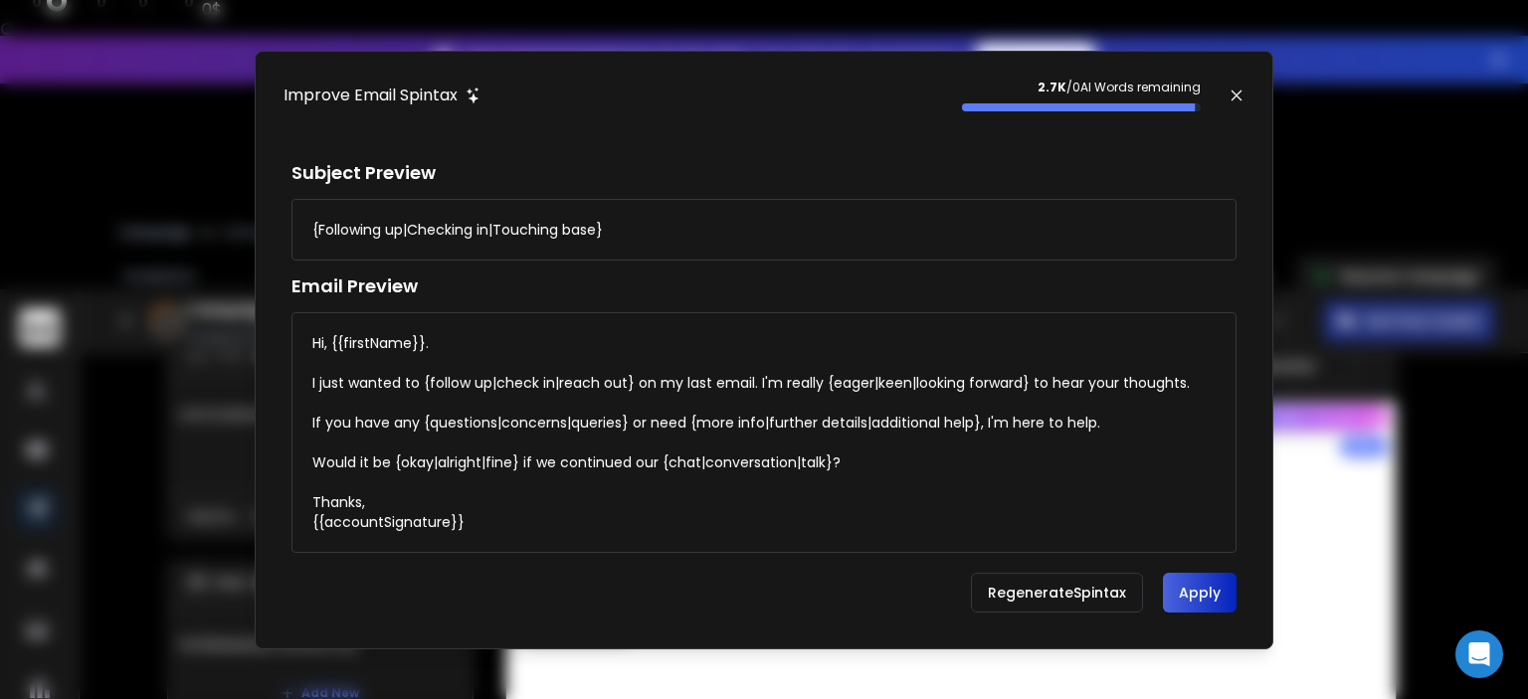
click at [1217, 594] on button "Apply" at bounding box center [1200, 593] width 74 height 40
type input "**********"
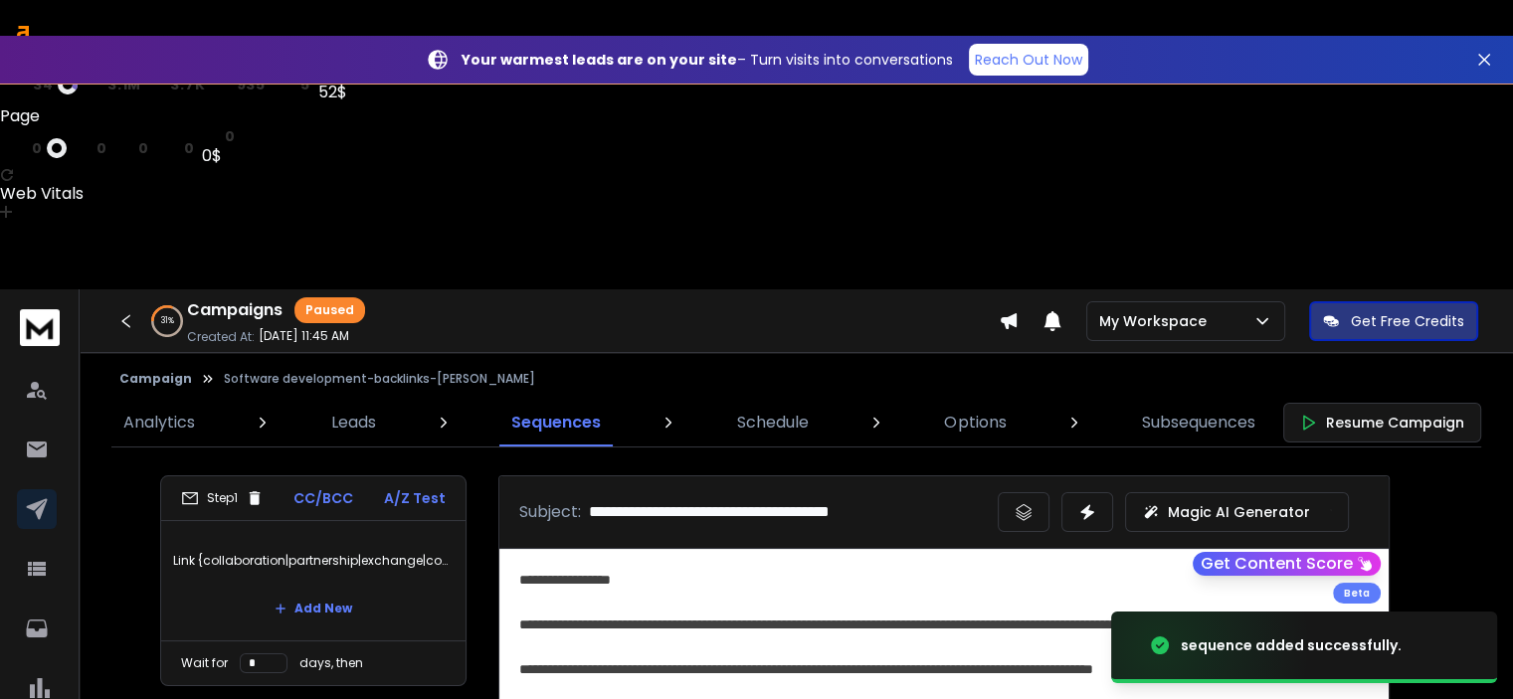
scroll to position [0, 0]
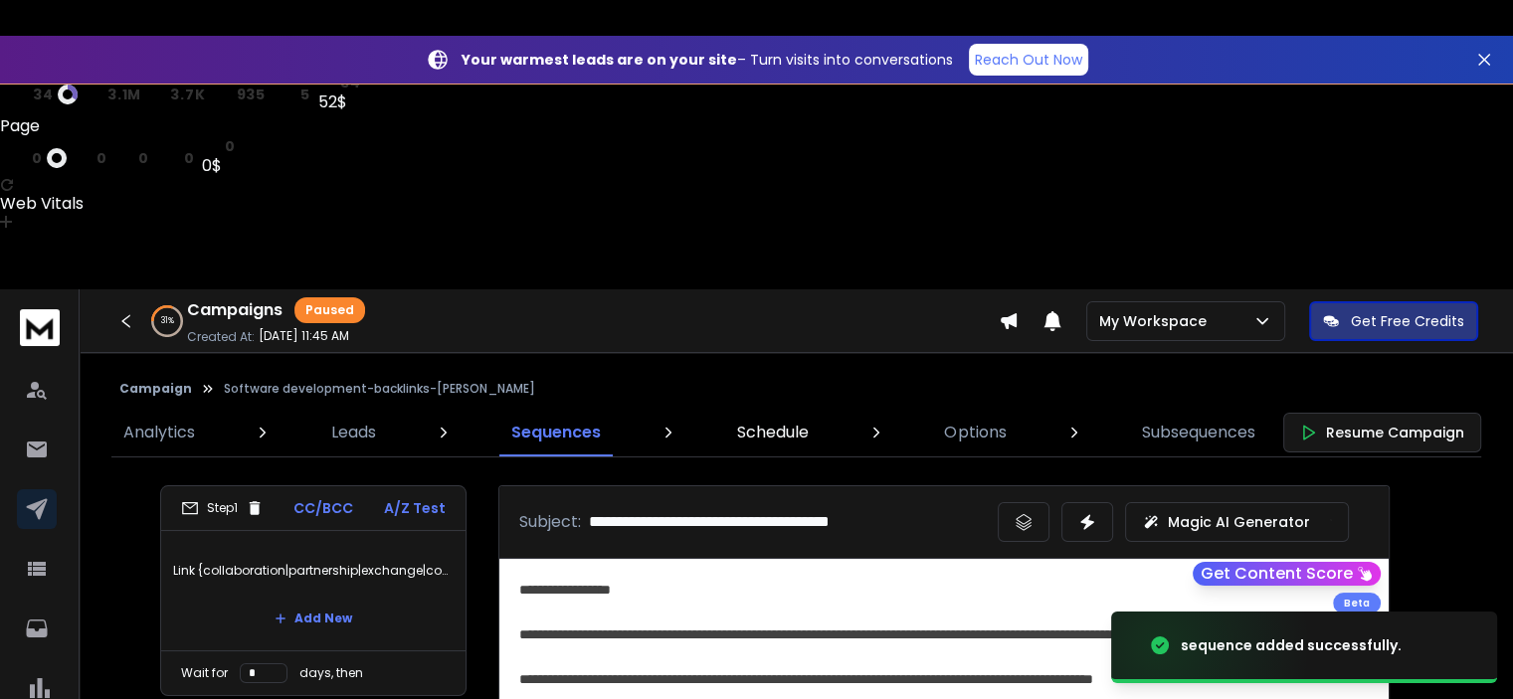
click at [780, 421] on p "Schedule" at bounding box center [773, 433] width 72 height 24
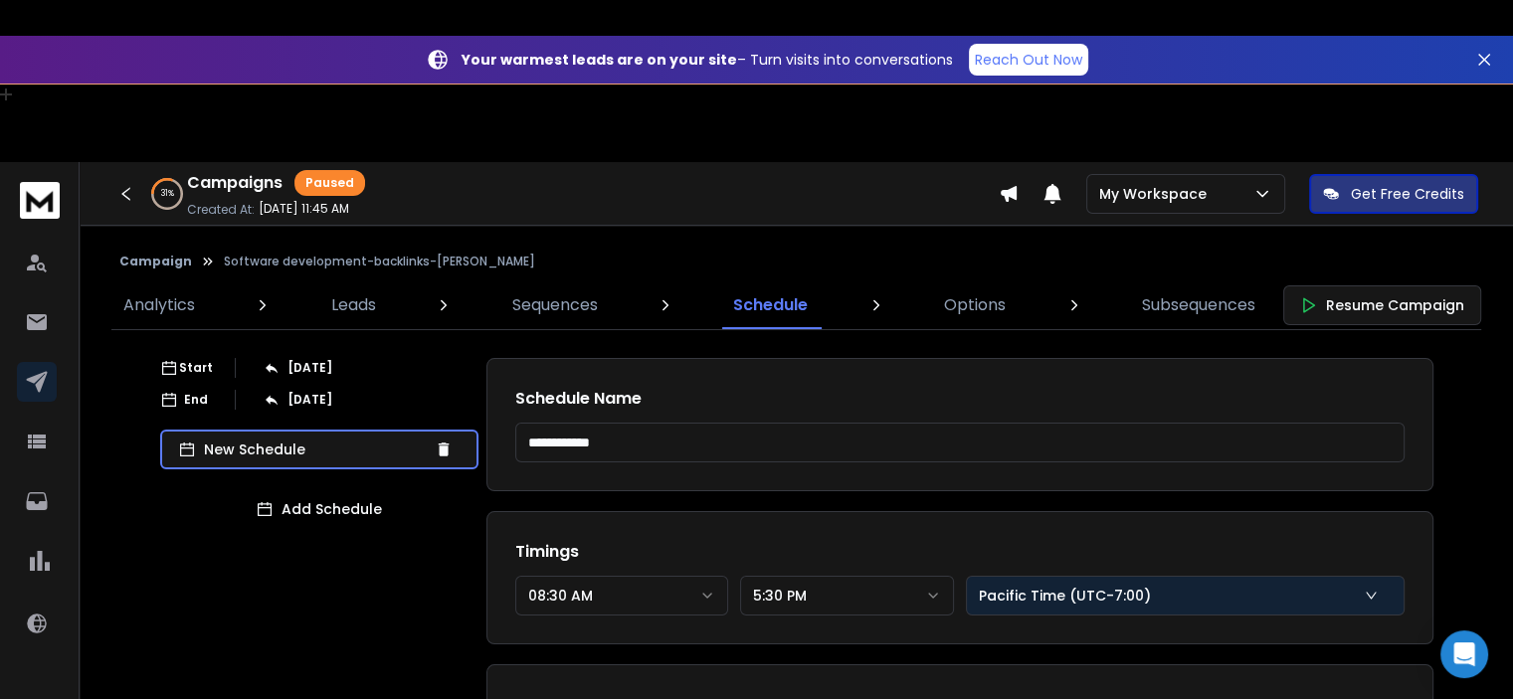
click at [1100, 586] on p "Pacific Time (UTC-7:00)" at bounding box center [1069, 596] width 180 height 20
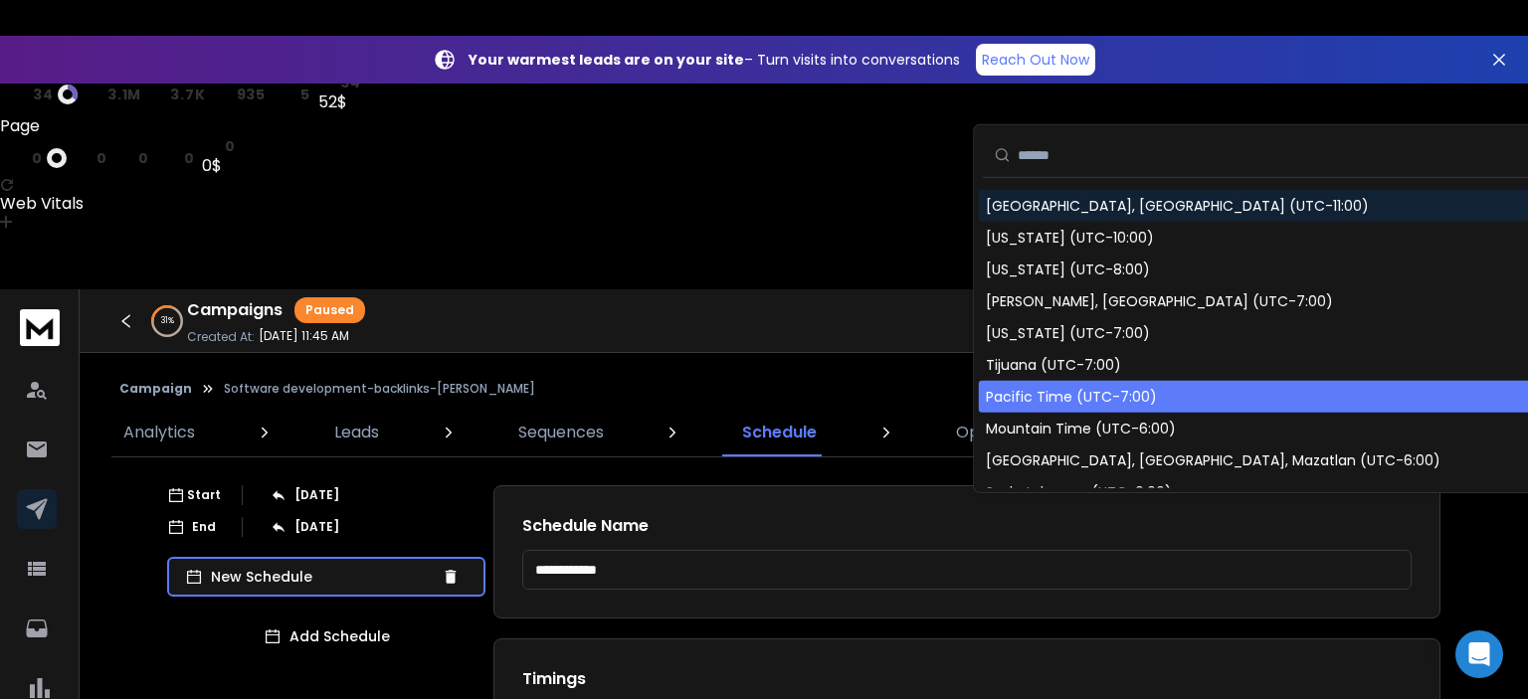
click at [923, 639] on div "Timings 08:30 AM ******** ******** ******** ******** ******** ******** ********…" at bounding box center [966, 705] width 947 height 133
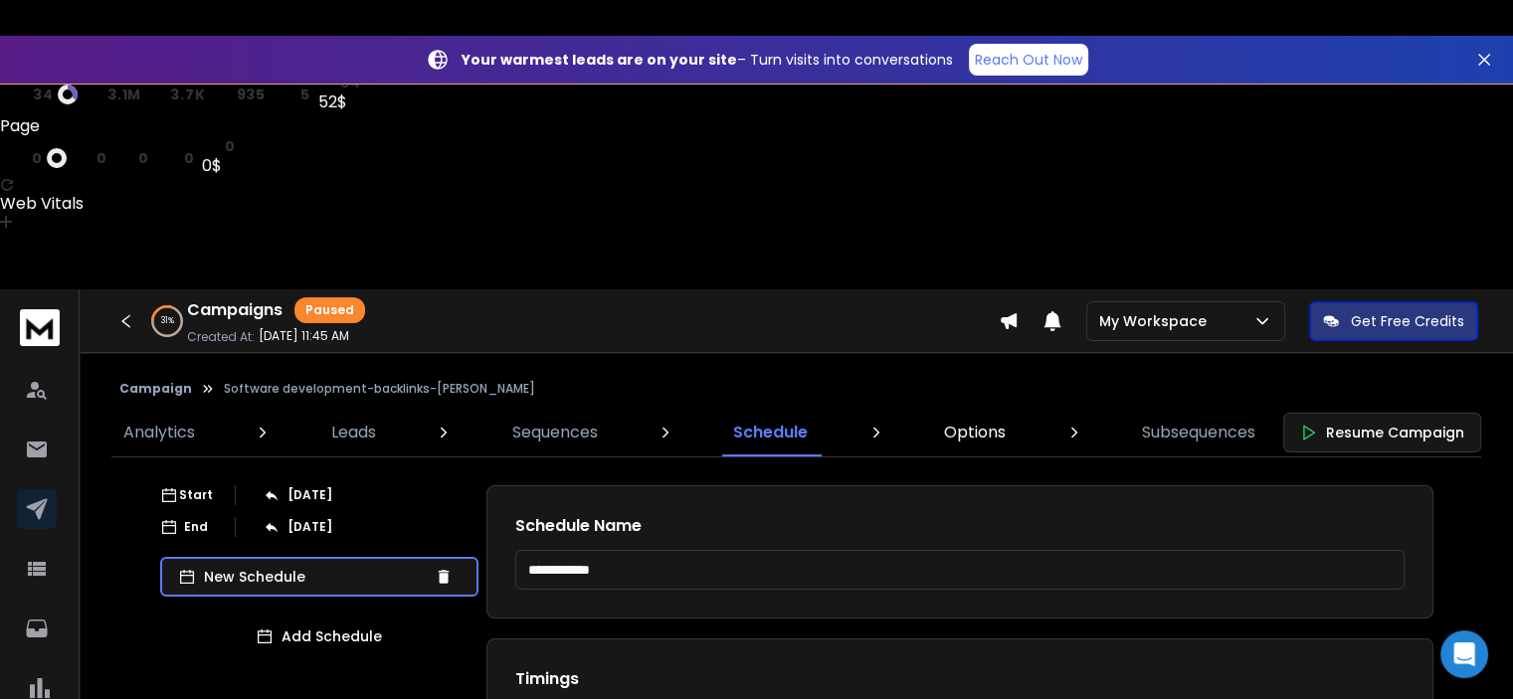
click at [971, 421] on p "Options" at bounding box center [975, 433] width 62 height 24
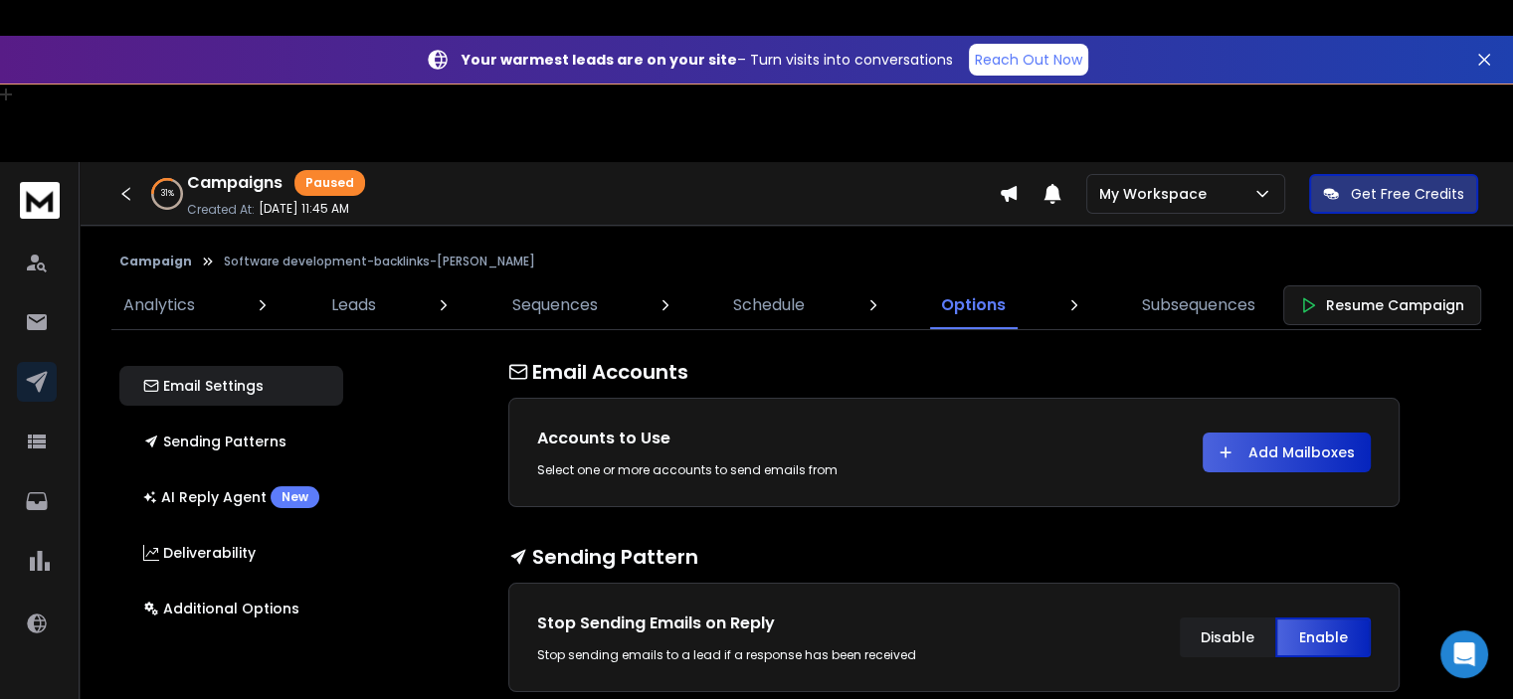
click at [1285, 433] on button "Add Mailboxes" at bounding box center [1287, 453] width 168 height 40
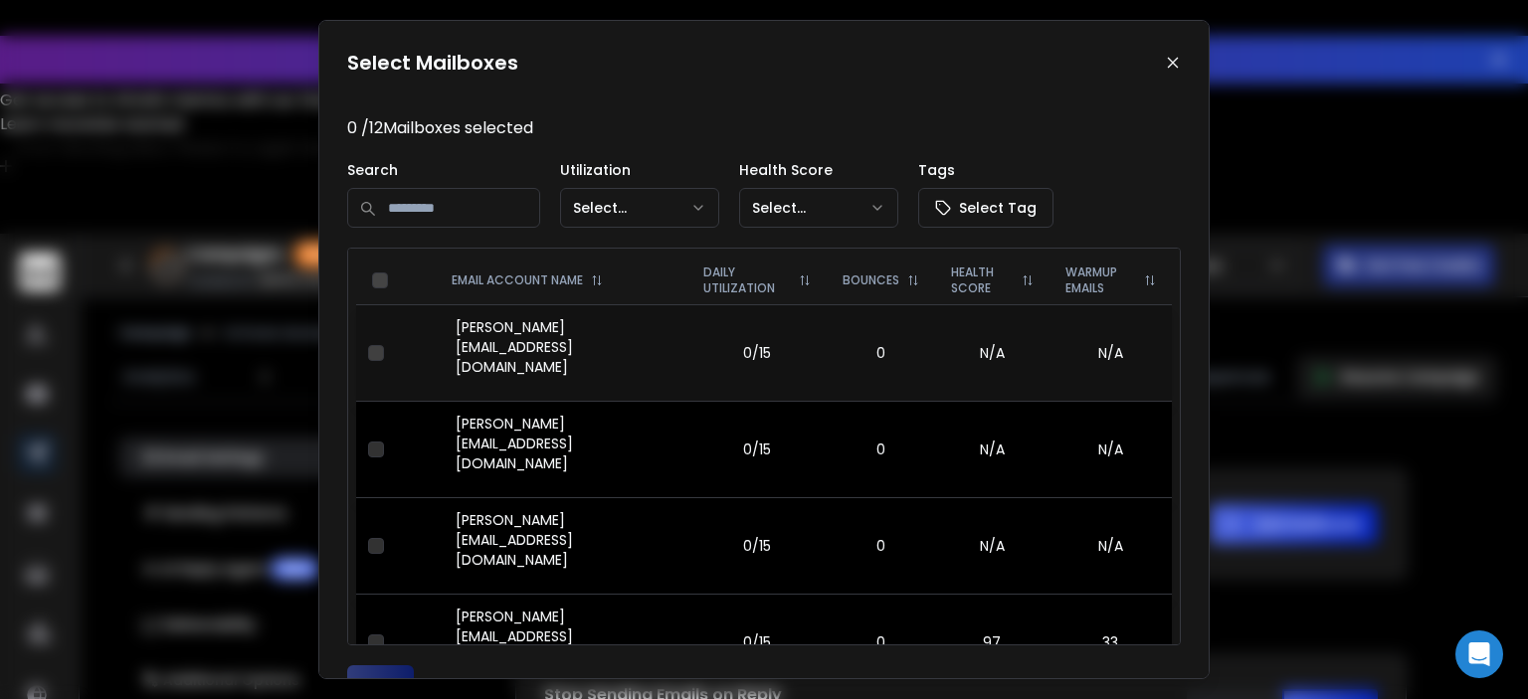
click at [372, 345] on button "button" at bounding box center [376, 353] width 16 height 16
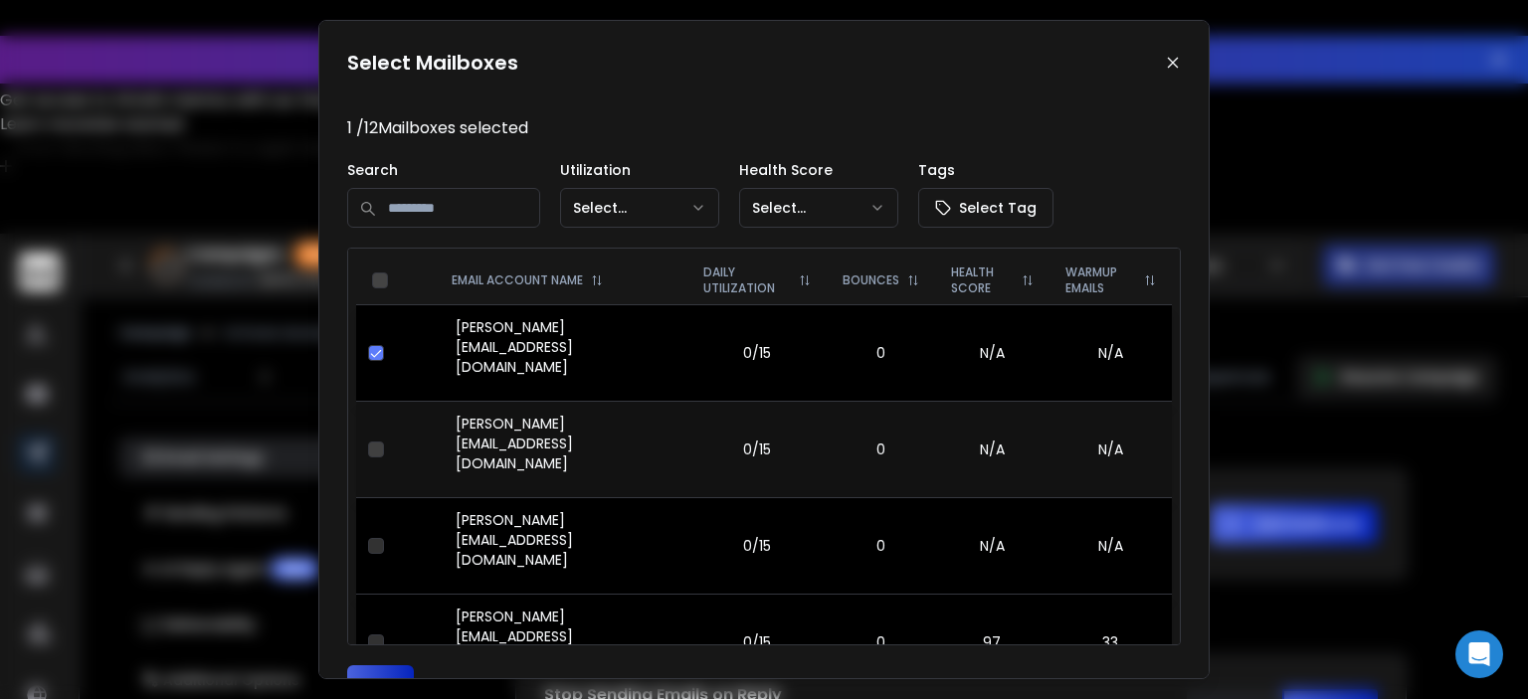
click at [377, 442] on button "button" at bounding box center [376, 450] width 16 height 16
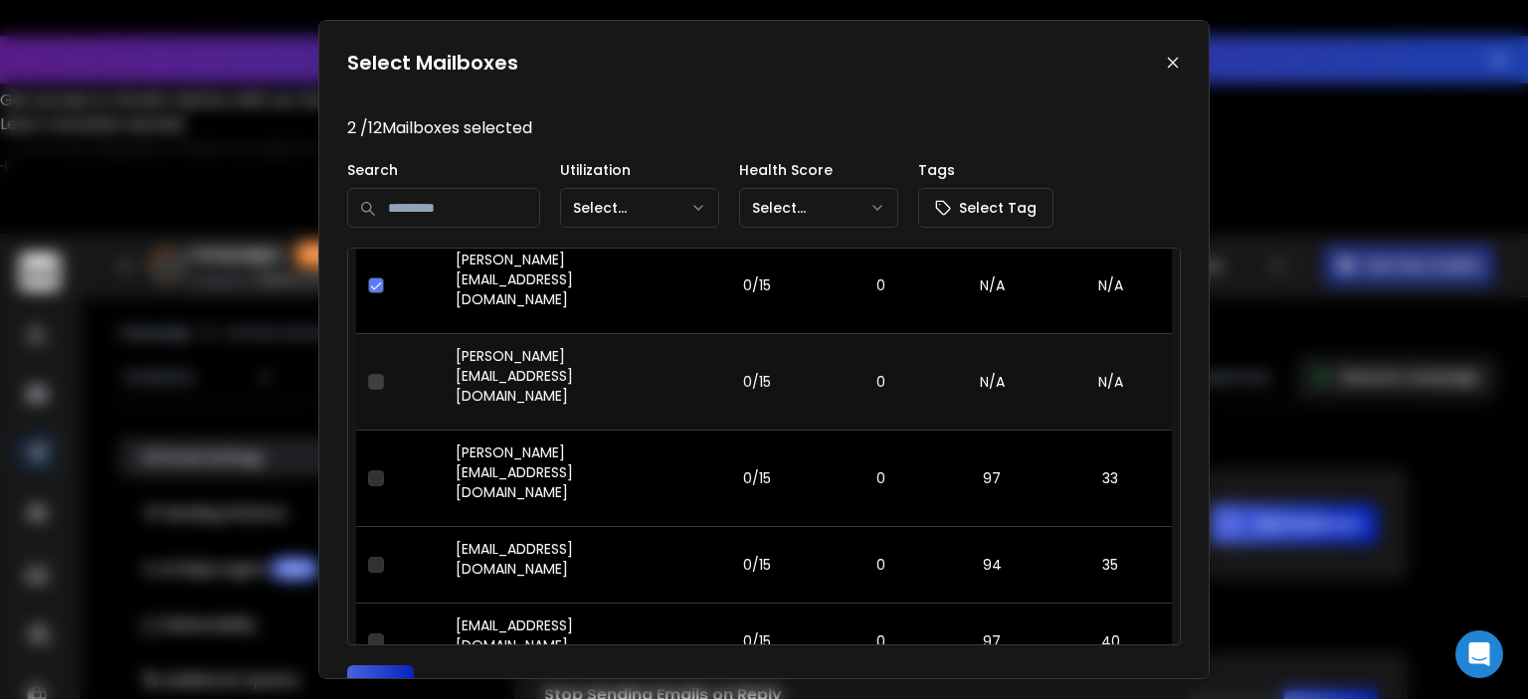
scroll to position [199, 0]
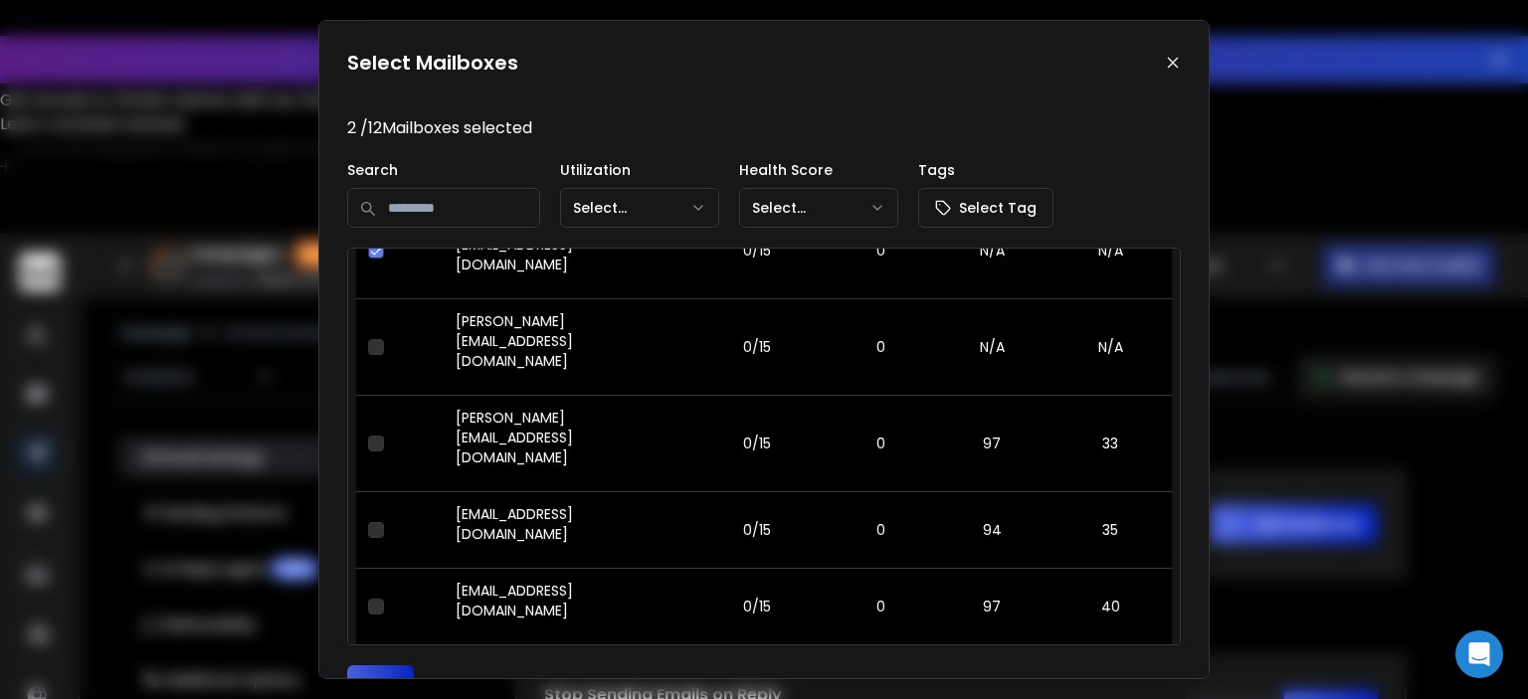
click at [372, 685] on button "button" at bounding box center [376, 693] width 16 height 16
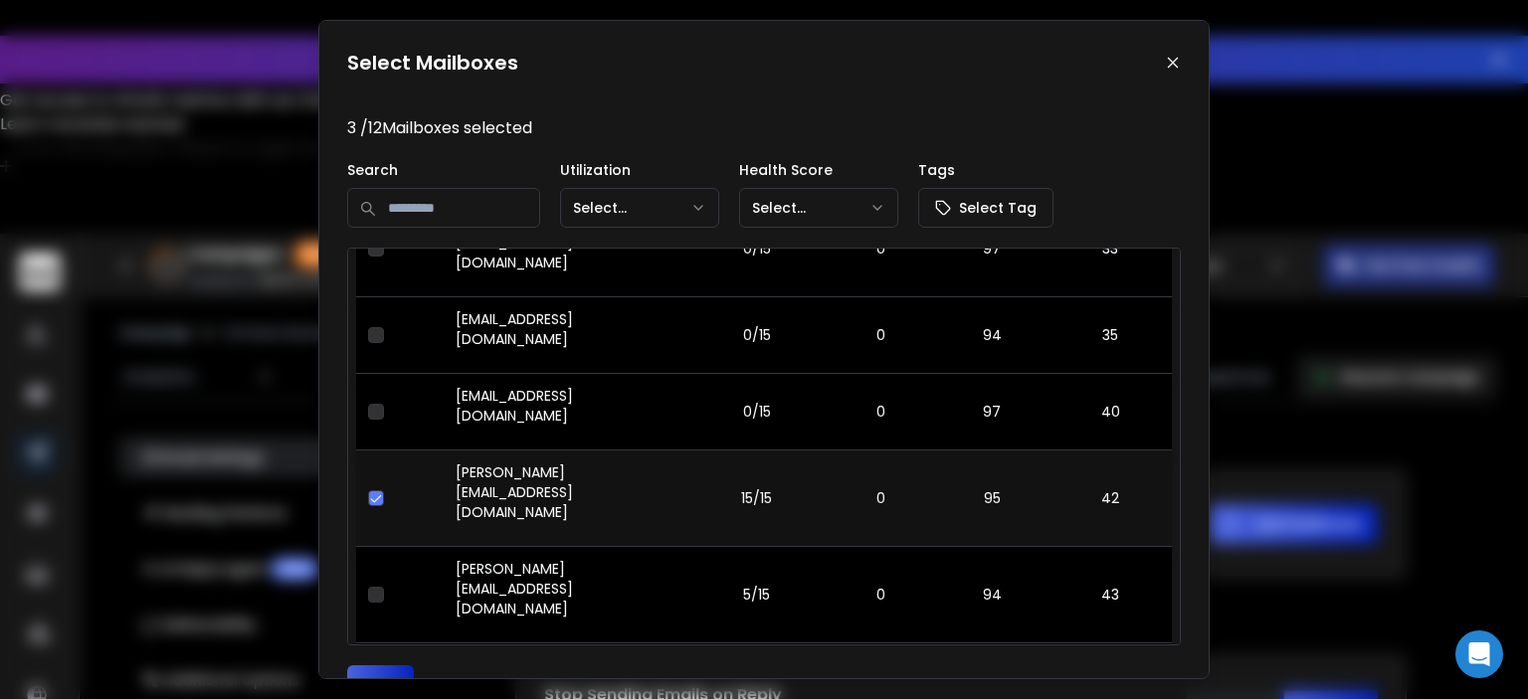
scroll to position [398, 0]
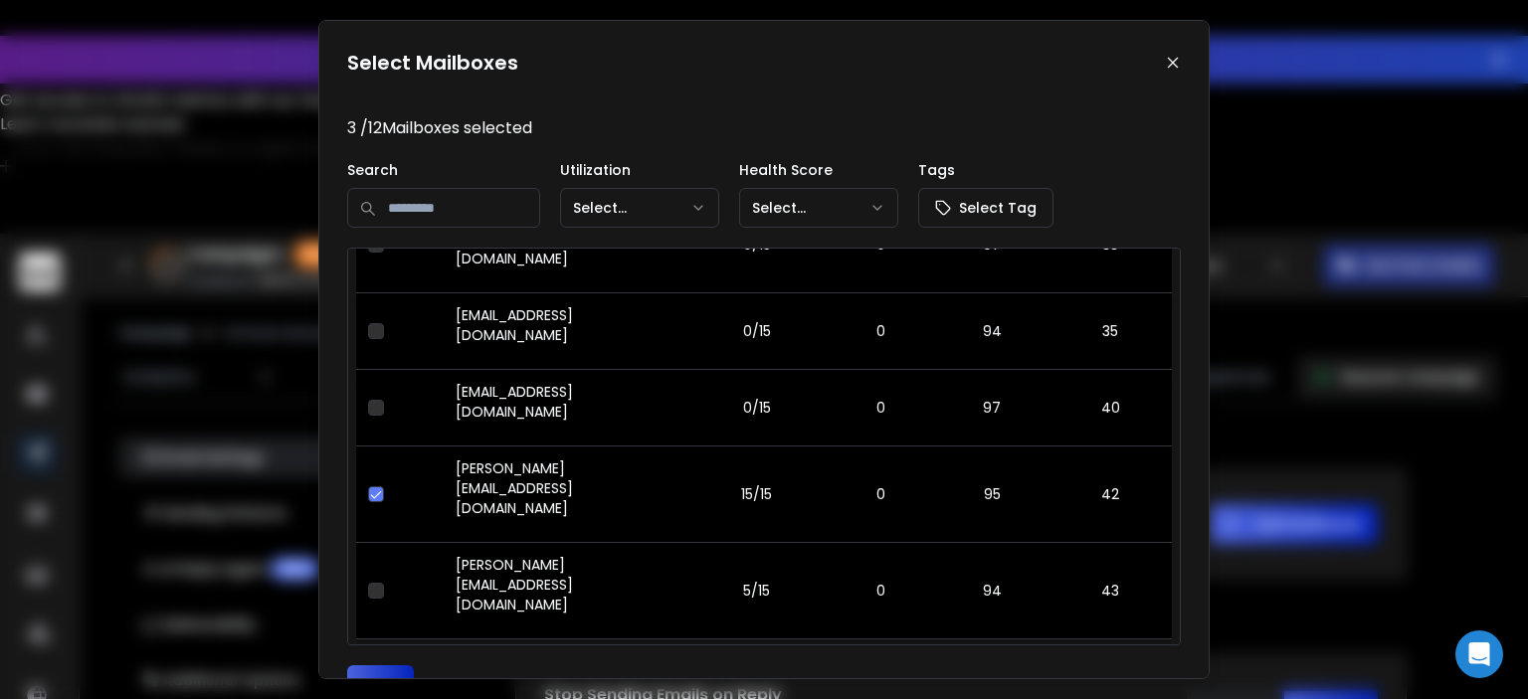
click at [376, 669] on button "button" at bounding box center [376, 677] width 16 height 16
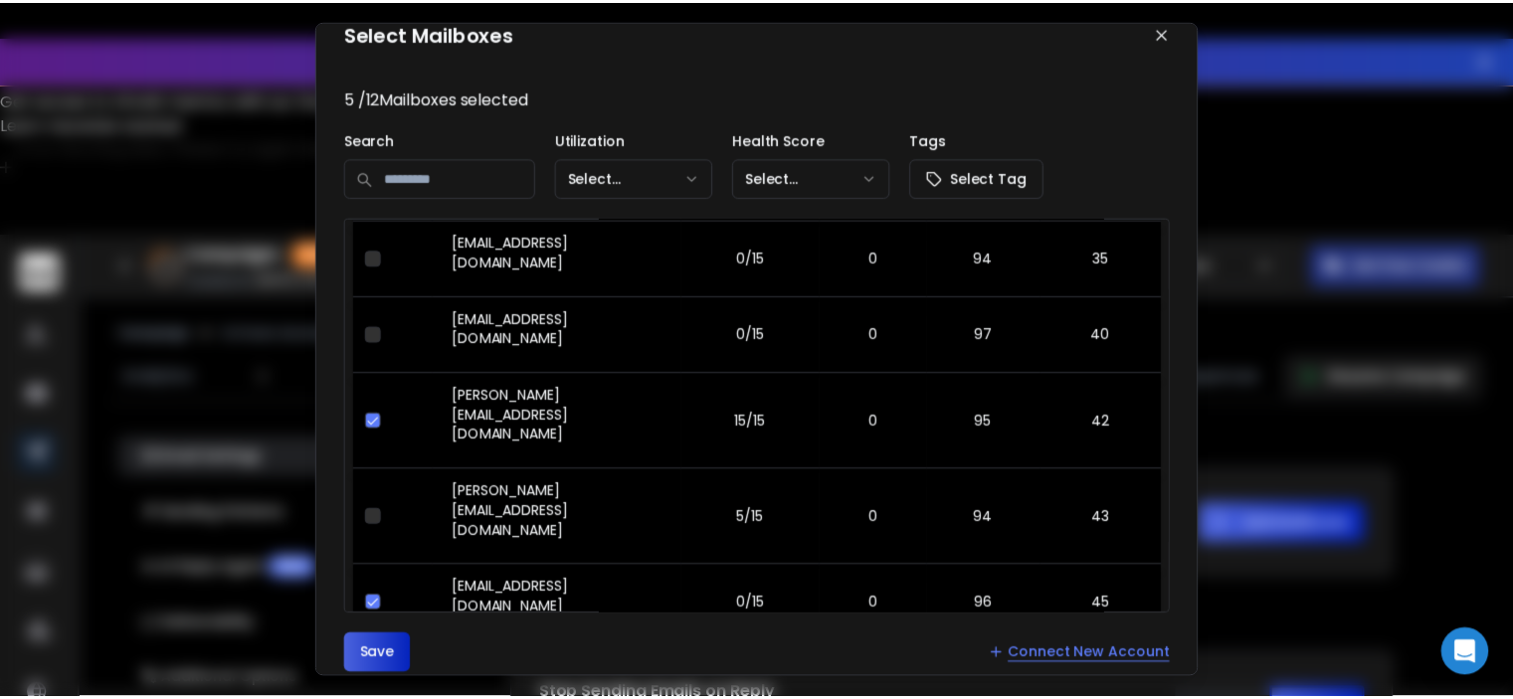
scroll to position [54, 0]
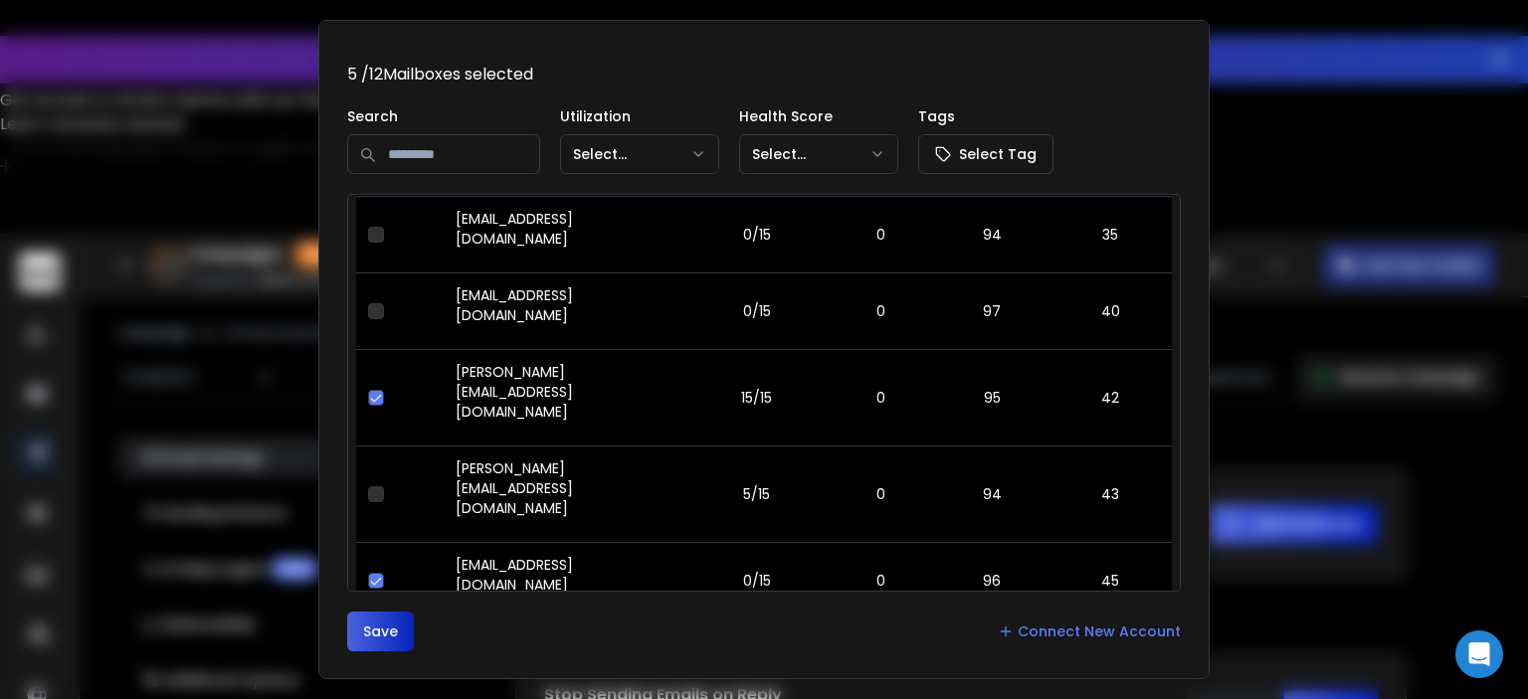
click at [389, 636] on button "Save" at bounding box center [380, 632] width 67 height 40
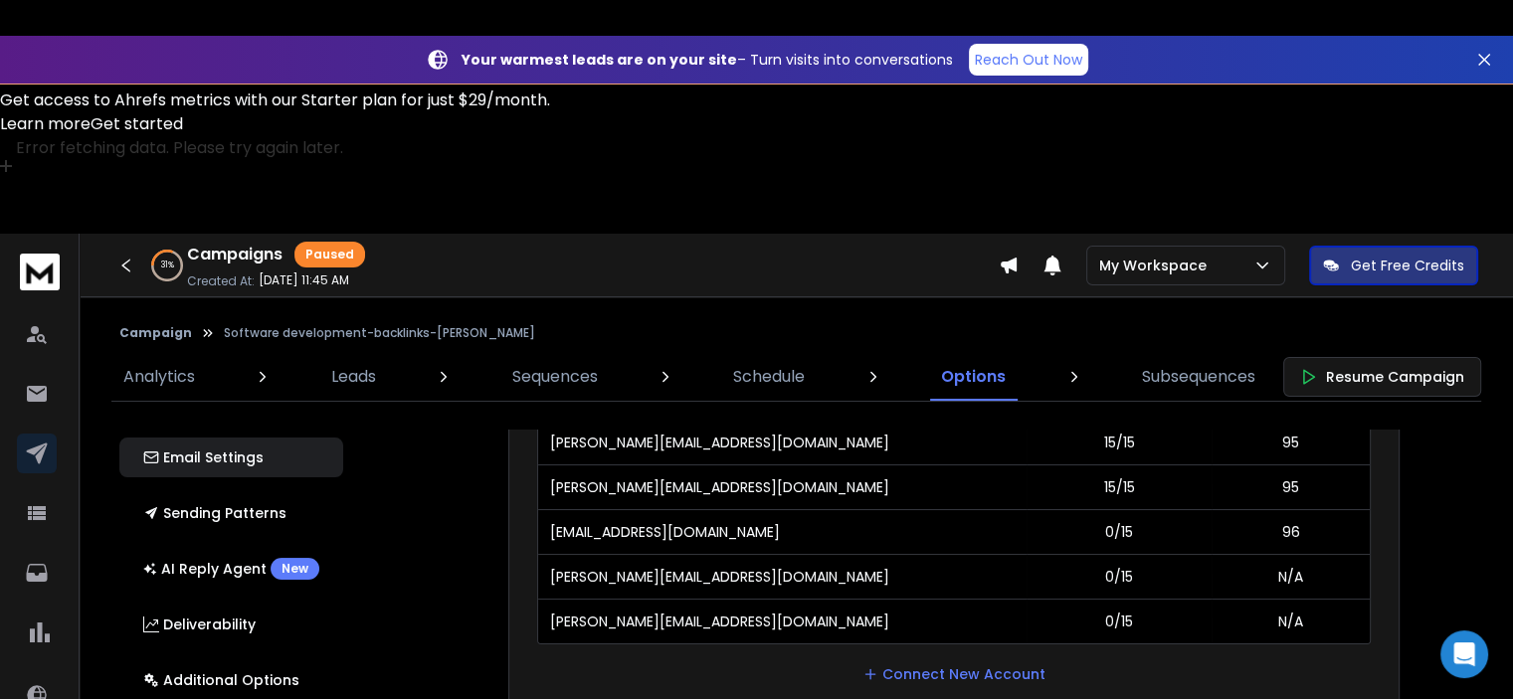
scroll to position [497, 0]
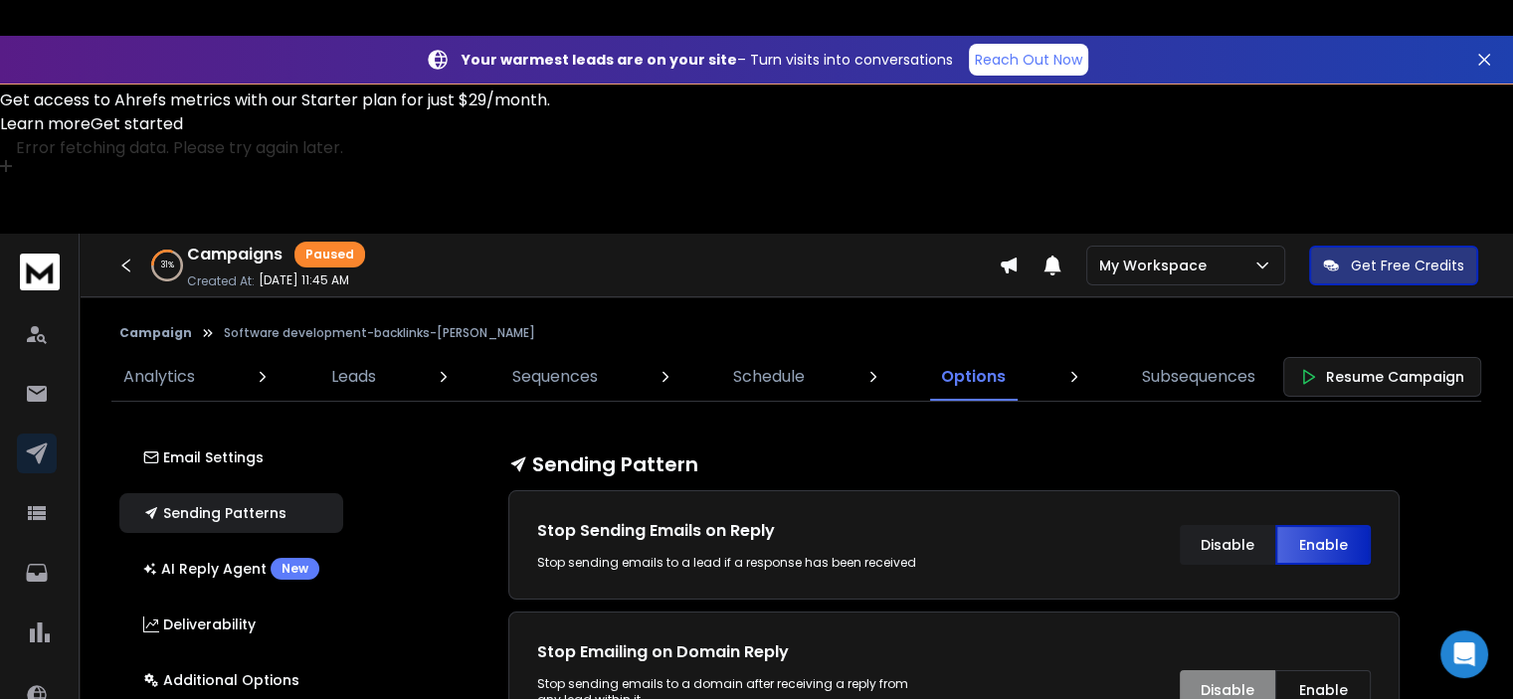
click at [1317, 525] on button "Enable" at bounding box center [1322, 545] width 95 height 40
click at [1325, 670] on button "Enable" at bounding box center [1322, 690] width 95 height 40
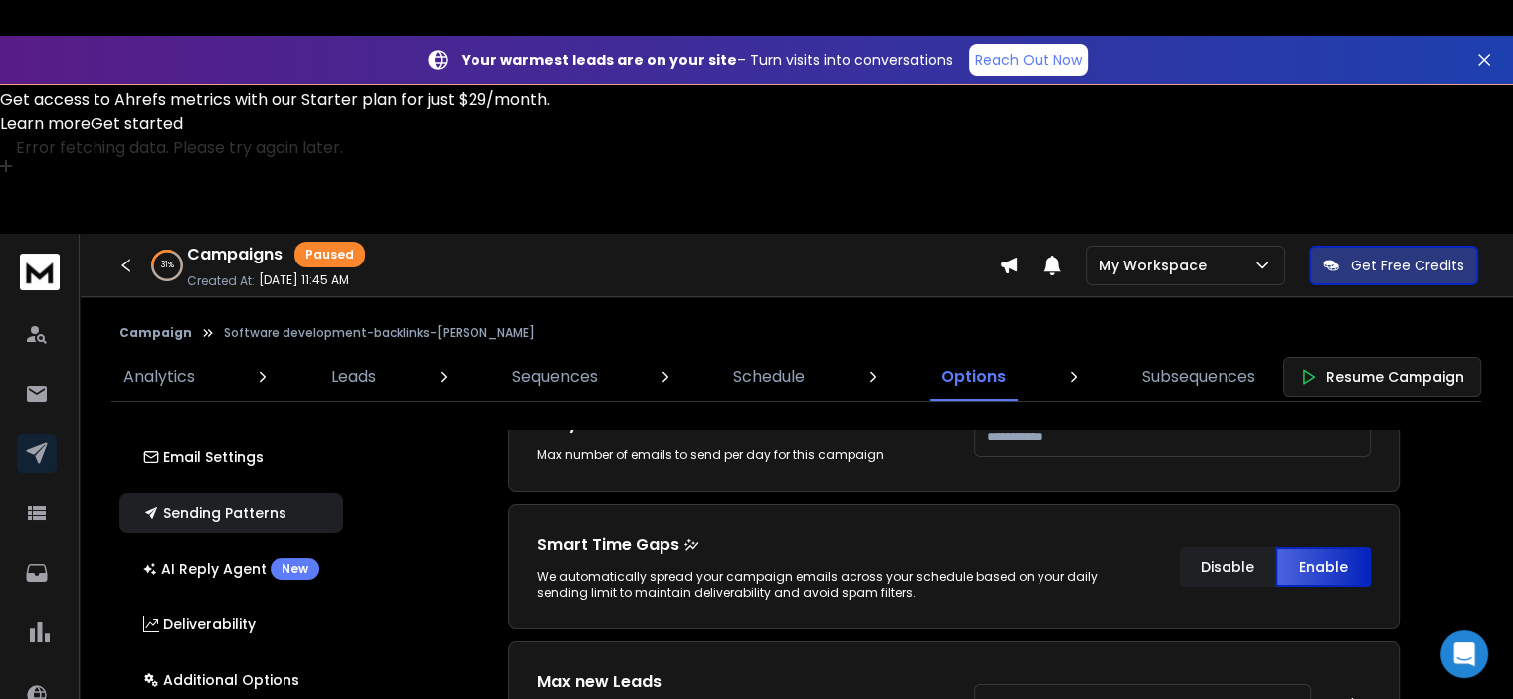
scroll to position [796, 0]
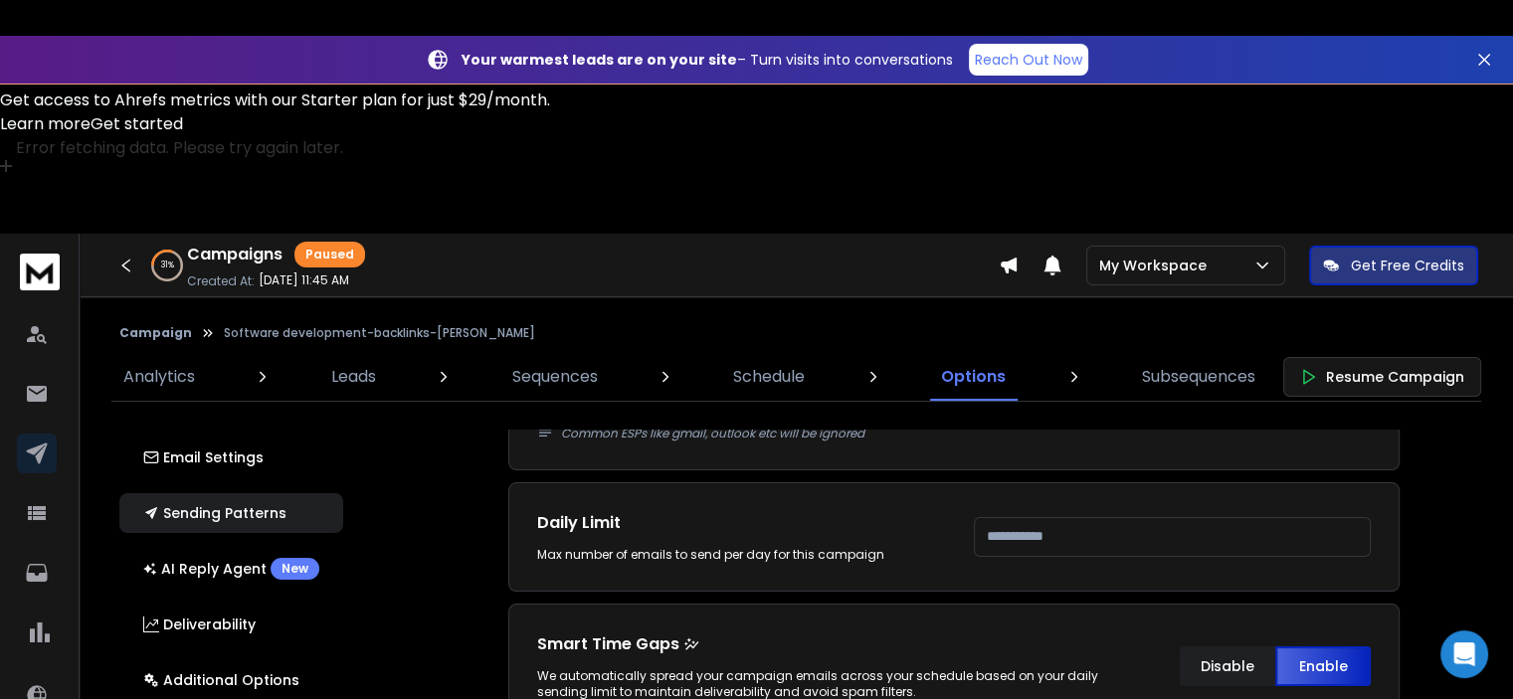
drag, startPoint x: 999, startPoint y: 377, endPoint x: 963, endPoint y: 387, distance: 37.2
click at [974, 517] on input "**" at bounding box center [1172, 537] width 397 height 40
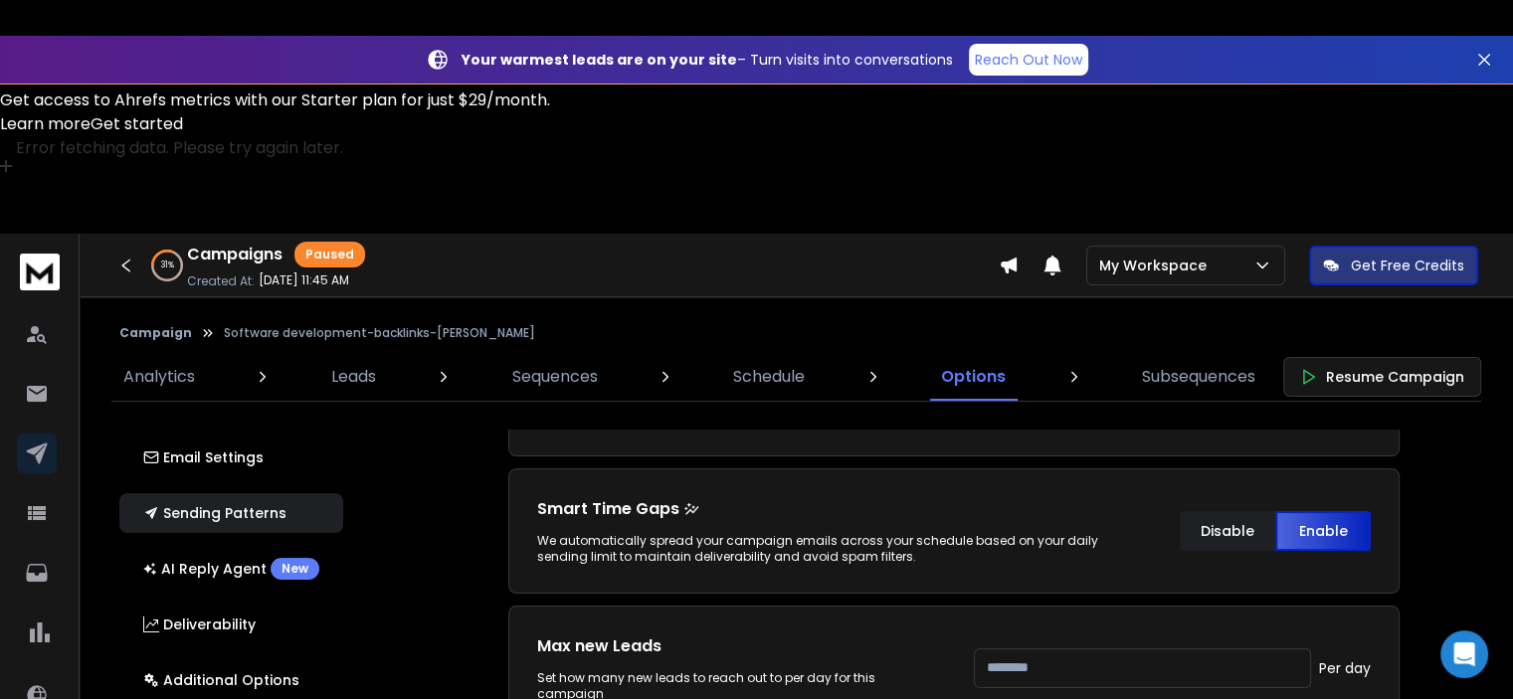
scroll to position [995, 0]
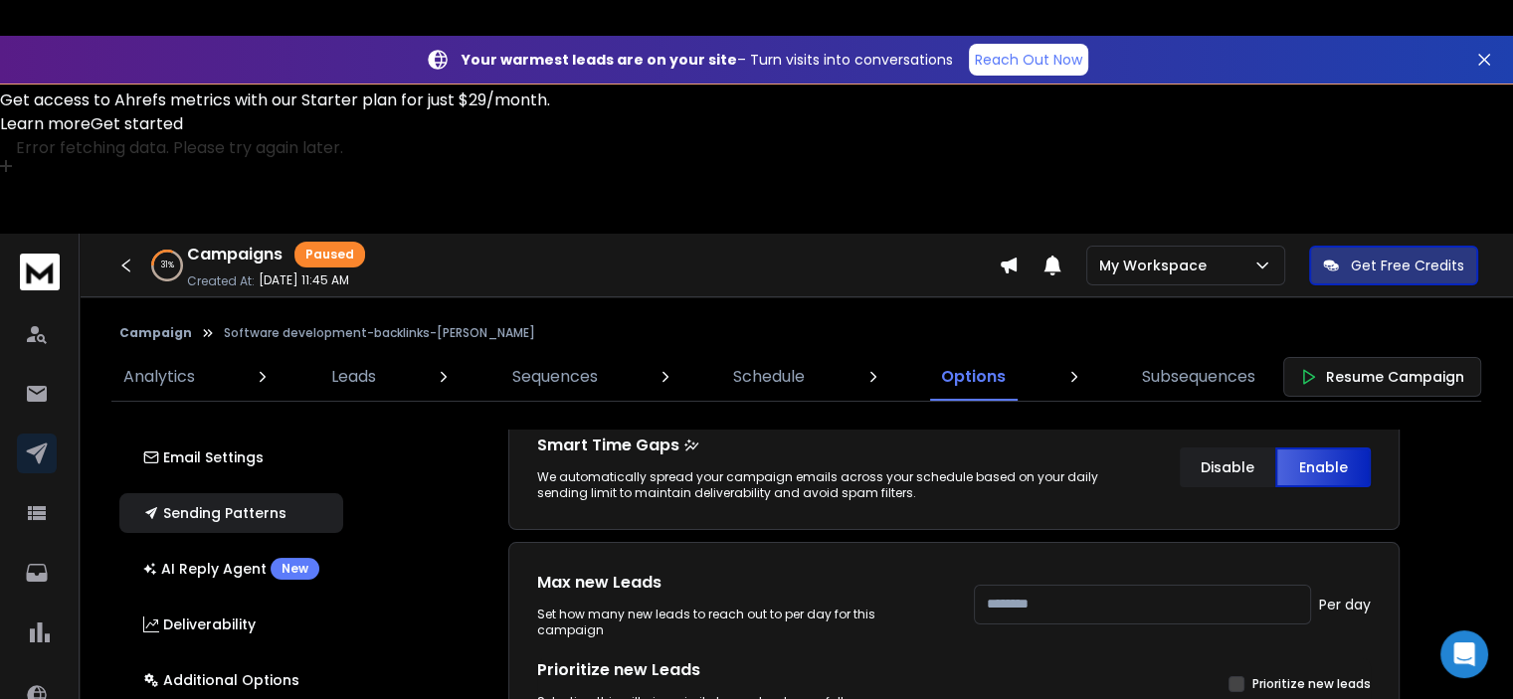
type input "**"
click at [1328, 448] on button "Enable" at bounding box center [1322, 468] width 95 height 40
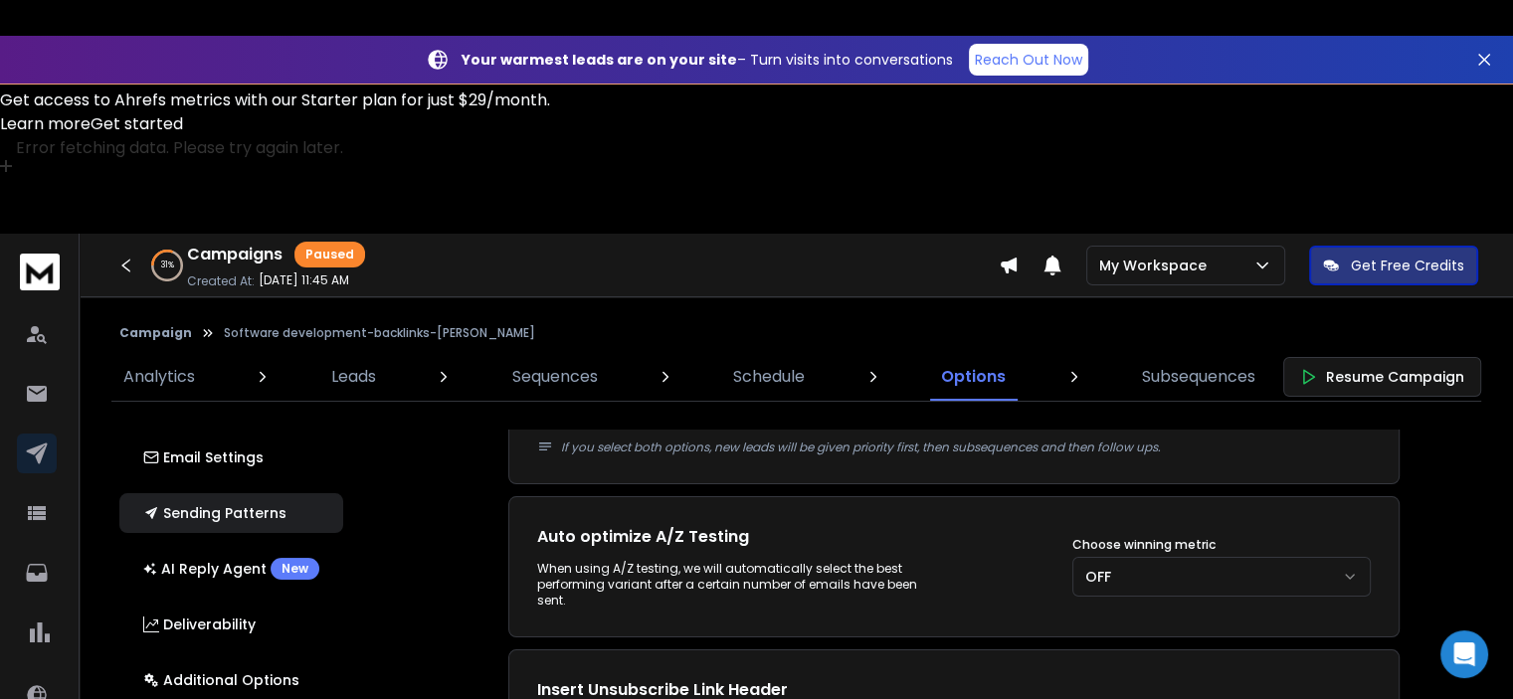
scroll to position [1393, 0]
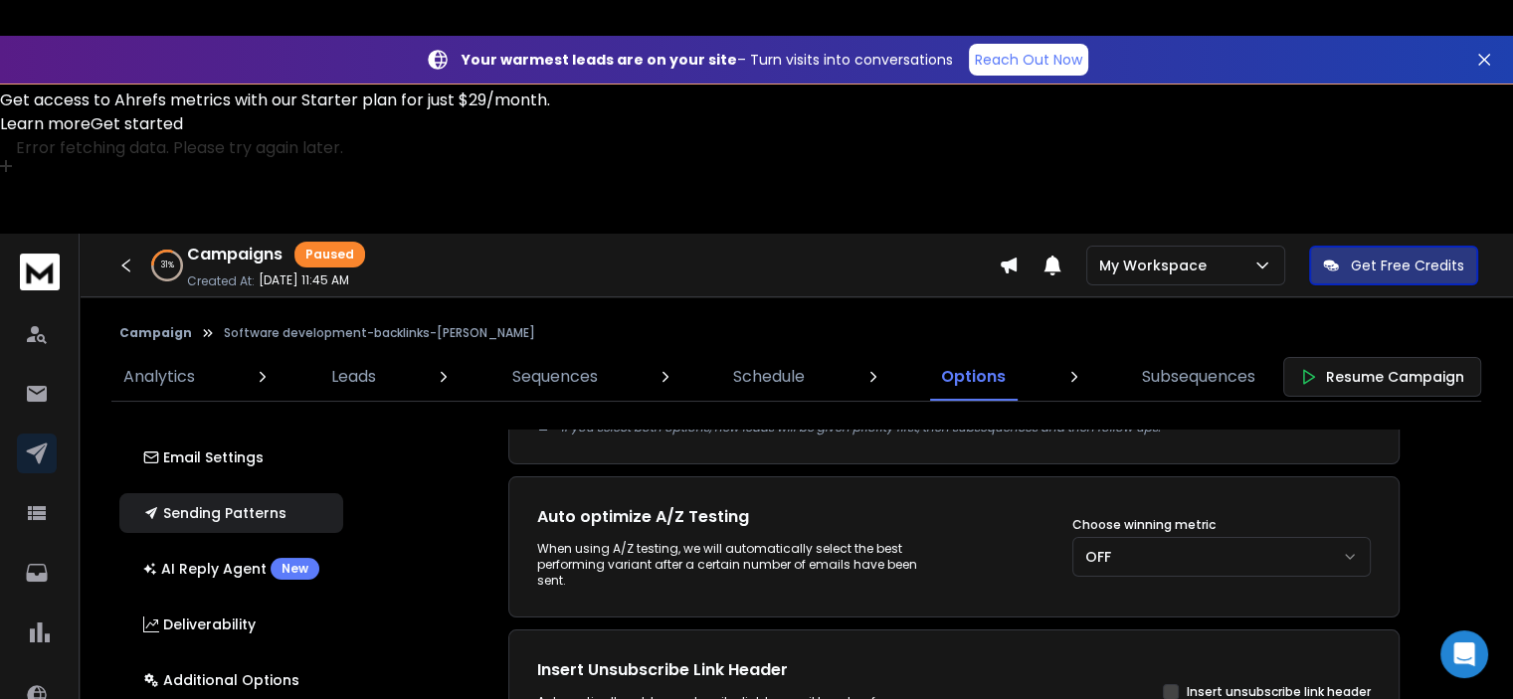
click at [1163, 684] on button "Insert unsubscribe link header" at bounding box center [1171, 692] width 16 height 16
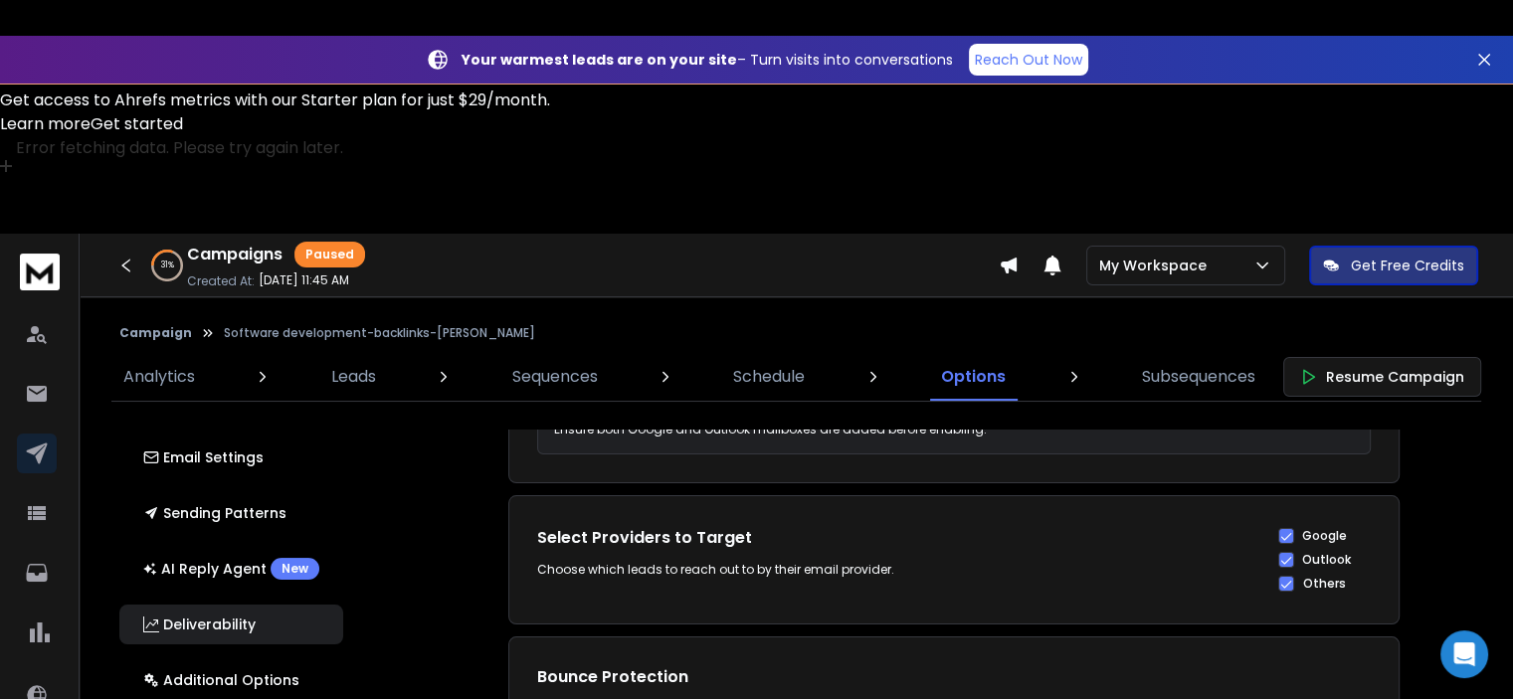
scroll to position [2885, 0]
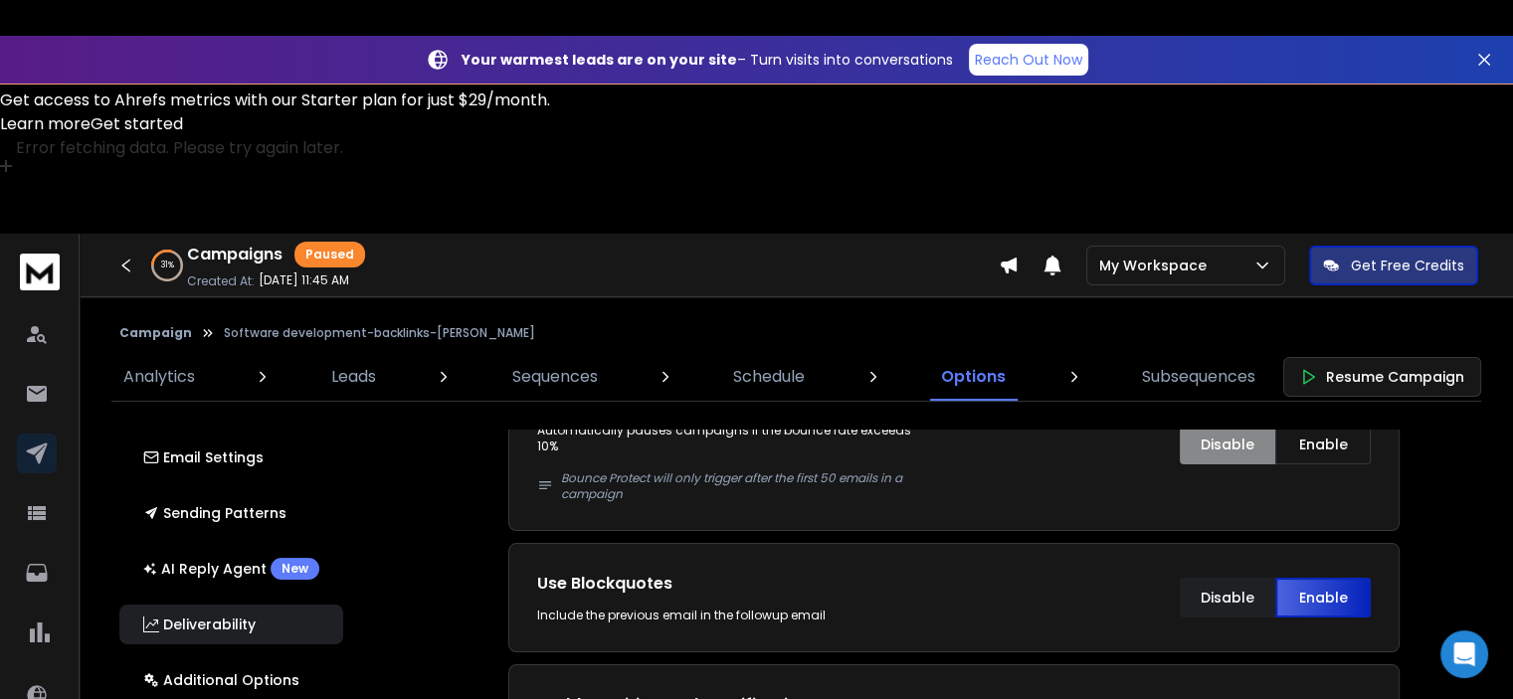
scroll to position [3282, 0]
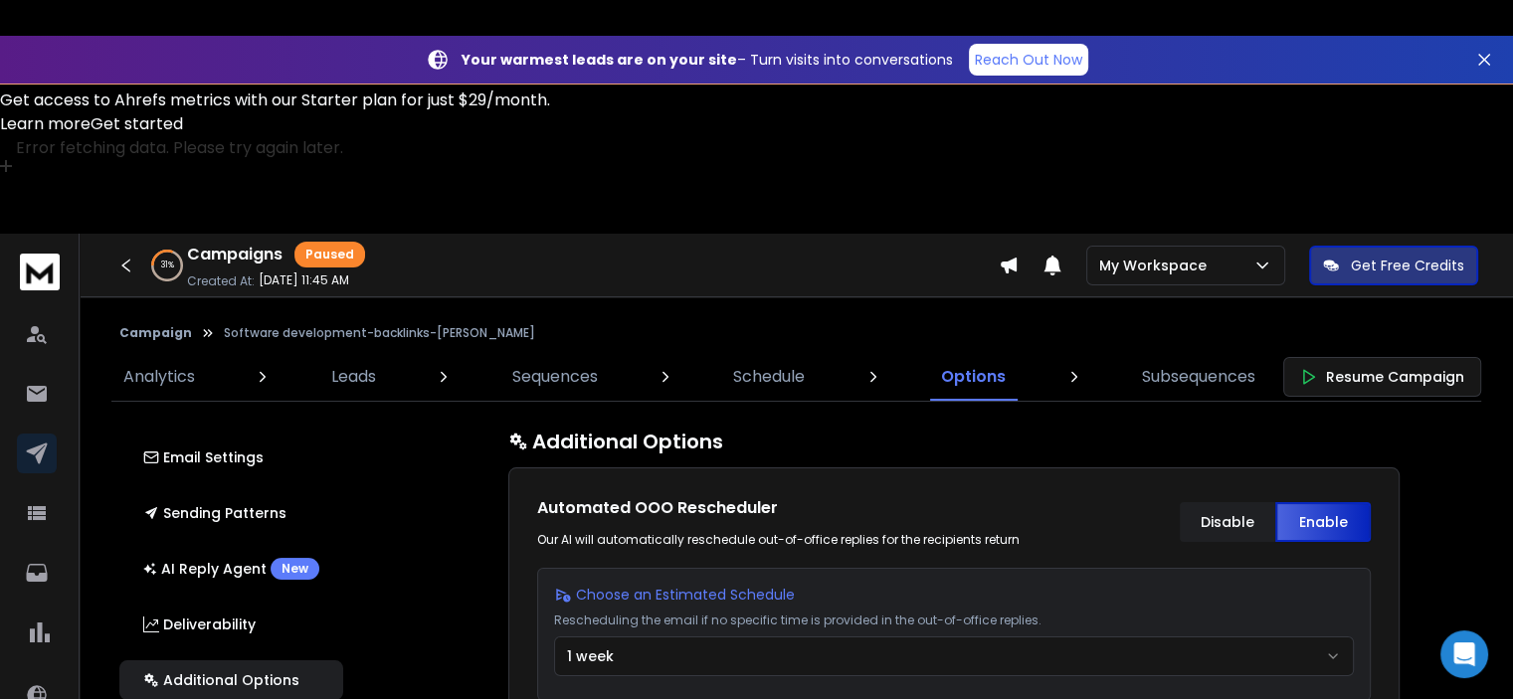
click at [591, 474] on body "Web Vitals Get access to Ahrefs metrics with our Starter plan for just $29/mont…" at bounding box center [756, 460] width 1513 height 849
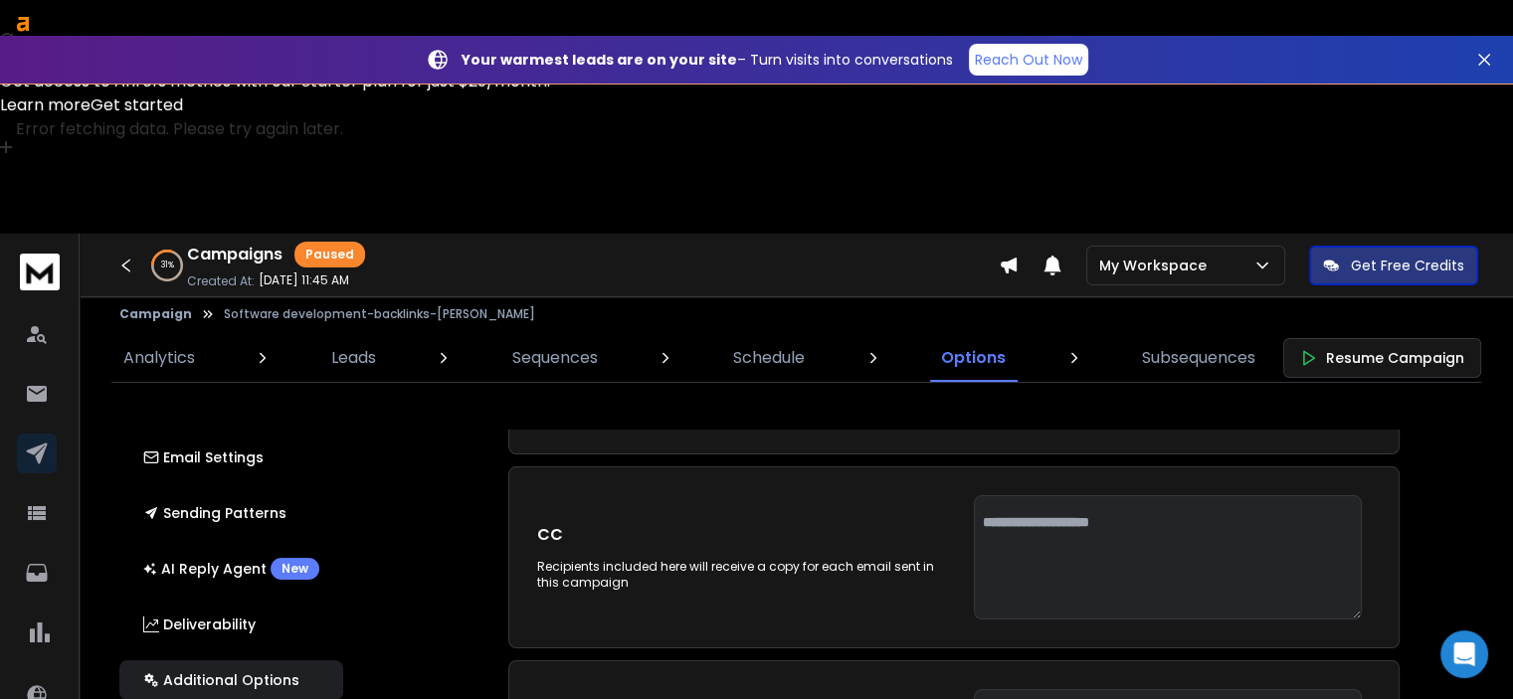
scroll to position [36, 0]
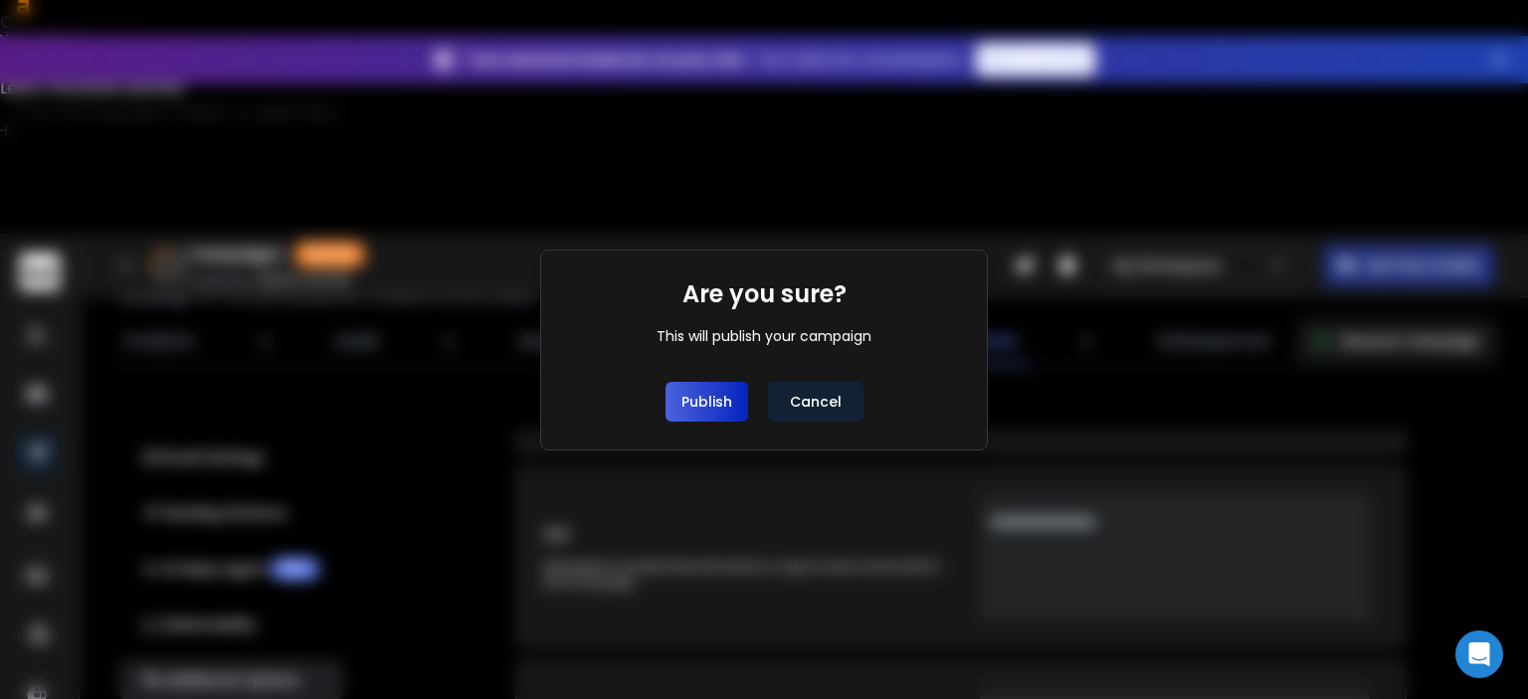
click at [708, 402] on button "Publish" at bounding box center [706, 402] width 83 height 40
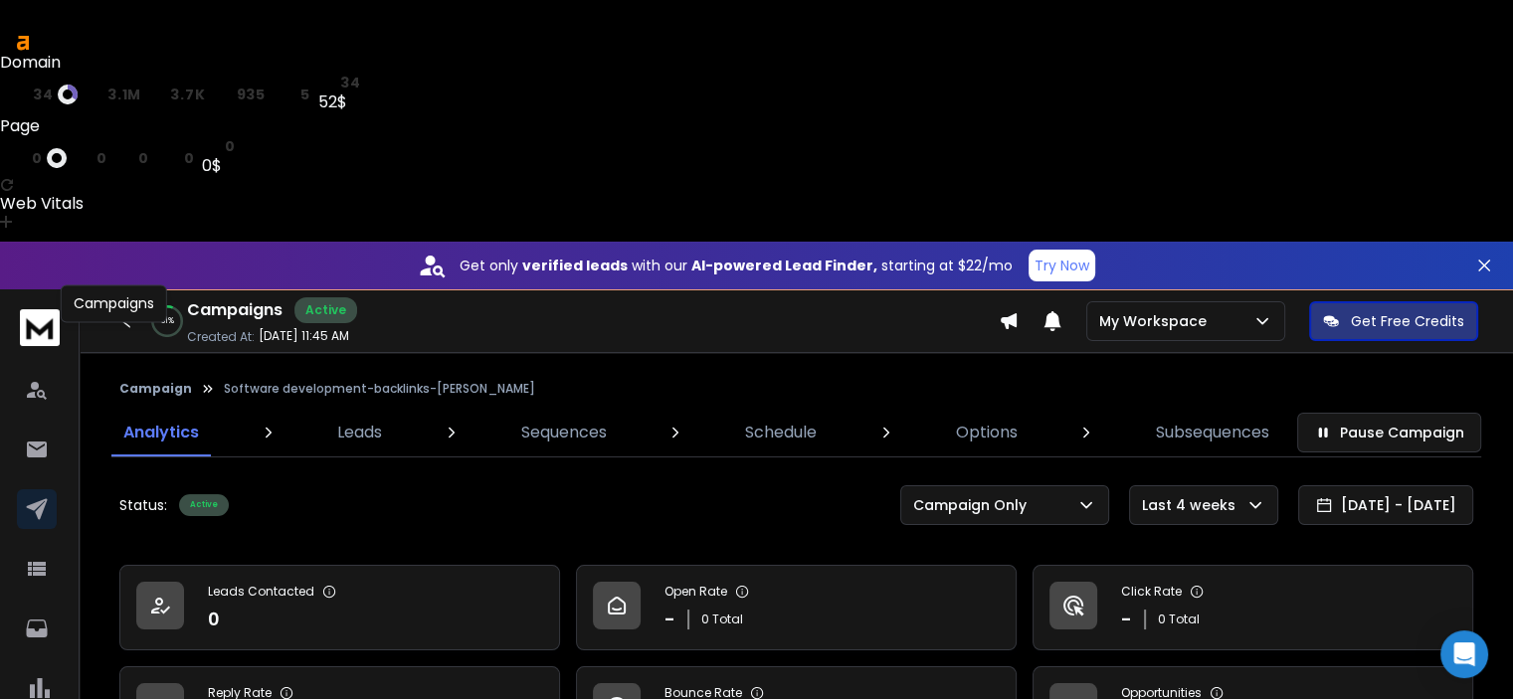
click at [30, 497] on icon at bounding box center [37, 509] width 24 height 24
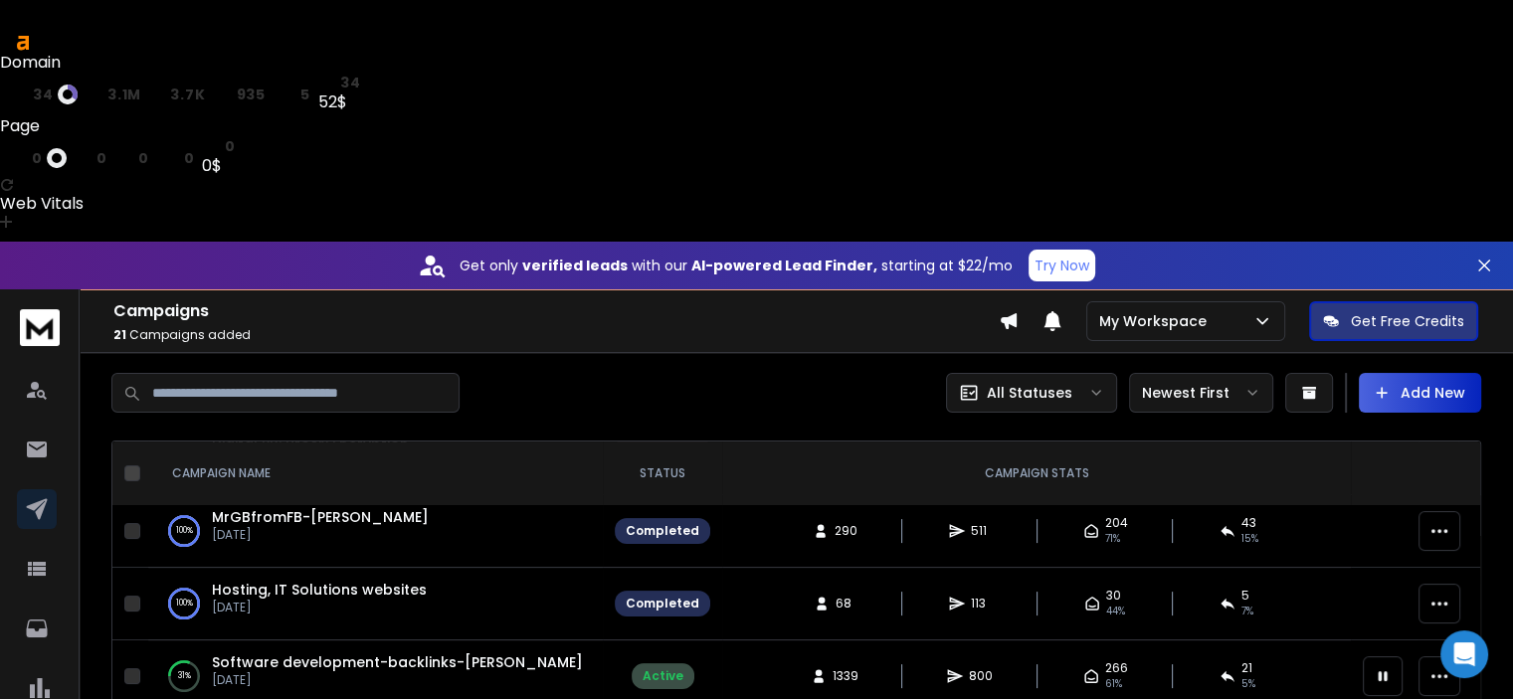
scroll to position [696, 0]
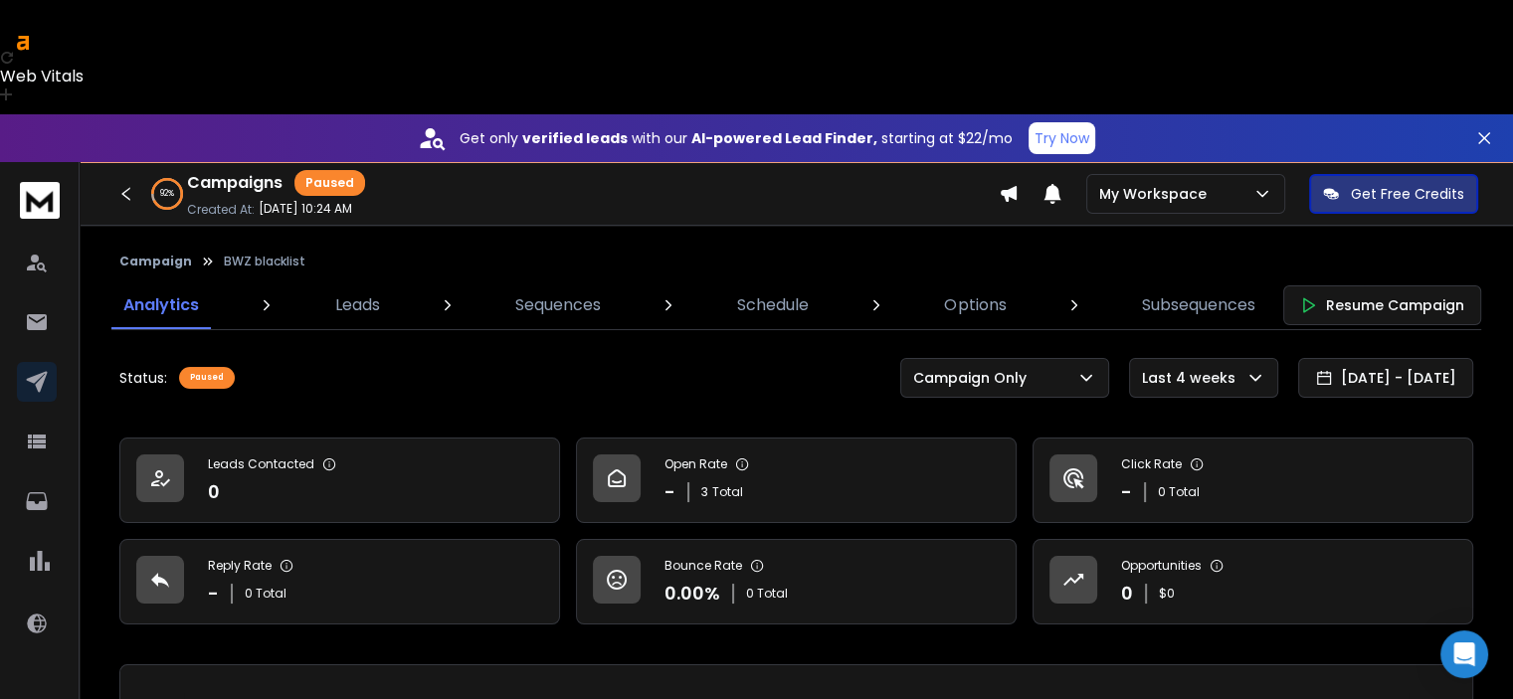
click at [166, 254] on button "Campaign" at bounding box center [155, 262] width 73 height 16
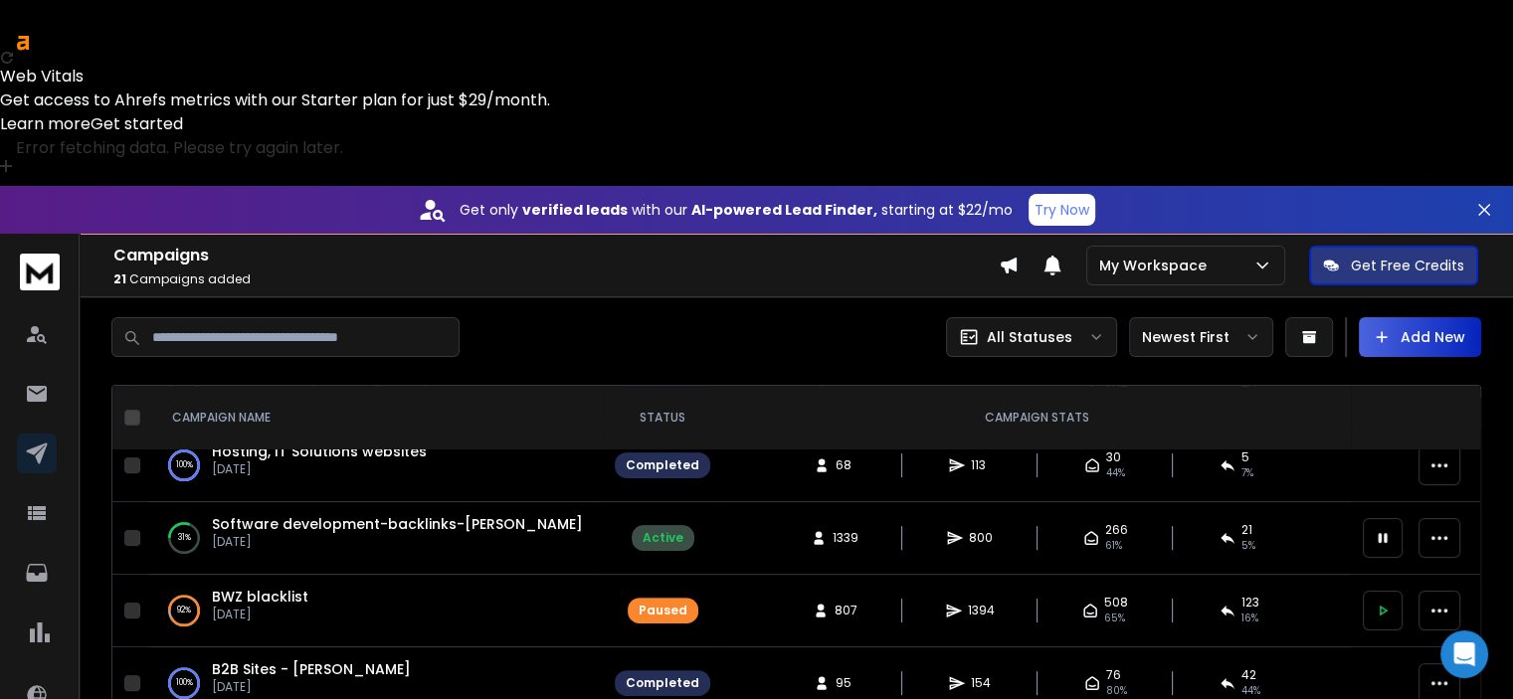
scroll to position [712, 0]
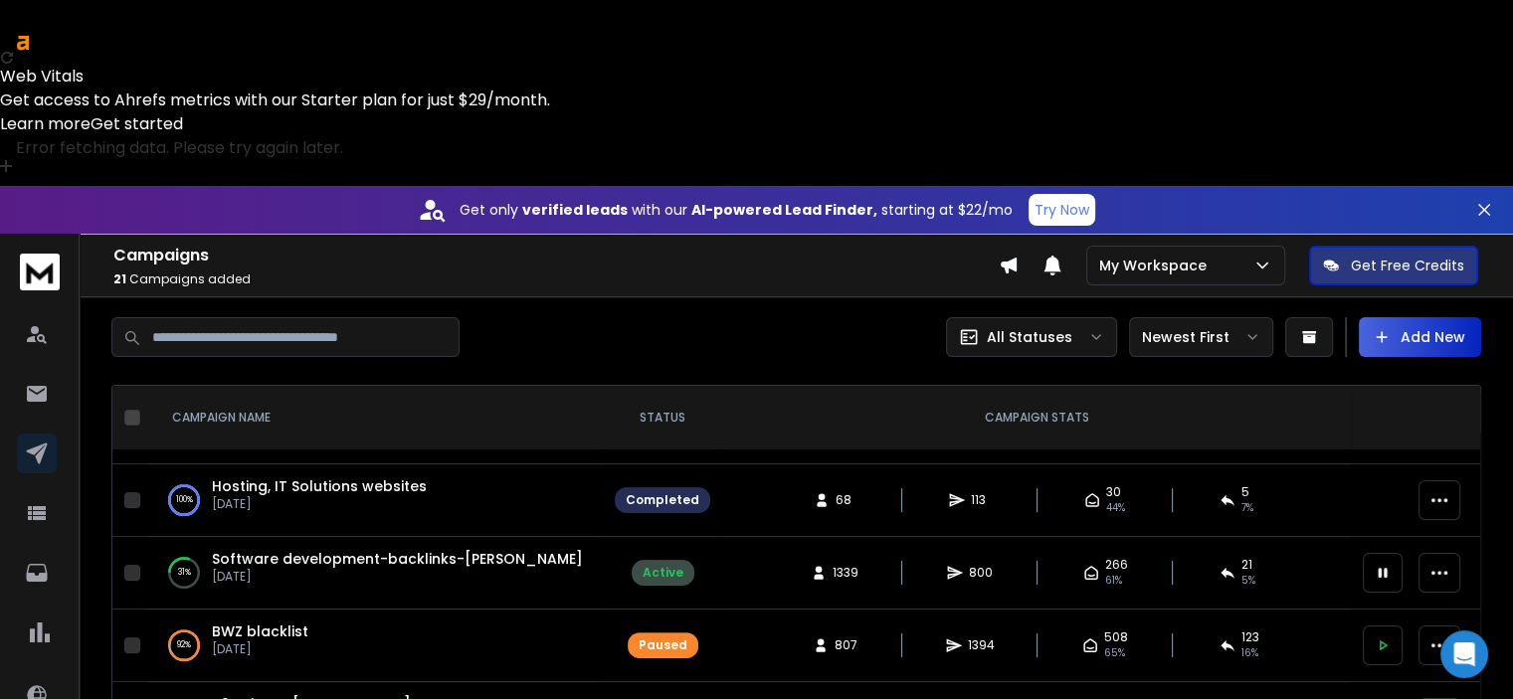
click at [131, 638] on button "button" at bounding box center [132, 646] width 16 height 16
click at [1094, 329] on icon "button" at bounding box center [1096, 337] width 16 height 16
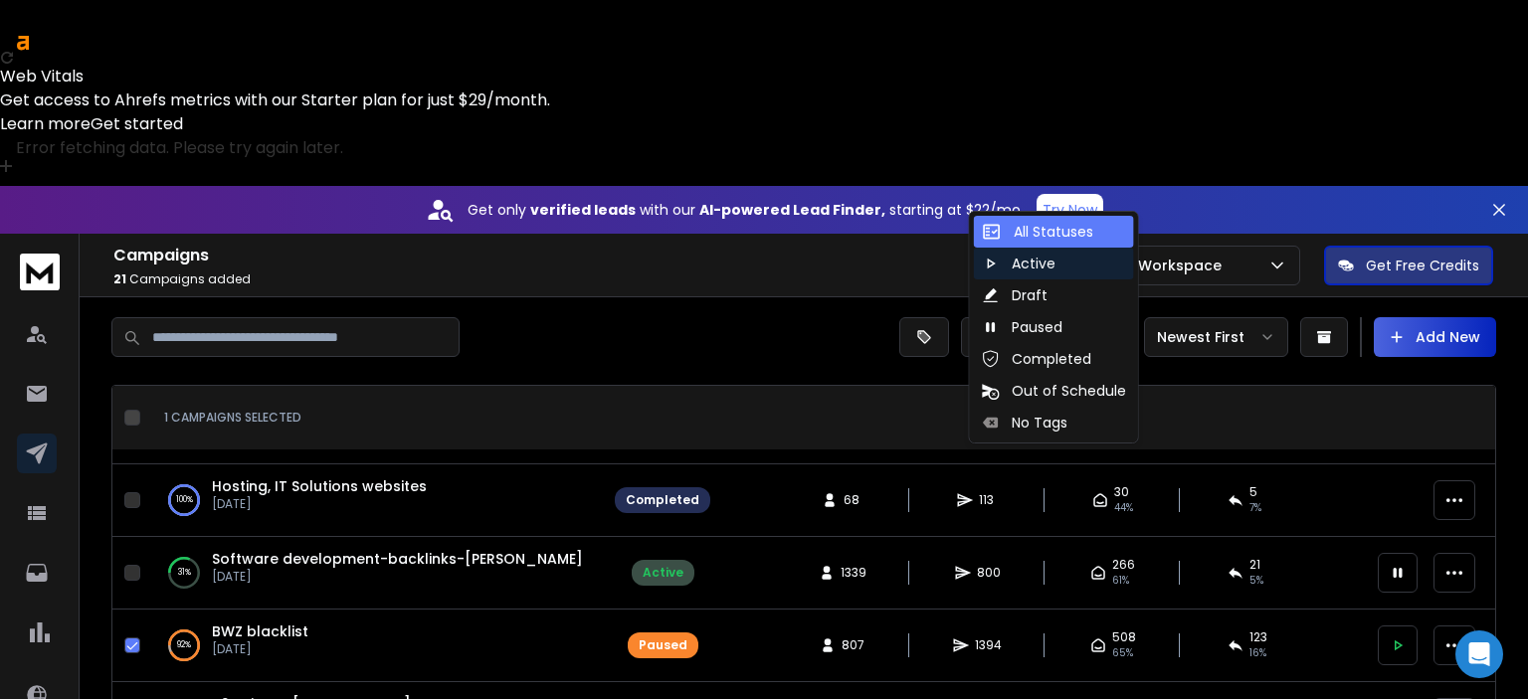
click at [1049, 259] on div "Active" at bounding box center [1019, 264] width 74 height 20
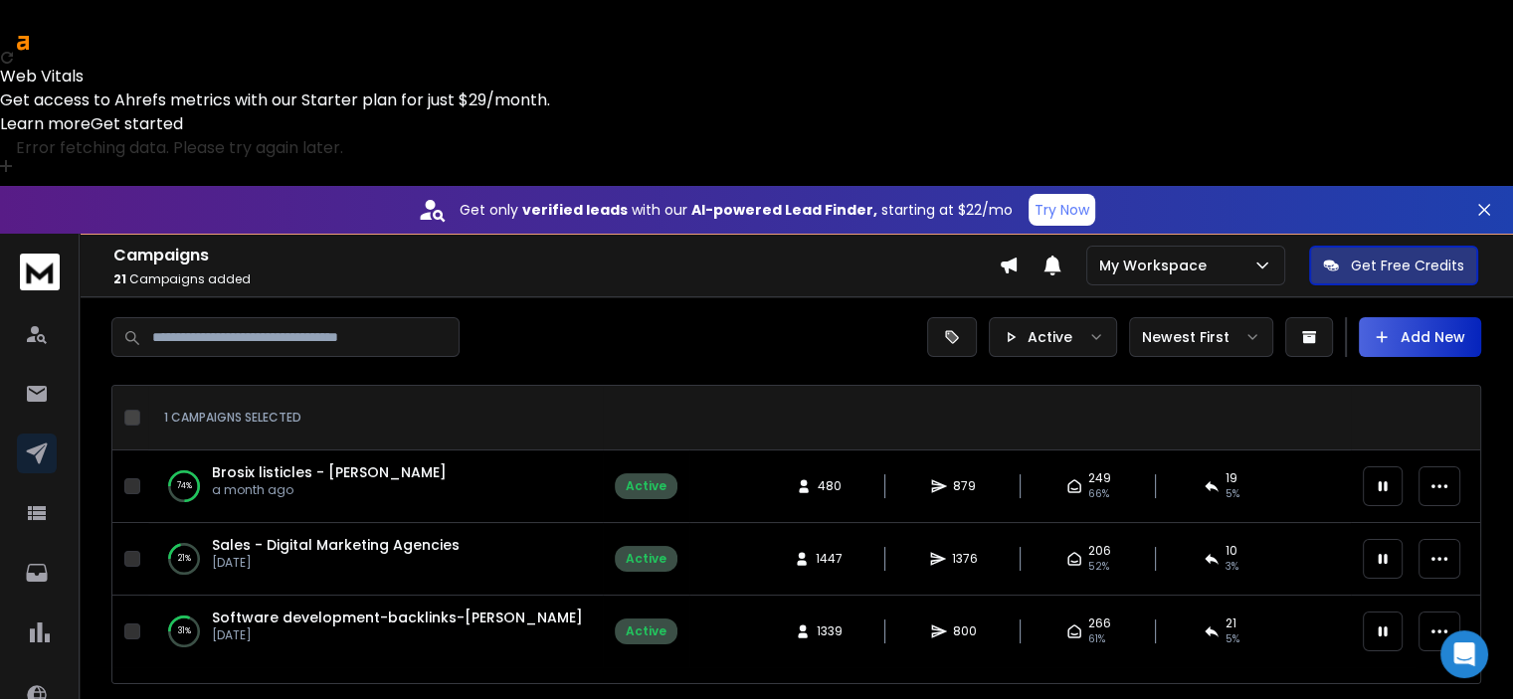
scroll to position [0, 0]
click at [1069, 327] on p "Active" at bounding box center [1050, 337] width 45 height 20
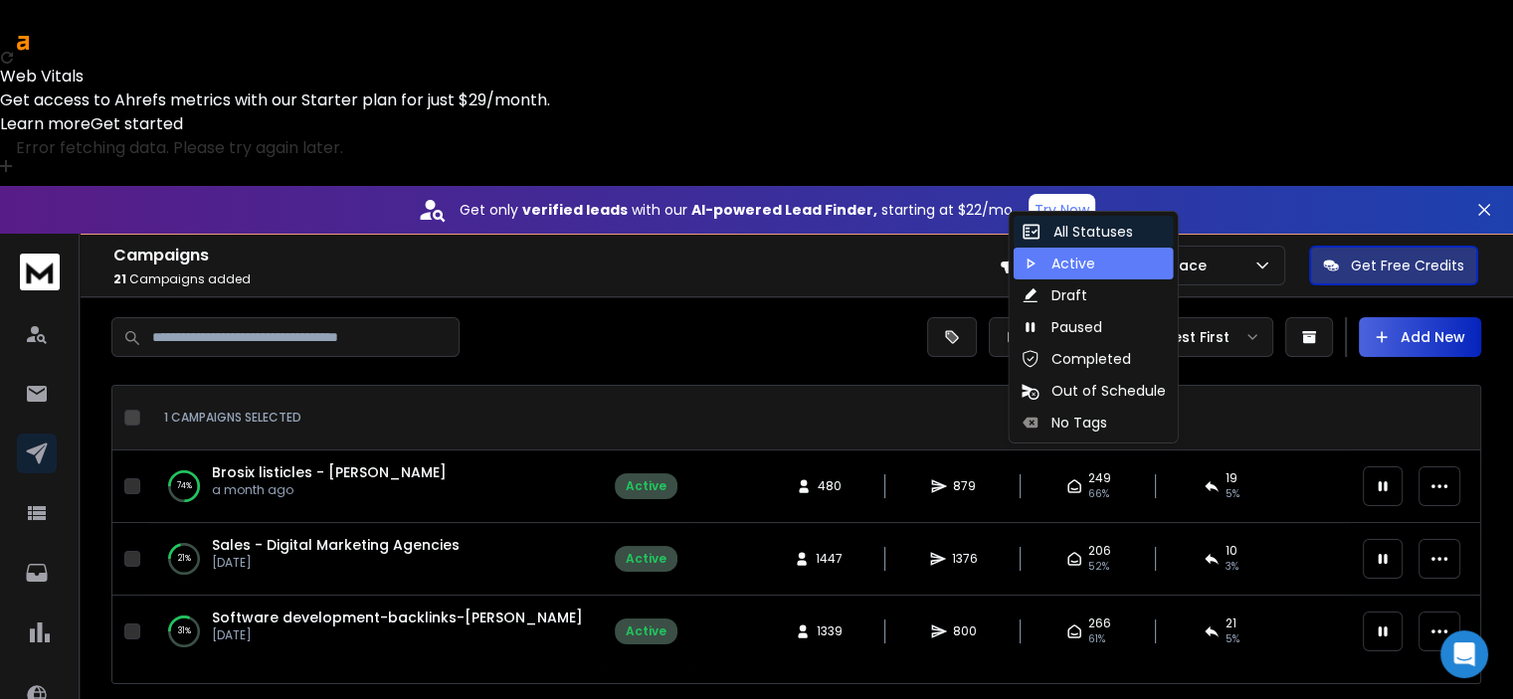
click at [814, 386] on th at bounding box center [1019, 418] width 661 height 65
